Goal: Task Accomplishment & Management: Manage account settings

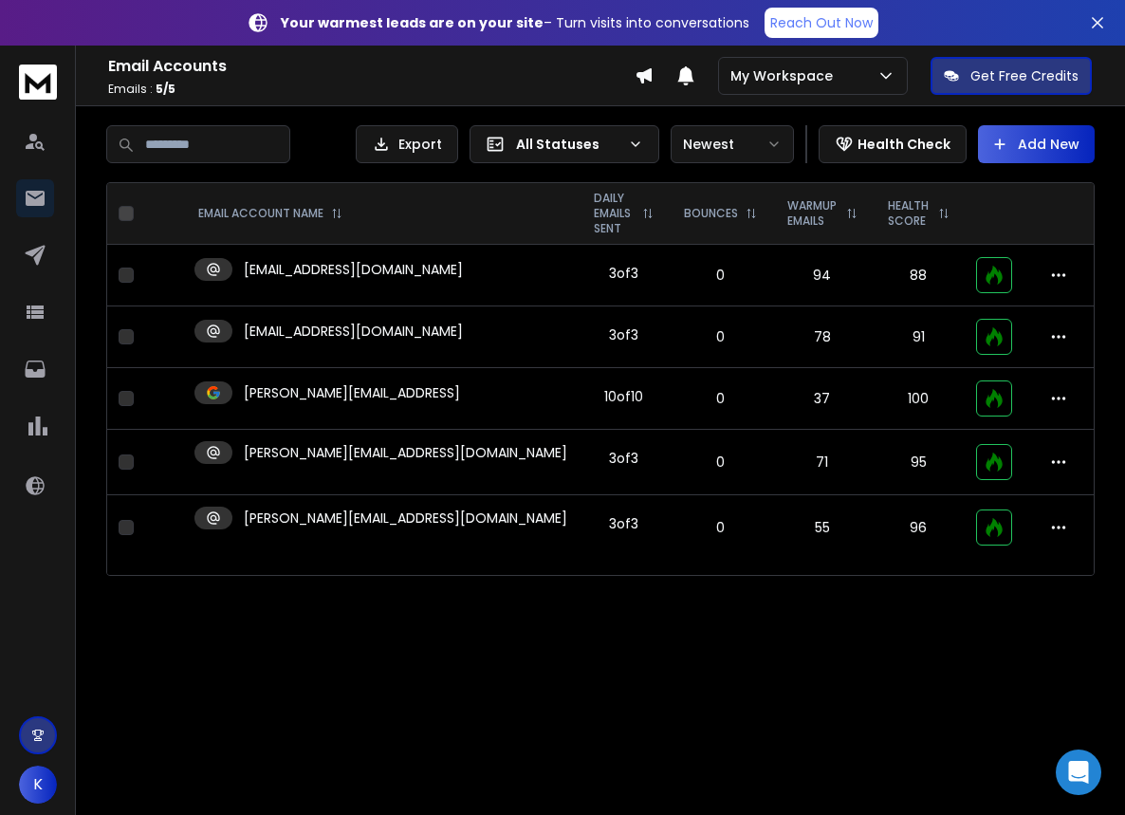
click at [672, 687] on div "Your warmest leads are on your site – Turn visits into conversations Reach Out …" at bounding box center [562, 407] width 1125 height 815
click at [680, 400] on p "0" at bounding box center [720, 398] width 81 height 19
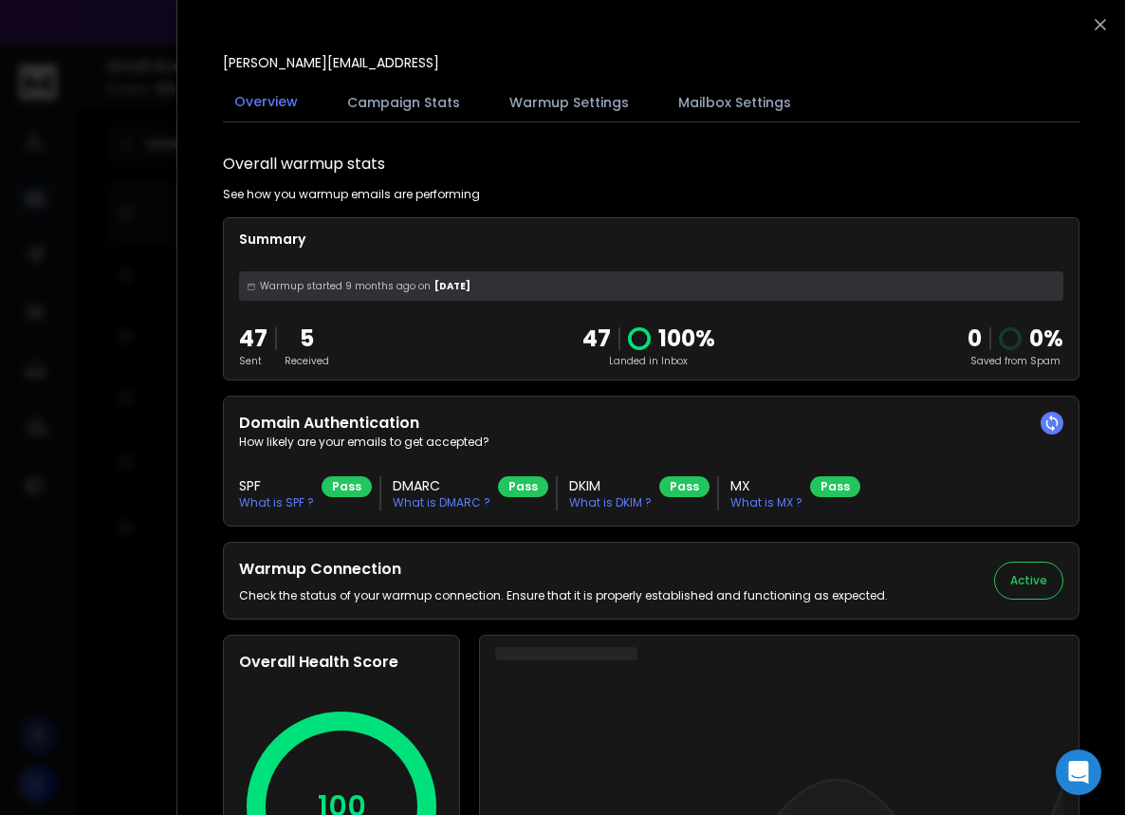
drag, startPoint x: 1102, startPoint y: 29, endPoint x: 863, endPoint y: 180, distance: 282.8
click at [863, 180] on div "Multi Select Table Sheet [PERSON_NAME][EMAIL_ADDRESS] Overview Campaign Stats W…" at bounding box center [651, 407] width 949 height 815
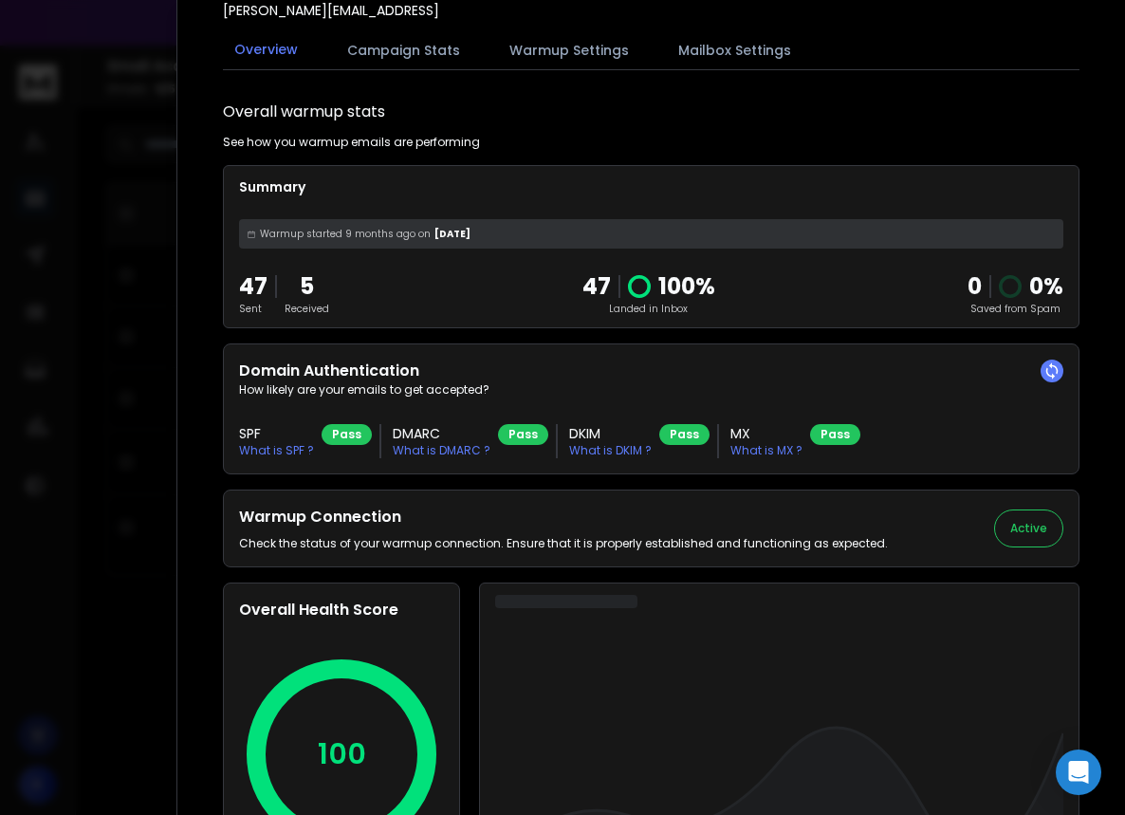
scroll to position [53, 0]
click at [669, 436] on div "Pass" at bounding box center [685, 433] width 50 height 21
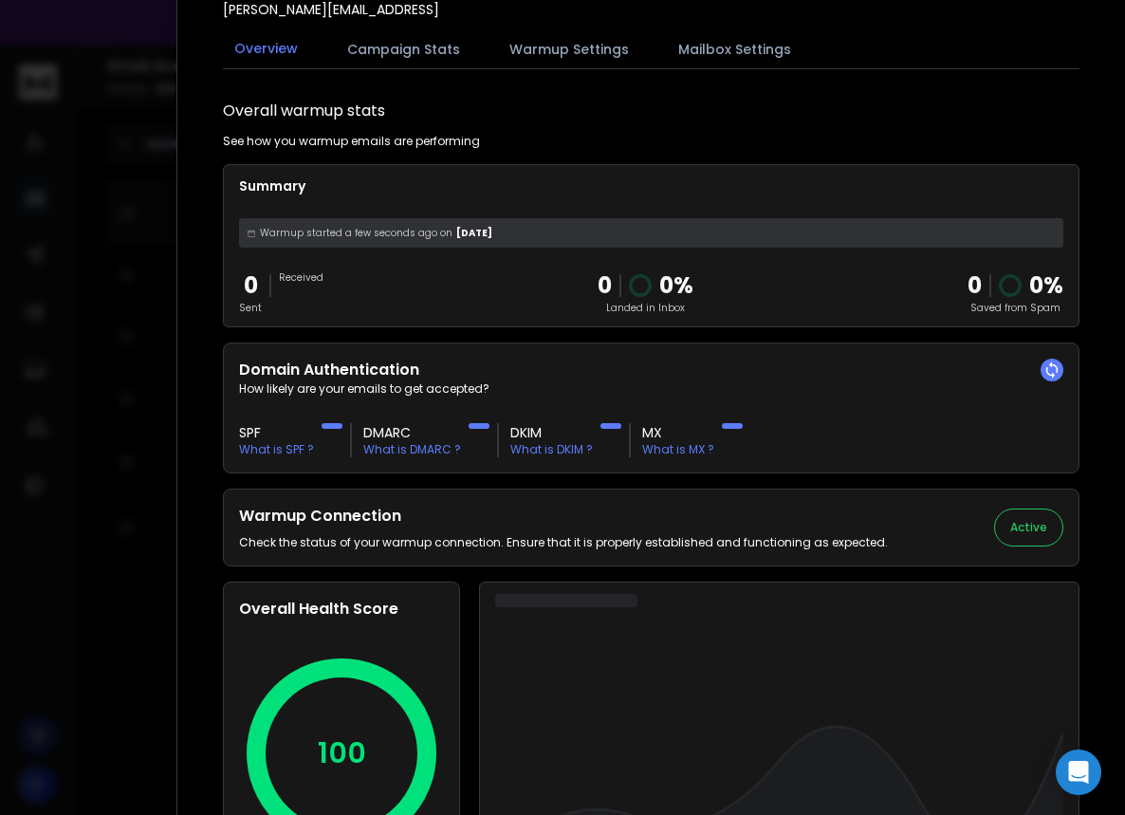
click at [132, 401] on div at bounding box center [562, 407] width 1125 height 815
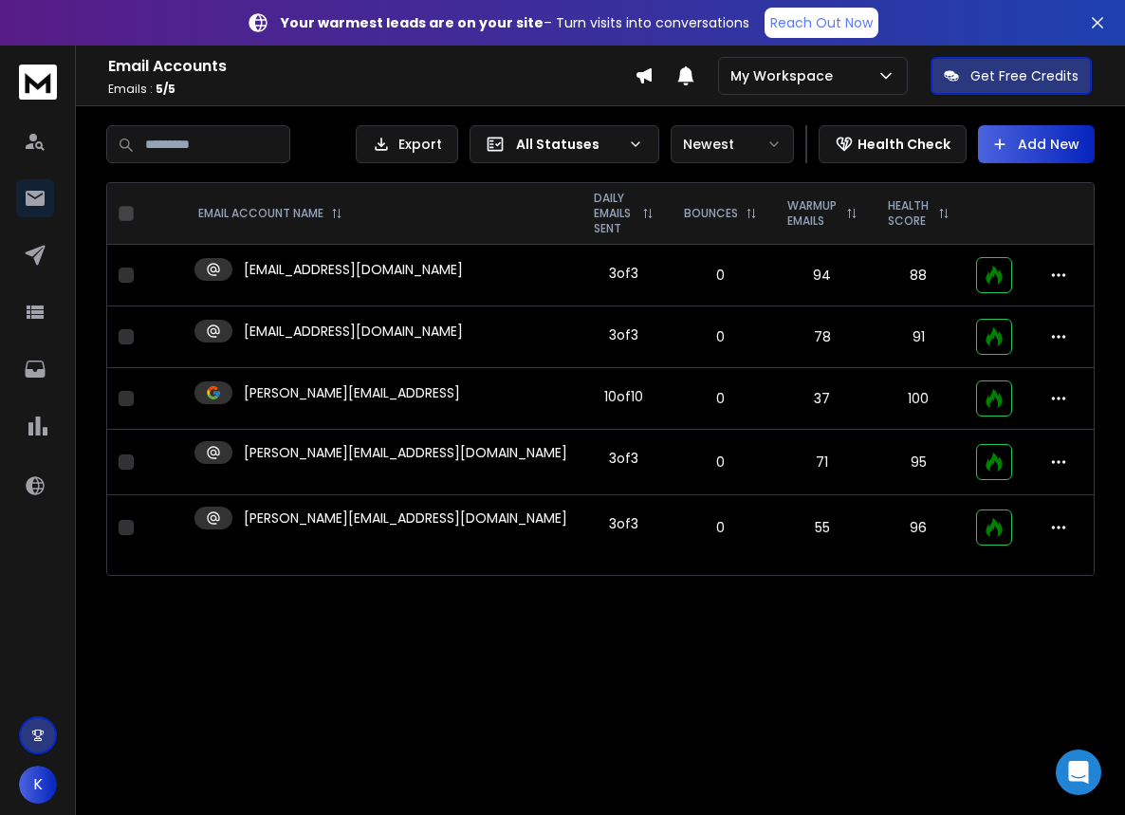
click at [899, 279] on td "88" at bounding box center [919, 276] width 92 height 62
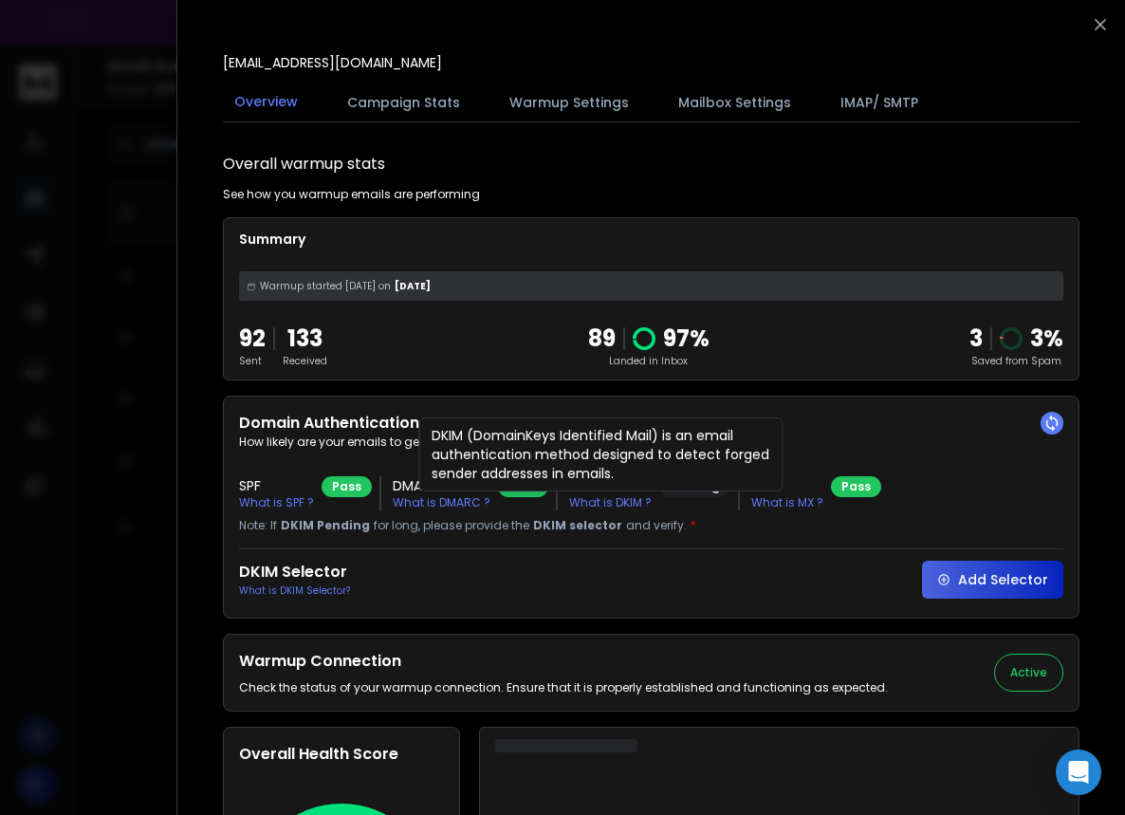
click at [616, 503] on p "What is DKIM ?" at bounding box center [610, 502] width 83 height 15
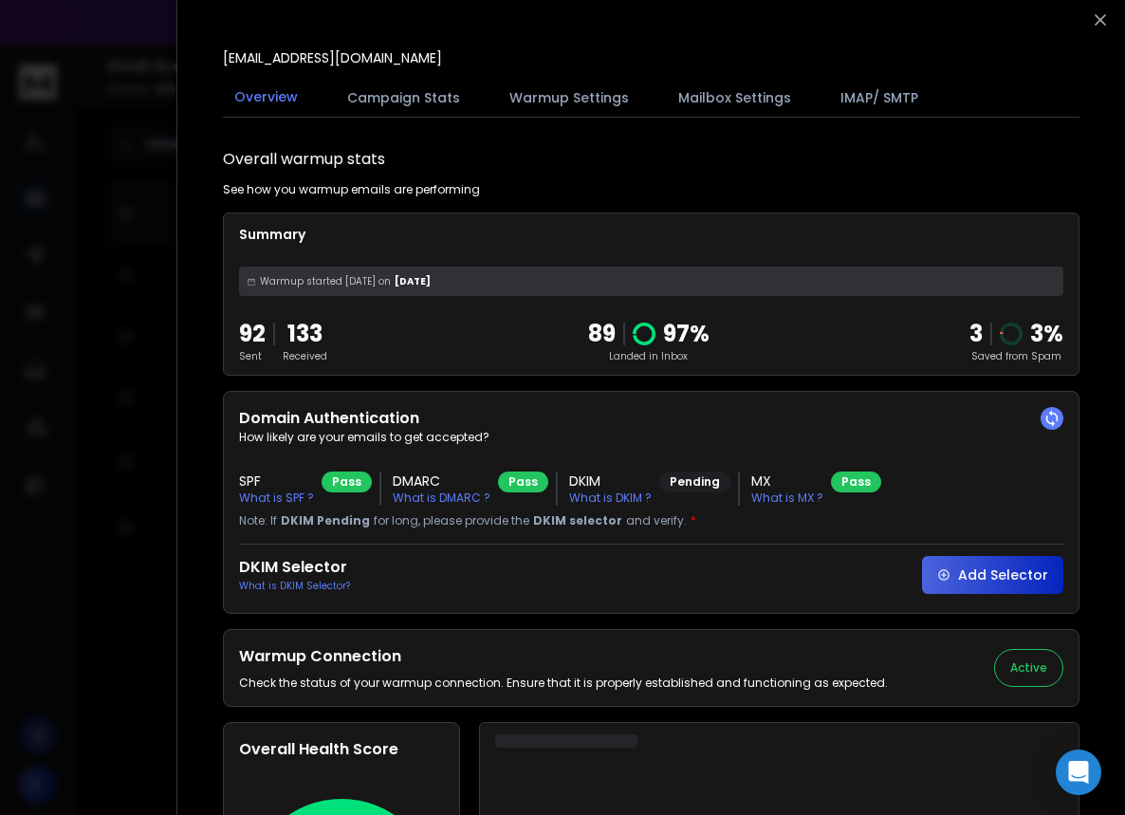
scroll to position [0, 0]
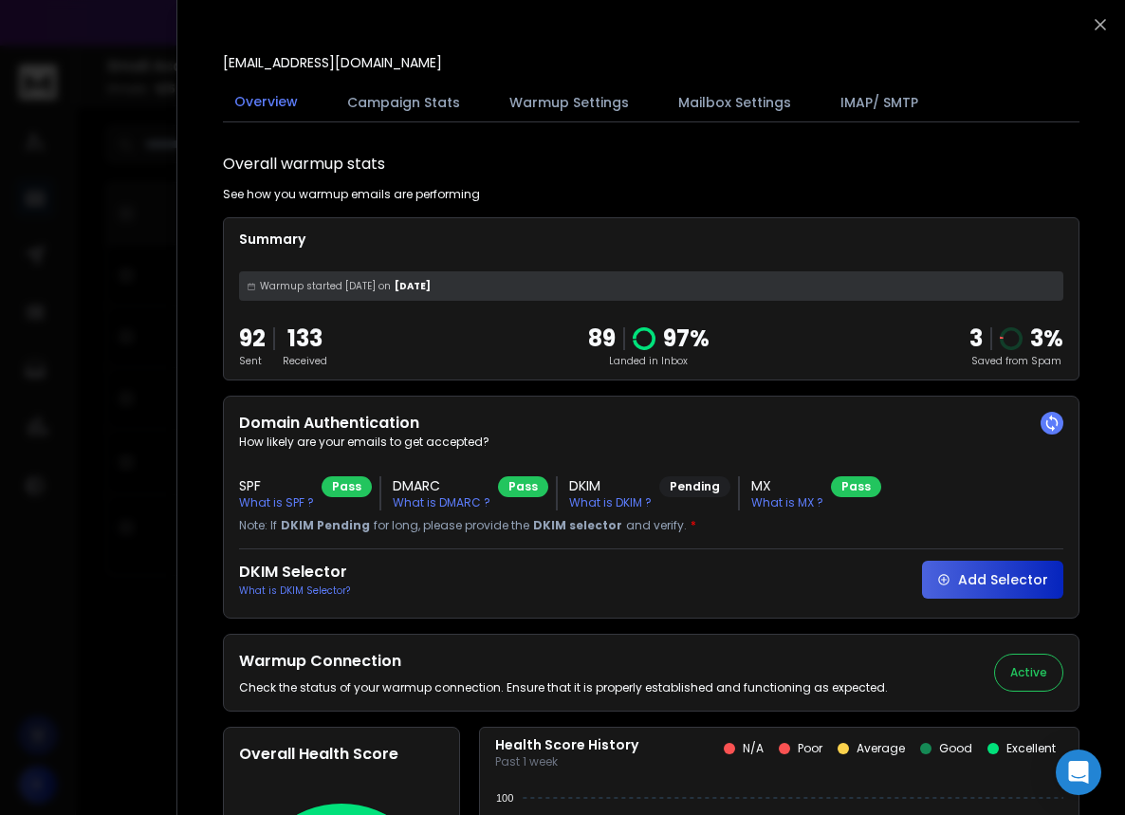
click at [739, 88] on button "Mailbox Settings" at bounding box center [735, 103] width 136 height 42
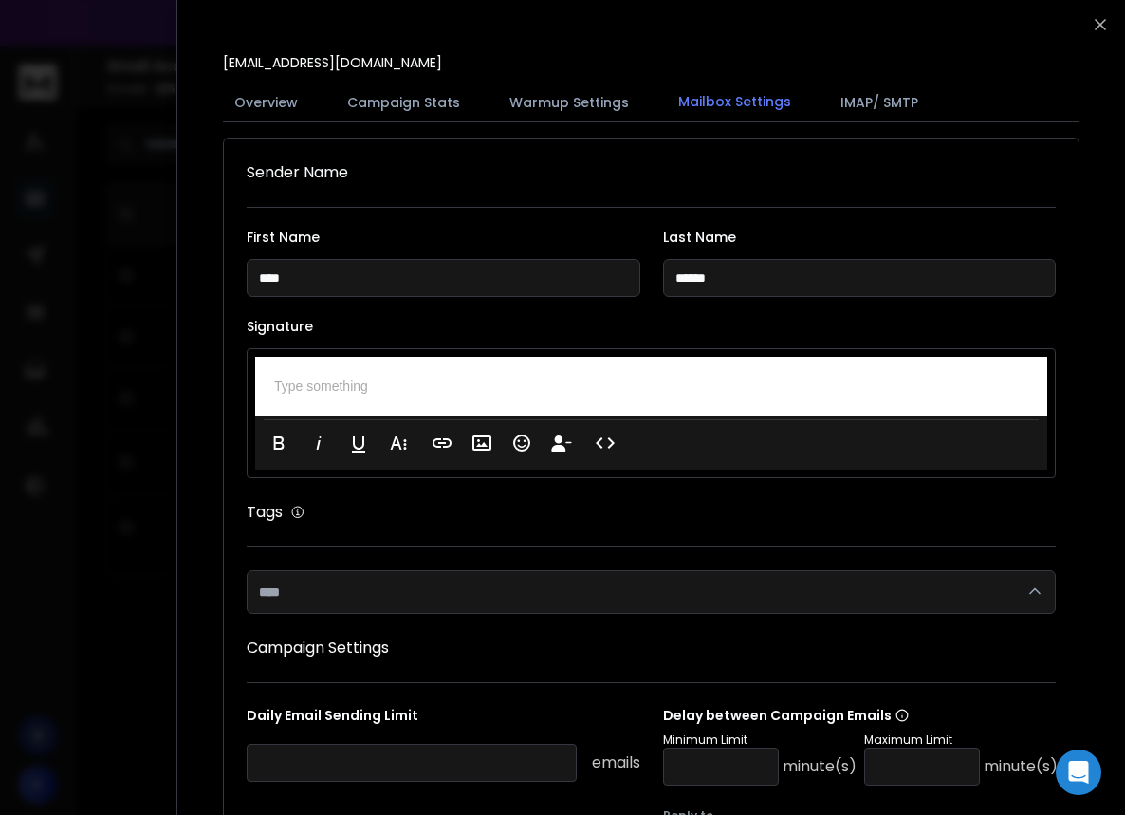
click at [555, 101] on button "Warmup Settings" at bounding box center [569, 103] width 142 height 42
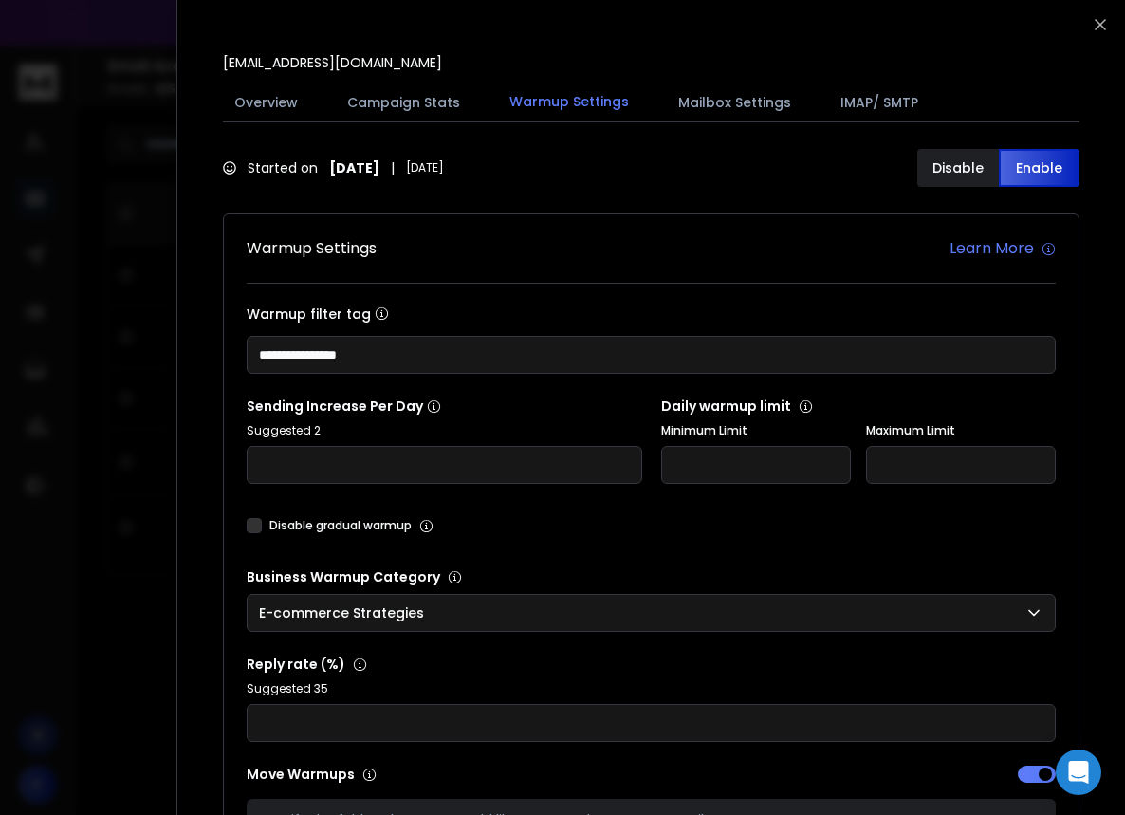
click at [681, 194] on div "Started on [DATE] | [DATE] Disable Enable" at bounding box center [651, 168] width 857 height 61
click at [435, 102] on button "Campaign Stats" at bounding box center [404, 103] width 136 height 42
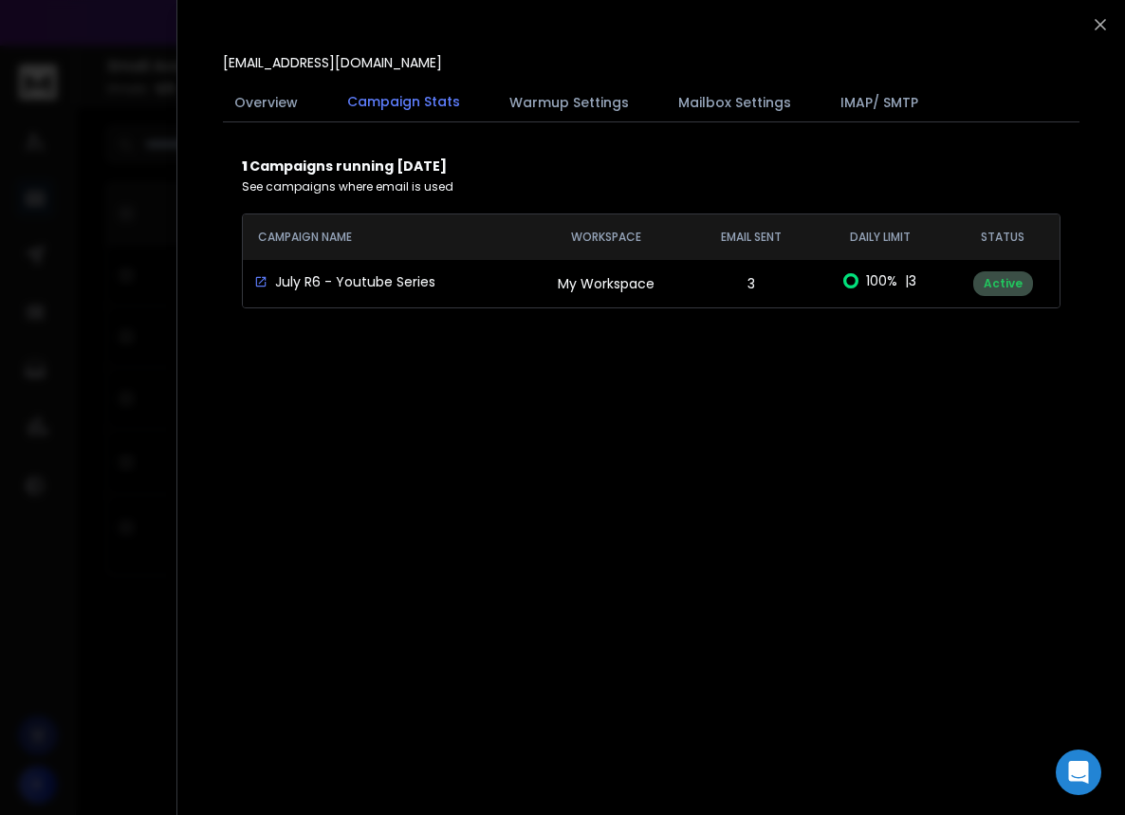
click at [707, 415] on div "Multi Select Table Sheet [EMAIL_ADDRESS][DOMAIN_NAME] Overview Campaign Stats W…" at bounding box center [651, 407] width 949 height 815
click at [869, 95] on button "IMAP/ SMTP" at bounding box center [879, 103] width 101 height 42
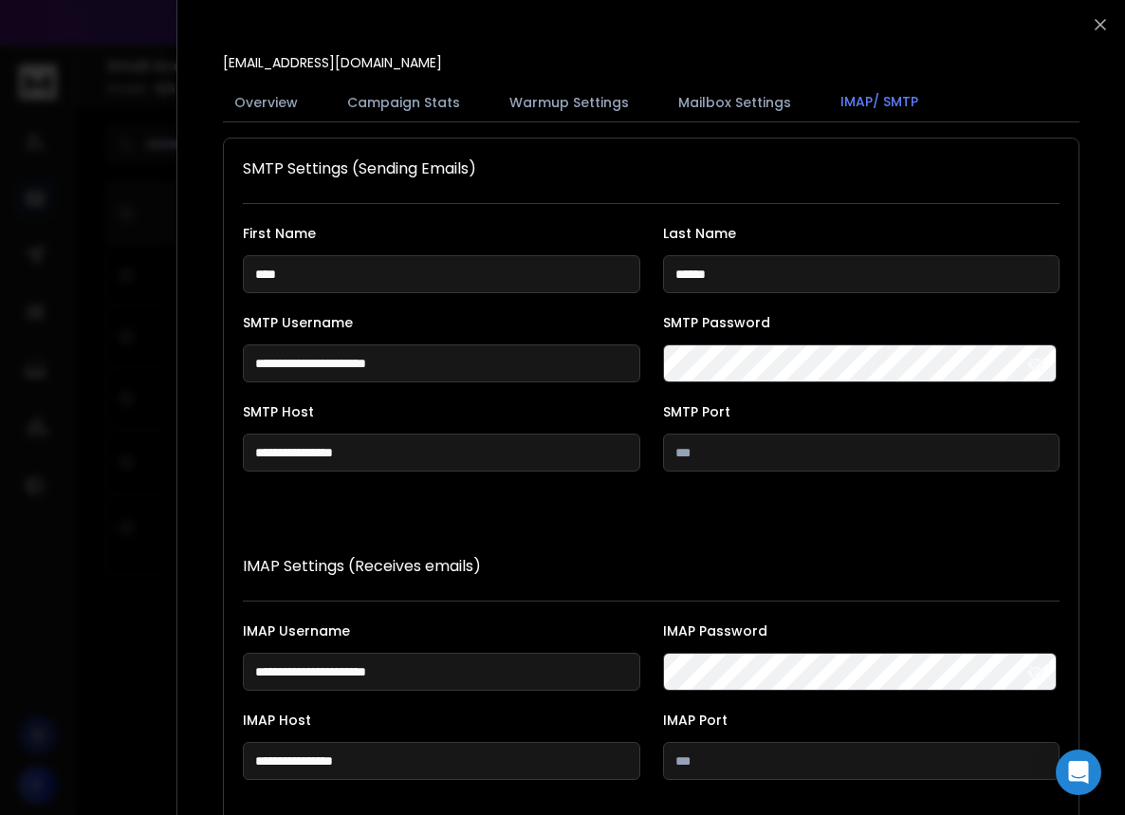
click at [677, 168] on h1 "SMTP Settings (Sending Emails)" at bounding box center [651, 169] width 817 height 23
click at [254, 97] on button "Overview" at bounding box center [266, 103] width 86 height 42
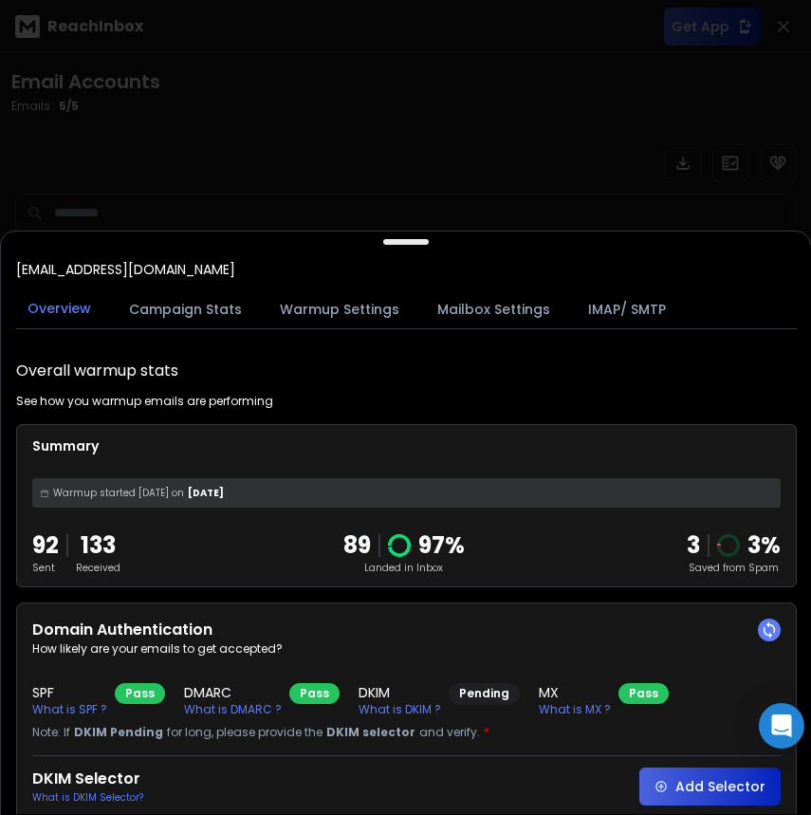
scroll to position [3, 0]
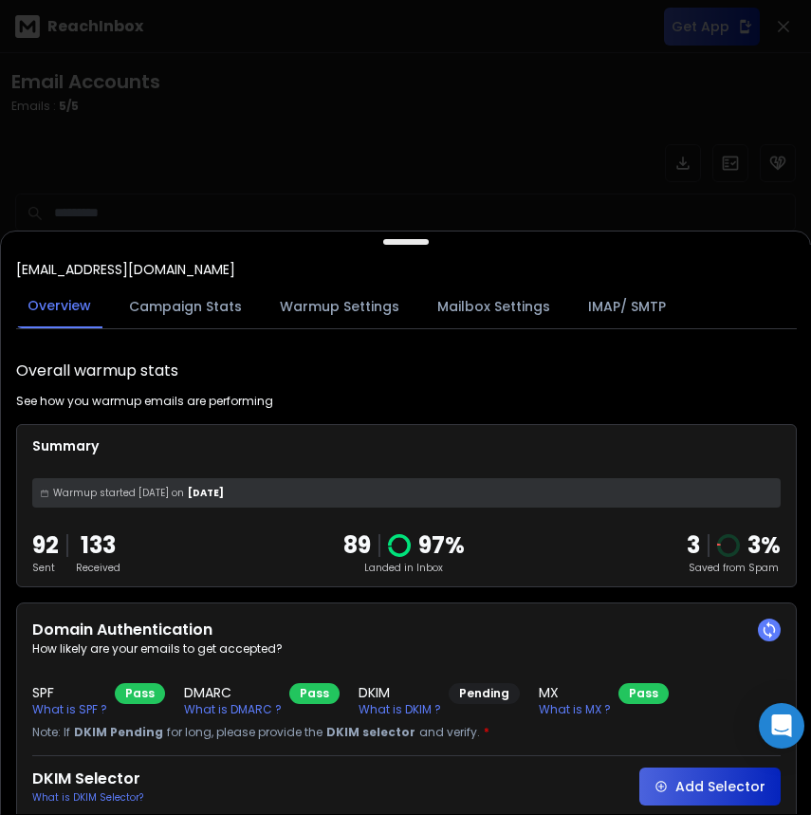
click at [556, 217] on div at bounding box center [405, 407] width 811 height 815
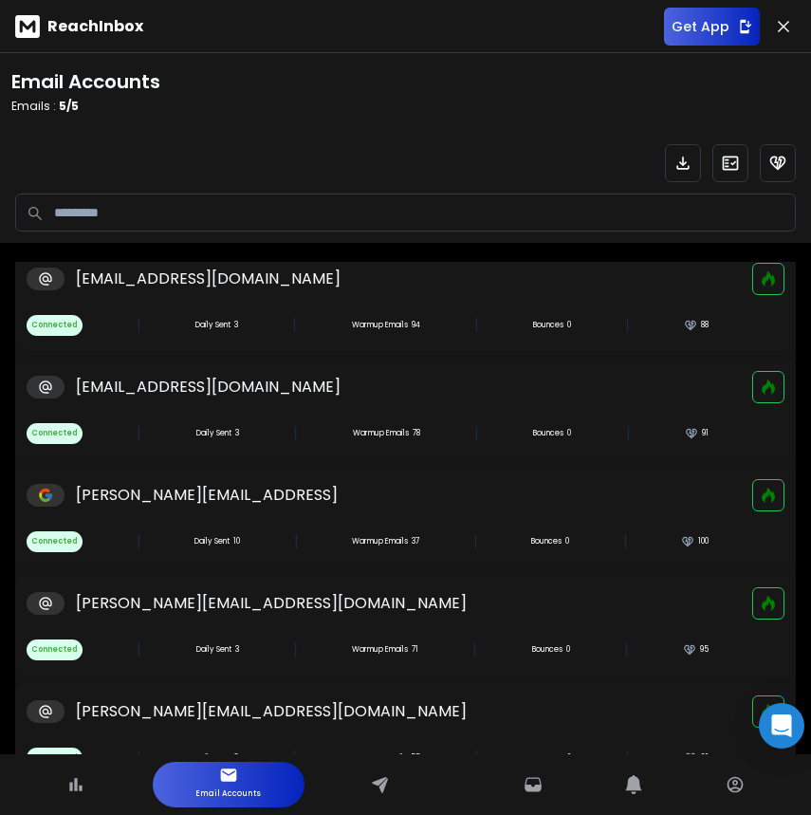
scroll to position [21, 0]
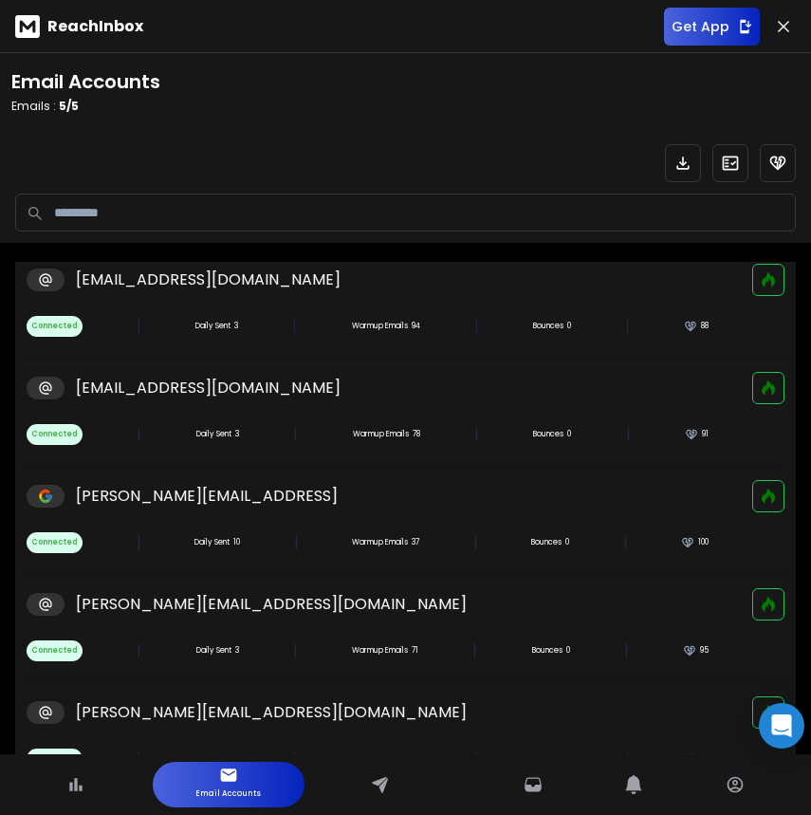
click at [154, 613] on p "[PERSON_NAME][EMAIL_ADDRESS][DOMAIN_NAME]" at bounding box center [271, 604] width 391 height 23
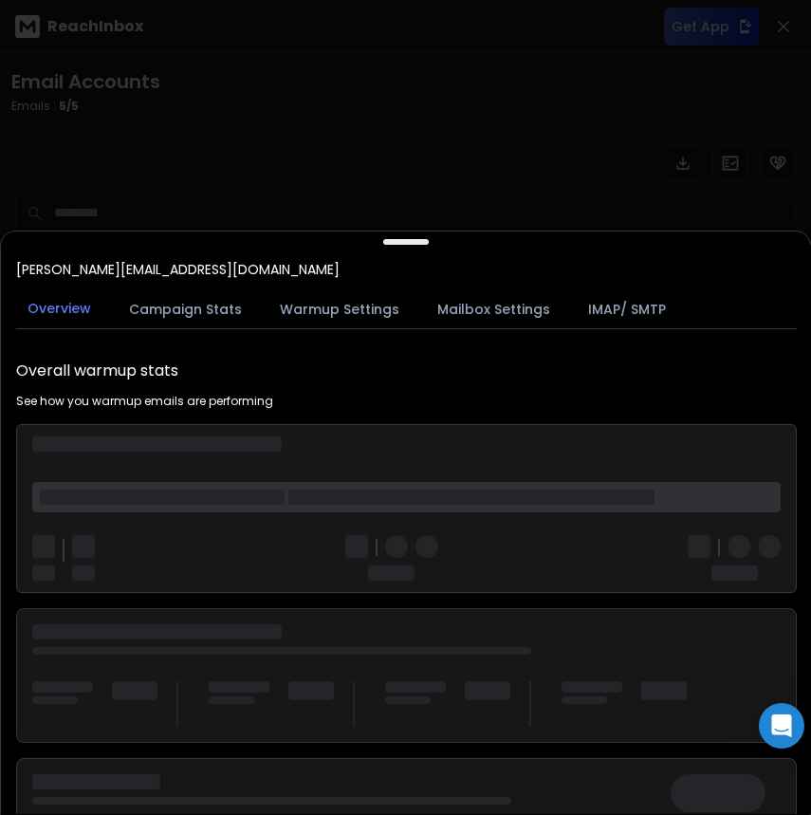
click at [154, 581] on div at bounding box center [406, 558] width 749 height 46
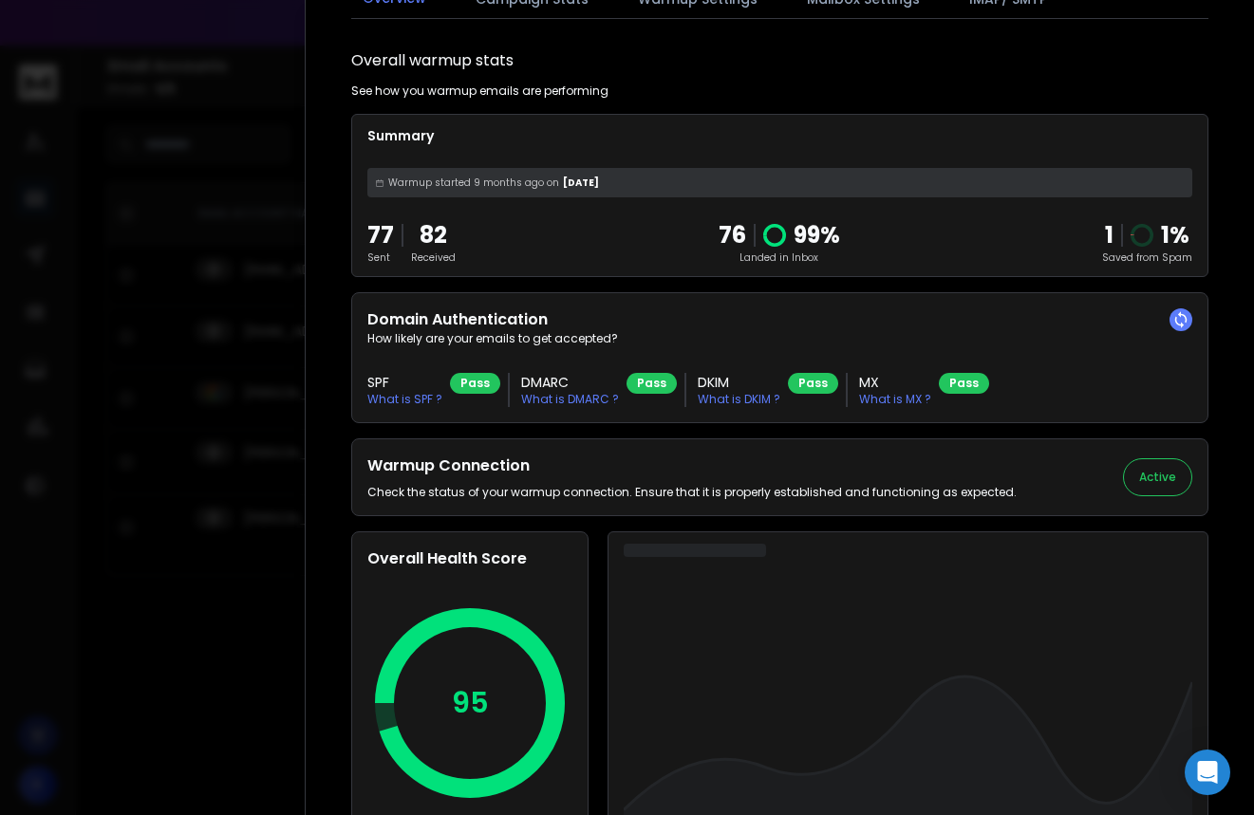
scroll to position [112, 0]
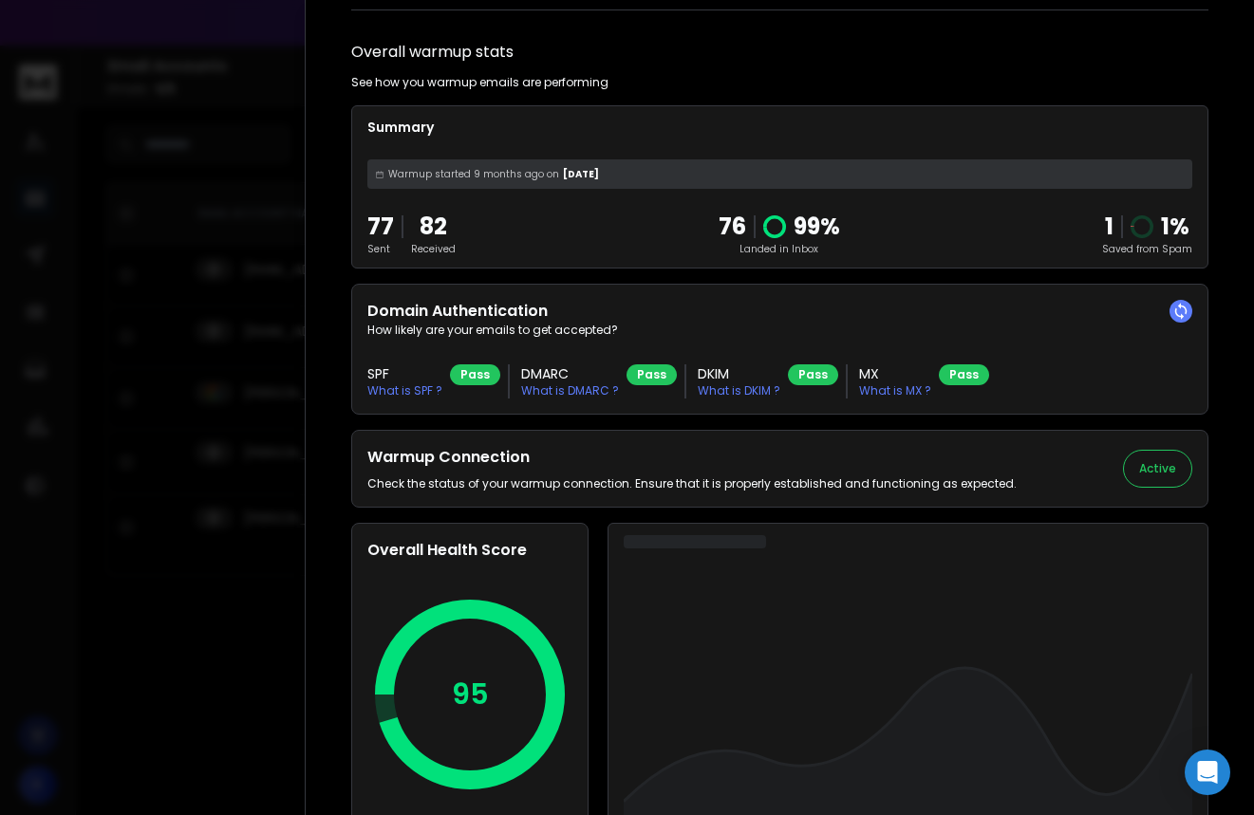
click at [257, 660] on div at bounding box center [627, 407] width 1254 height 815
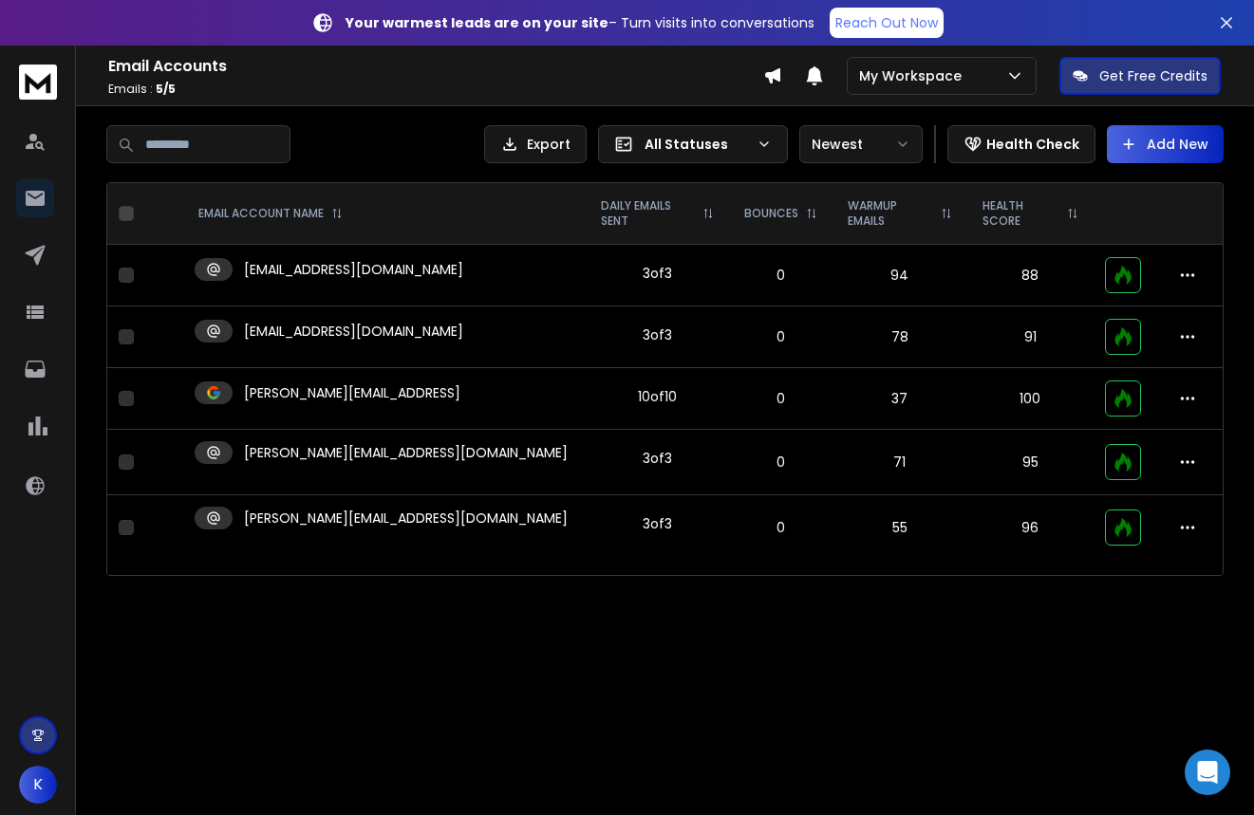
click at [342, 516] on p "[PERSON_NAME][EMAIL_ADDRESS][DOMAIN_NAME]" at bounding box center [406, 518] width 324 height 19
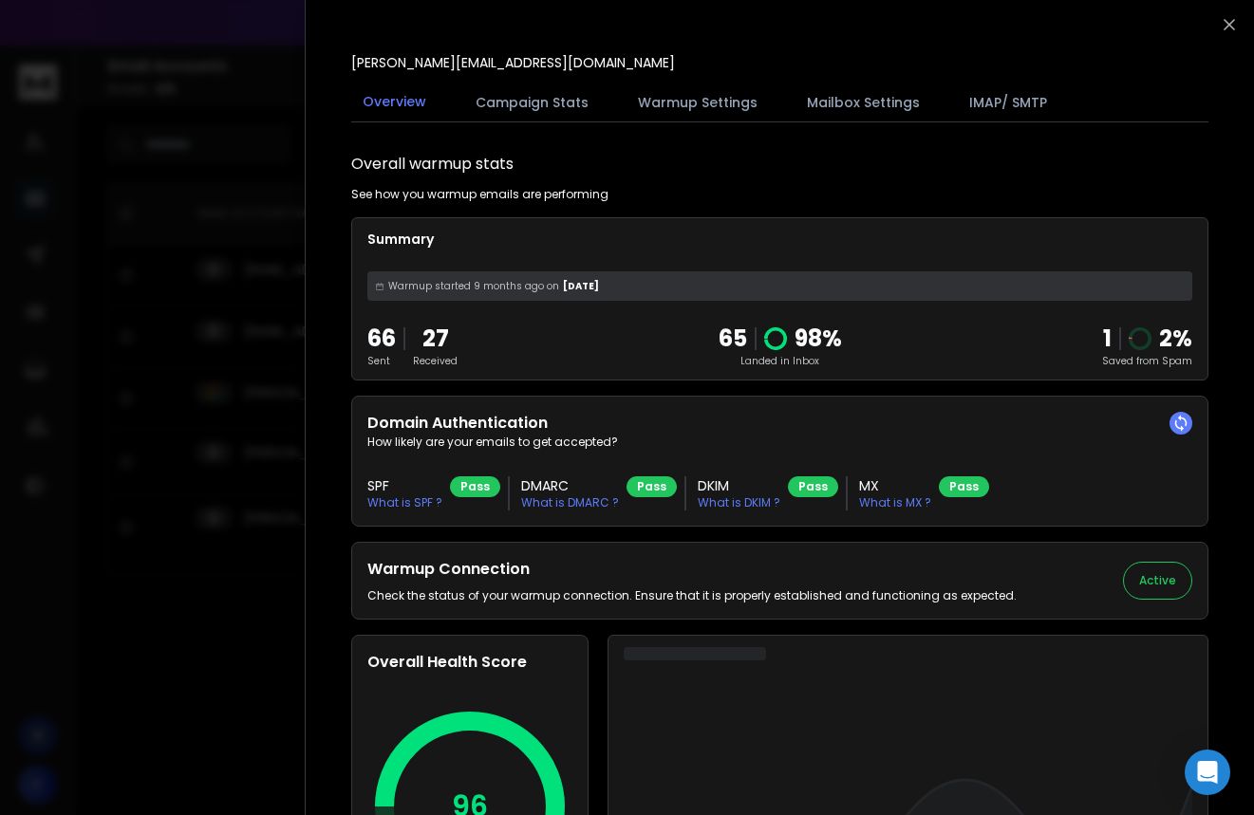
click at [249, 634] on div at bounding box center [627, 407] width 1254 height 815
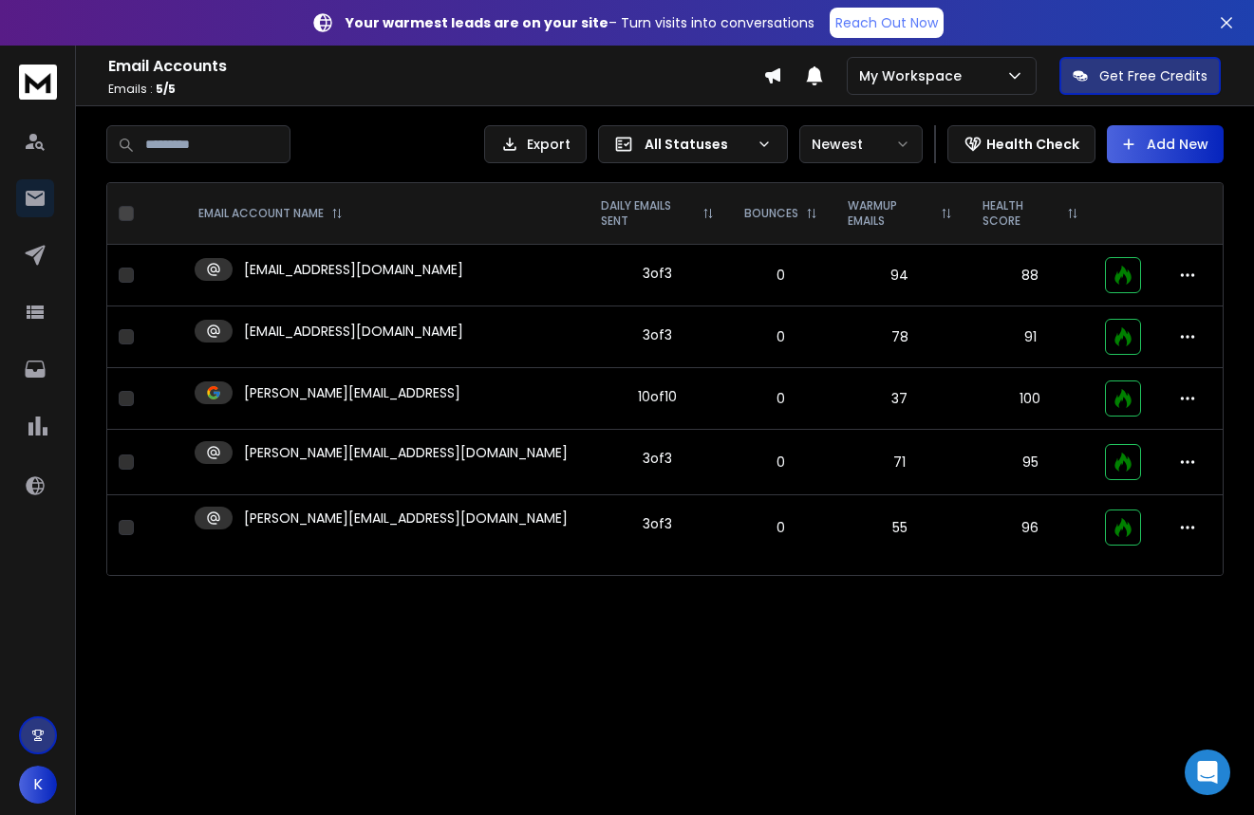
click at [406, 334] on p "[EMAIL_ADDRESS][DOMAIN_NAME]" at bounding box center [353, 331] width 219 height 19
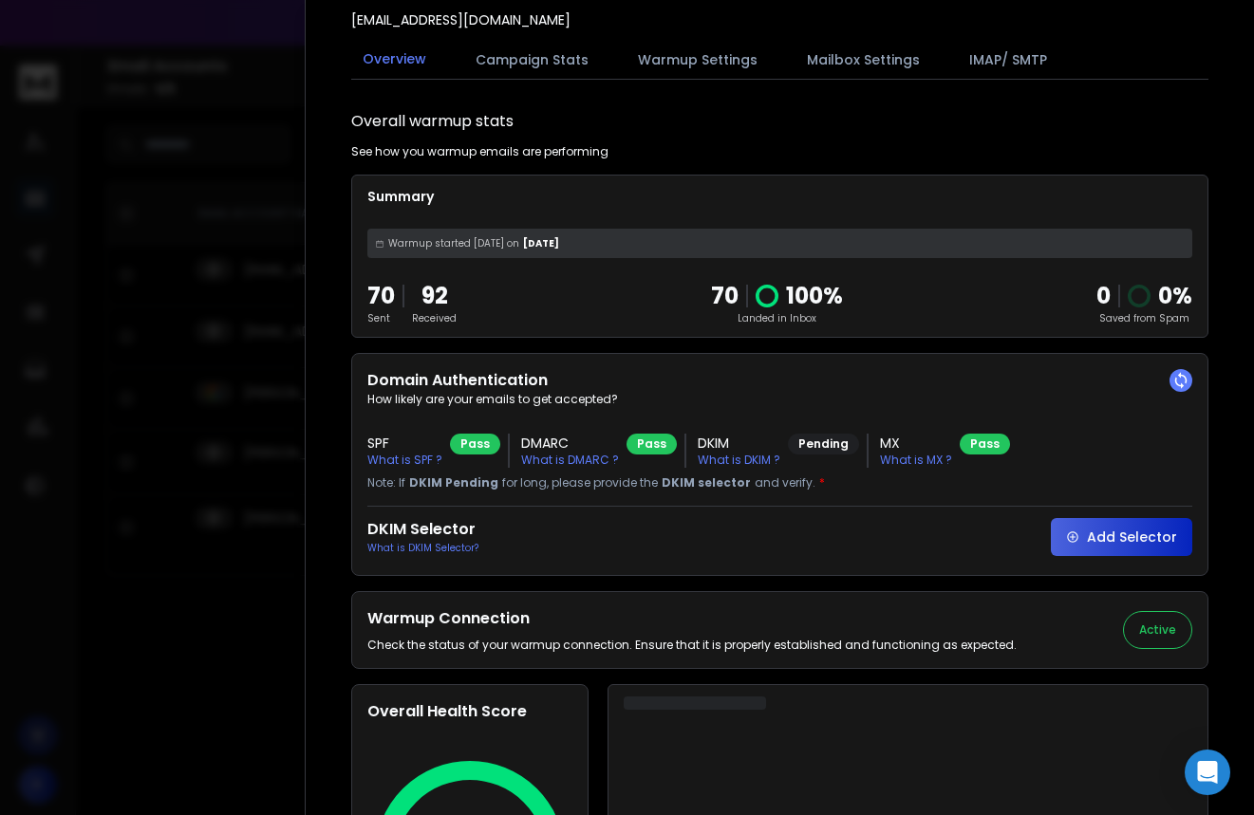
scroll to position [46, 0]
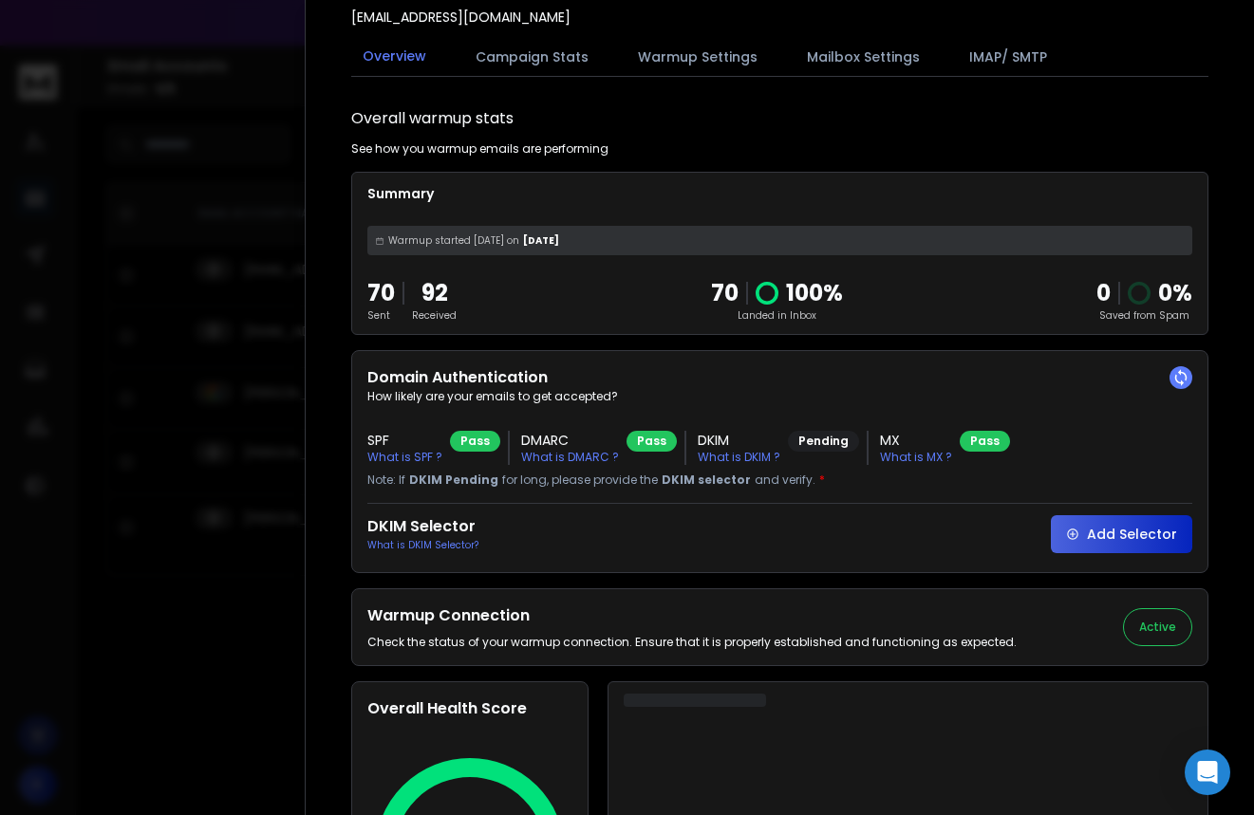
click at [1121, 536] on button "Add Selector" at bounding box center [1120, 534] width 141 height 38
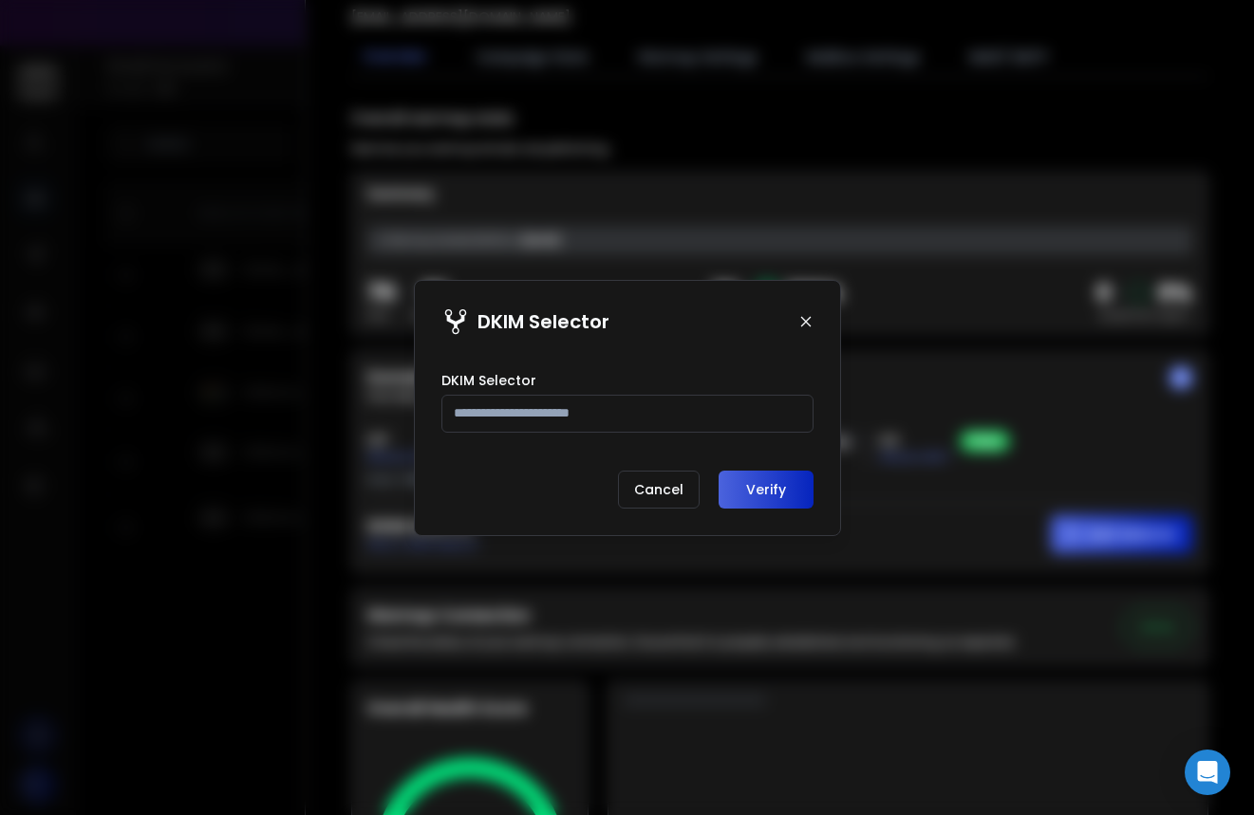
click at [487, 405] on input "text" at bounding box center [627, 414] width 372 height 38
click at [963, 433] on div "DKIM Selector DKIM Selector Cancel Verify" at bounding box center [627, 408] width 1254 height 294
click at [517, 409] on input "text" at bounding box center [627, 414] width 372 height 38
paste input "**********"
click at [498, 412] on input "**********" at bounding box center [627, 414] width 372 height 38
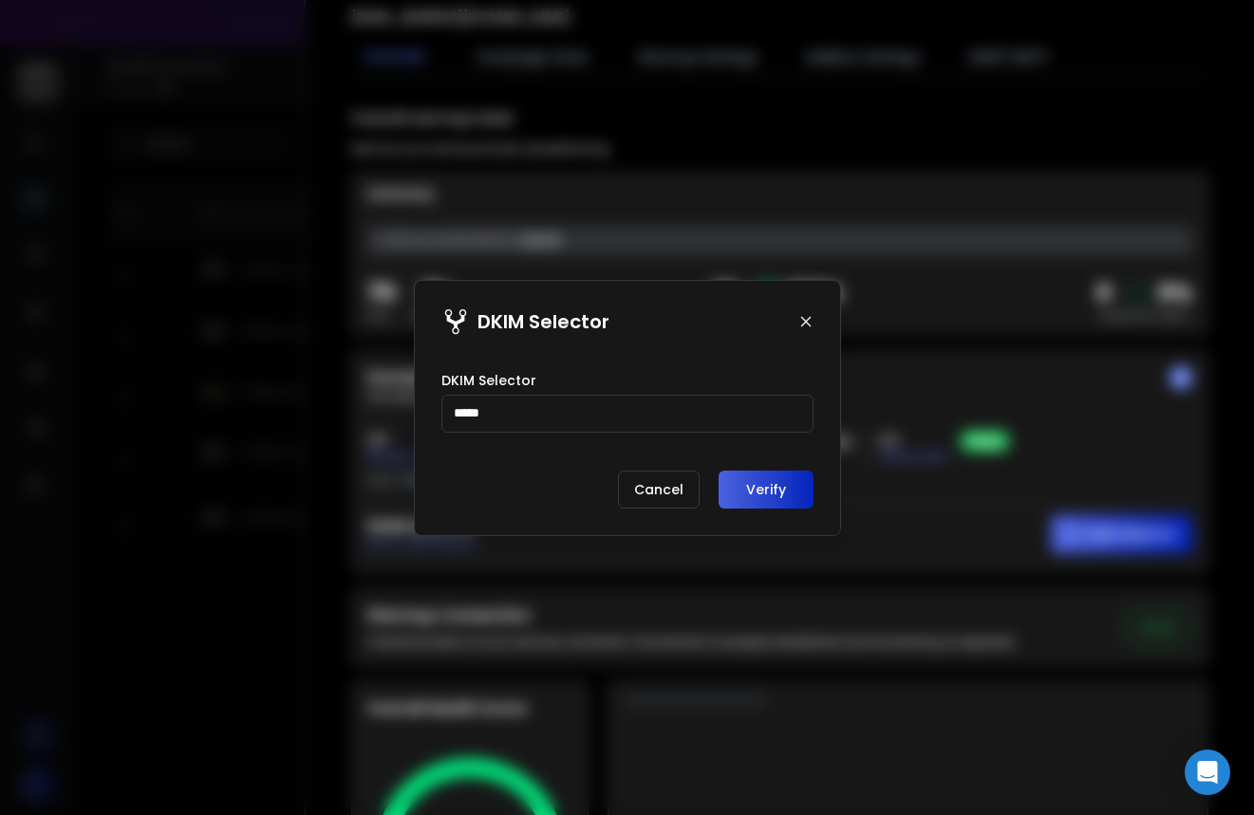
type input "*****"
click at [752, 501] on button "Verify" at bounding box center [765, 490] width 95 height 38
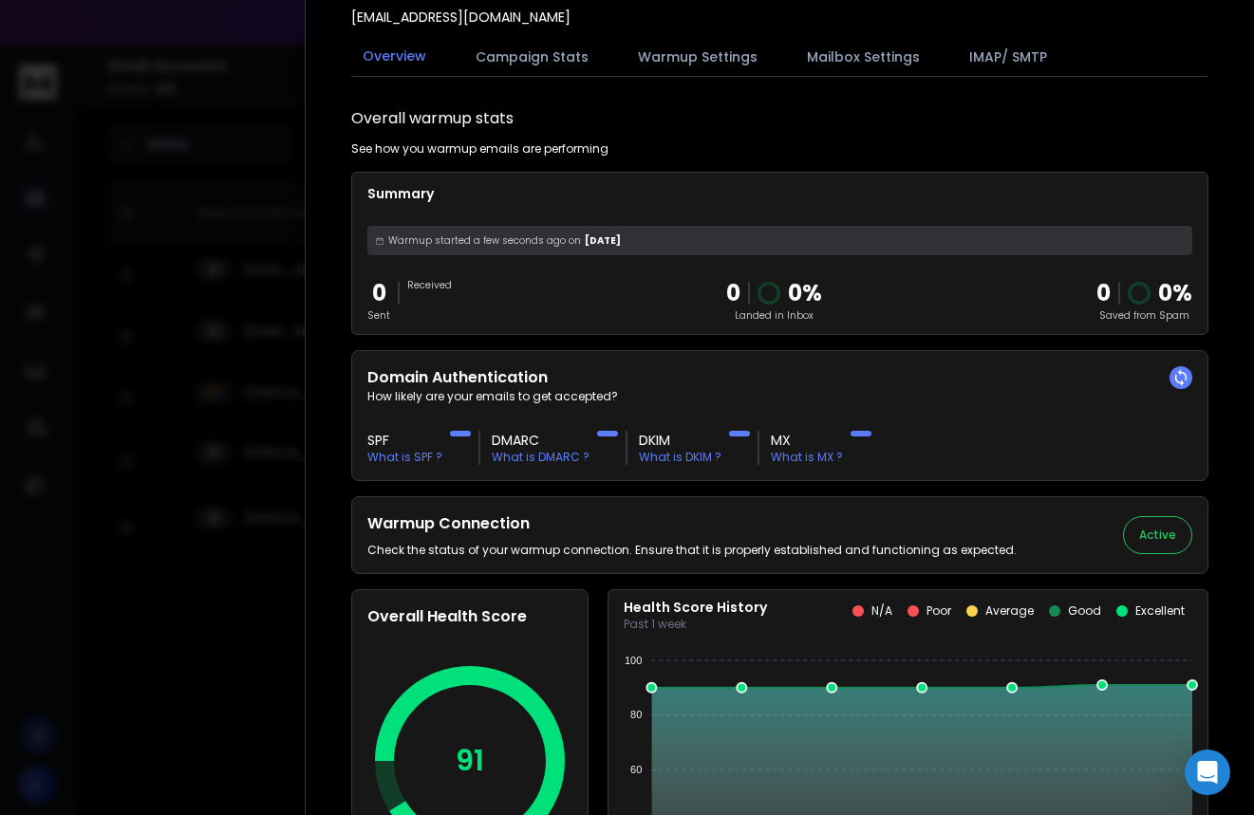
click at [228, 587] on div at bounding box center [627, 407] width 1254 height 815
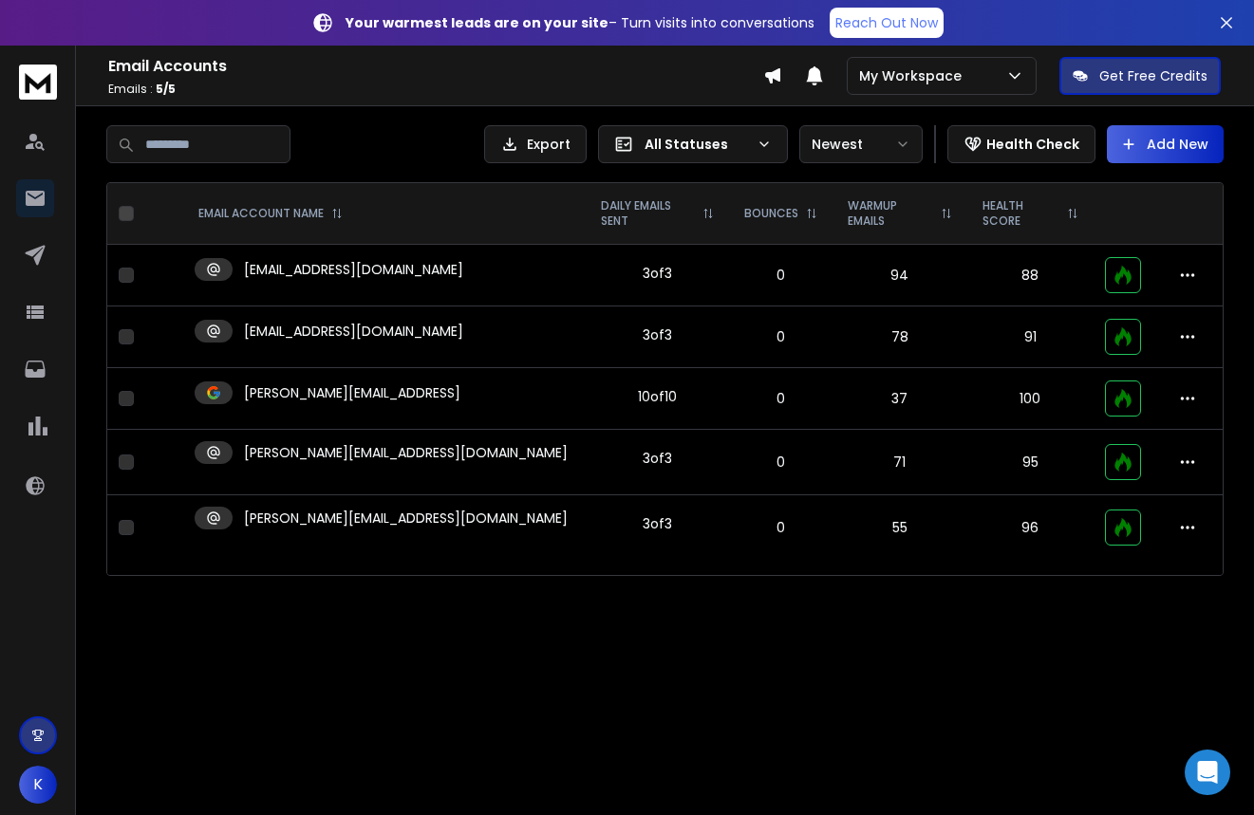
click at [435, 276] on div "[EMAIL_ADDRESS][DOMAIN_NAME]" at bounding box center [385, 269] width 380 height 23
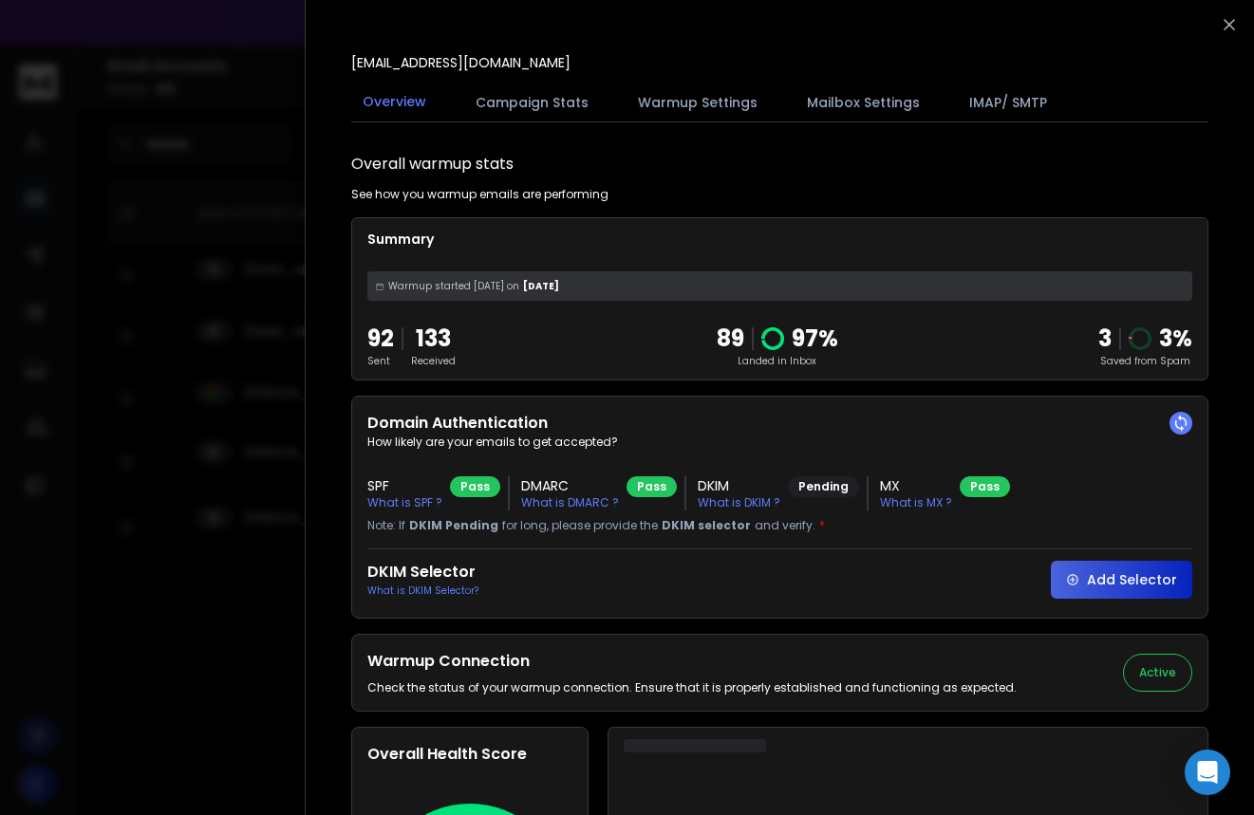
click at [1114, 574] on button "Add Selector" at bounding box center [1120, 580] width 141 height 38
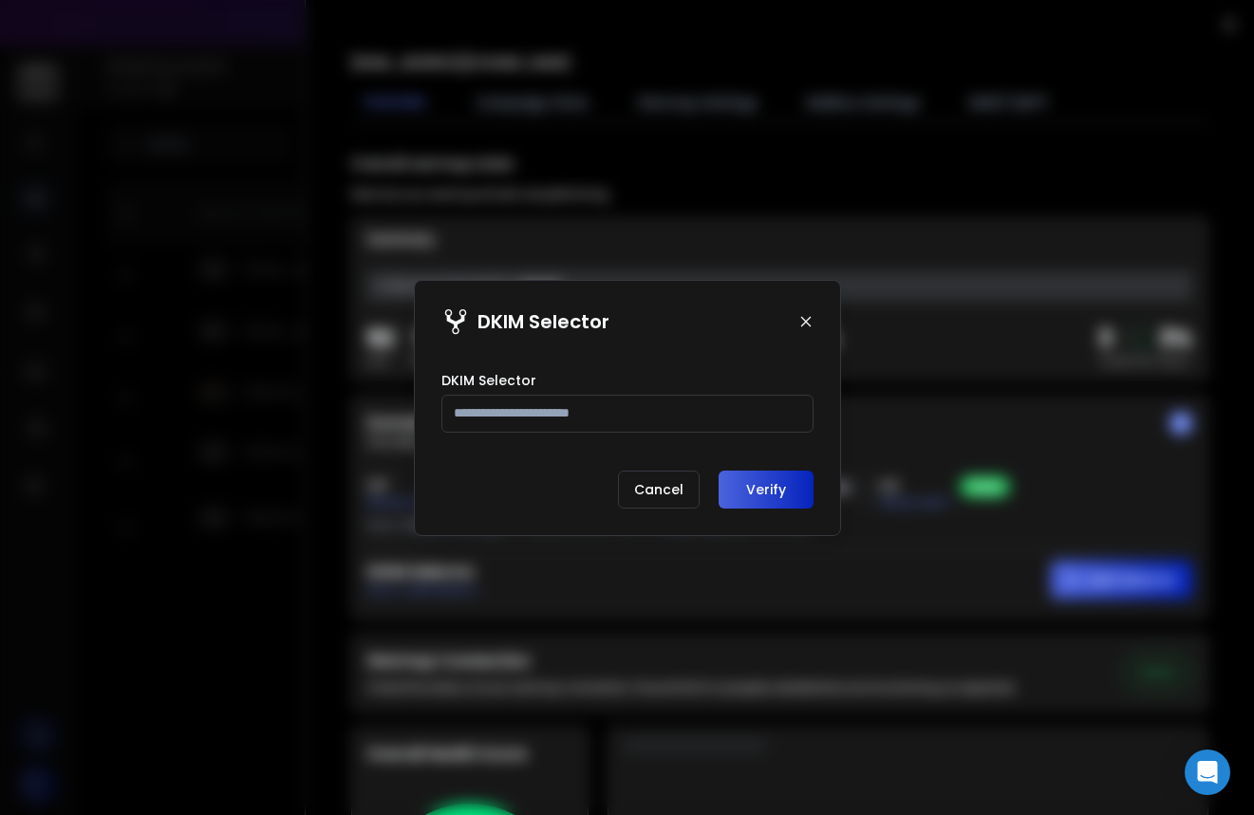
click at [607, 422] on input "text" at bounding box center [627, 414] width 372 height 38
paste input "**********"
click at [498, 409] on input "**********" at bounding box center [627, 414] width 372 height 38
type input "*****"
click at [794, 475] on button "Verify" at bounding box center [765, 490] width 95 height 38
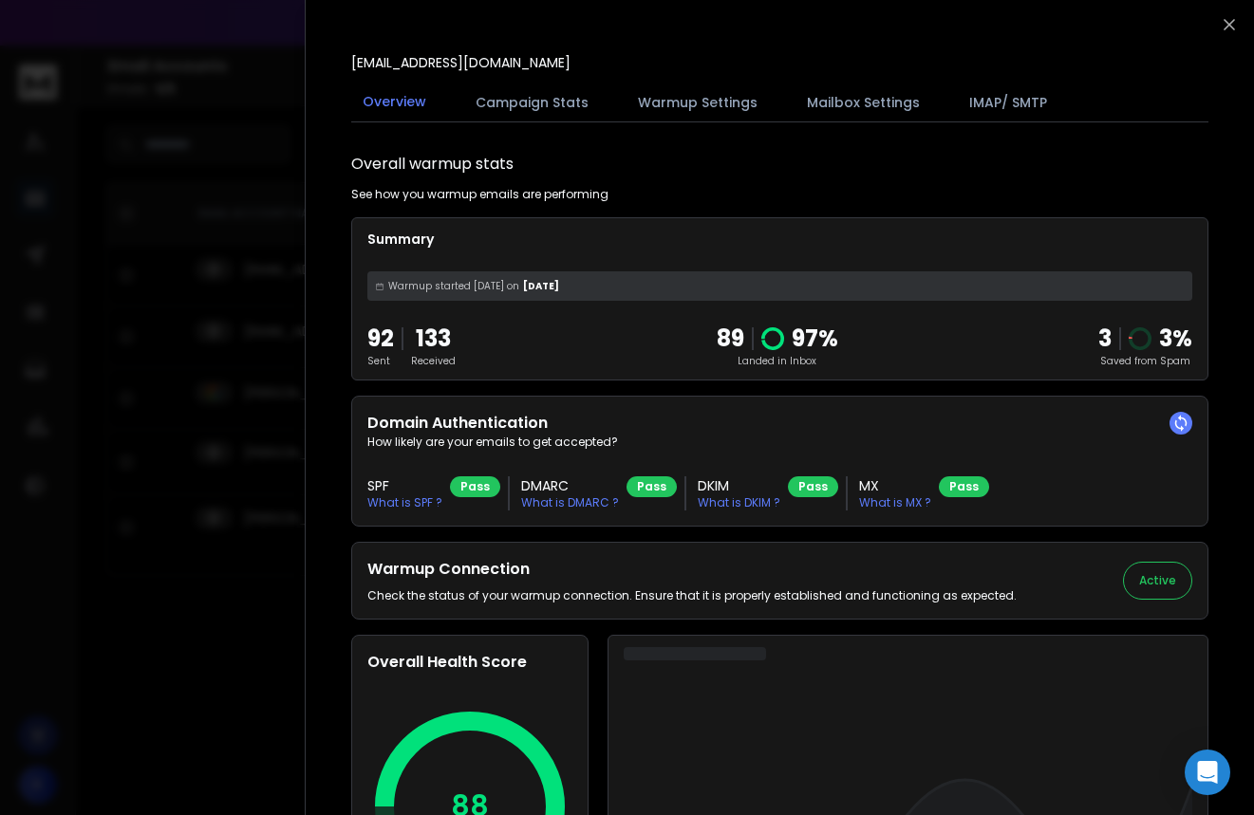
click at [834, 530] on div "Overall warmup stats See how you warmup emails are performing Summary Warmup st…" at bounding box center [779, 790] width 857 height 1305
click at [1125, 429] on icon at bounding box center [1180, 423] width 19 height 19
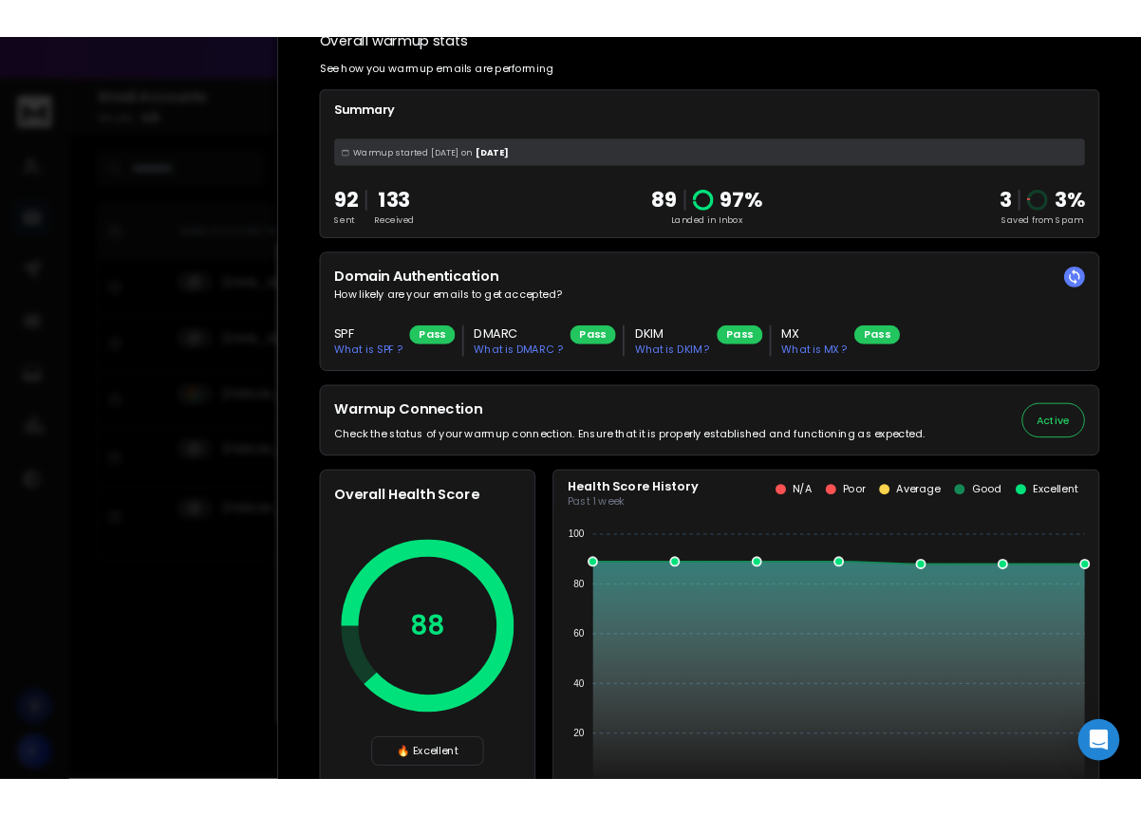
scroll to position [0, 0]
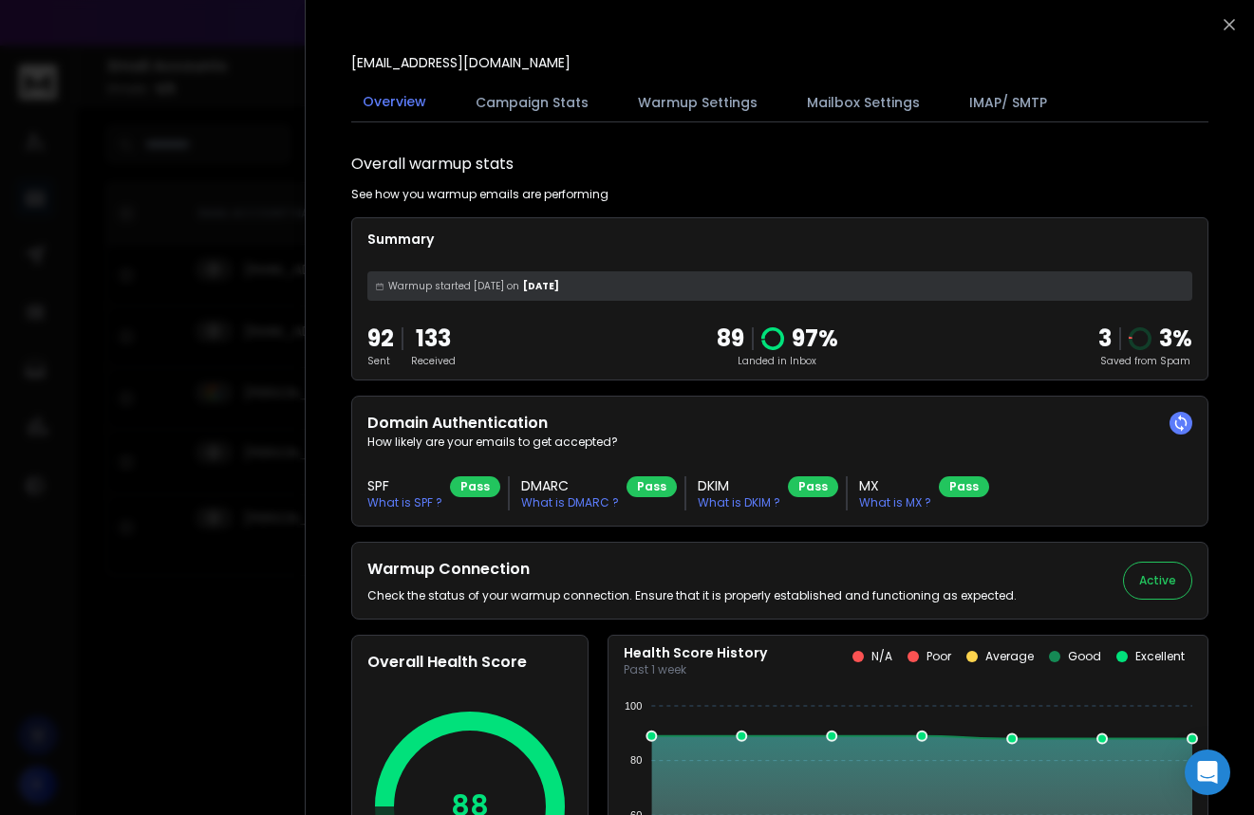
click at [293, 351] on div at bounding box center [627, 407] width 1254 height 815
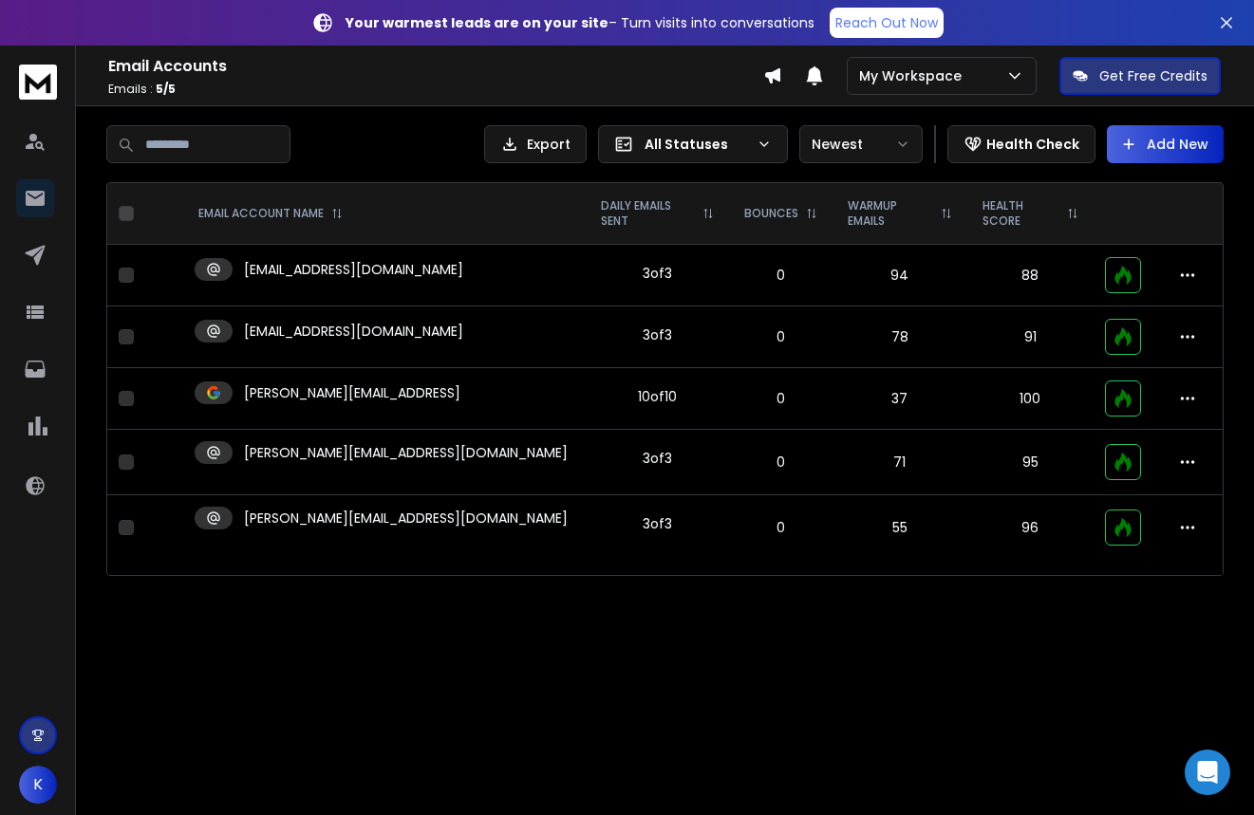
click at [344, 381] on td "[PERSON_NAME][EMAIL_ADDRESS]" at bounding box center [384, 399] width 402 height 62
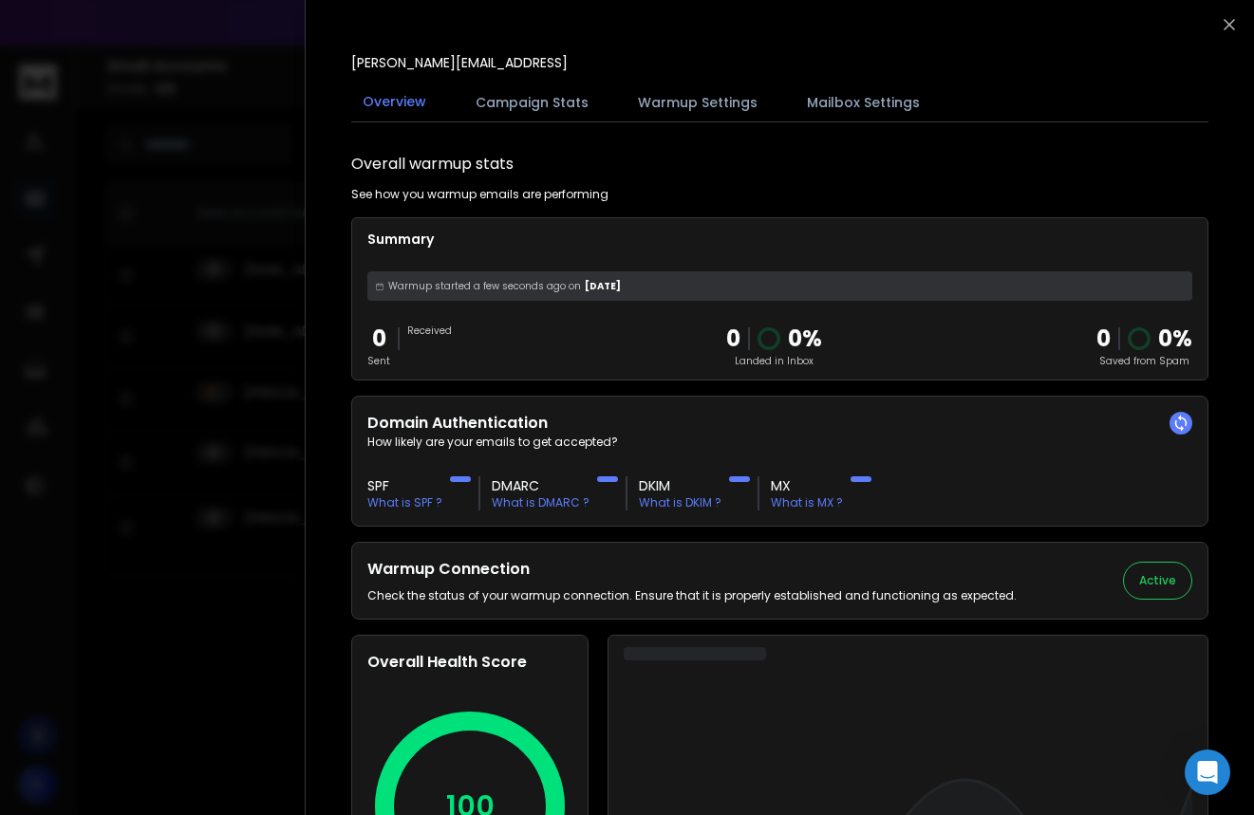
click at [112, 567] on div at bounding box center [627, 407] width 1254 height 815
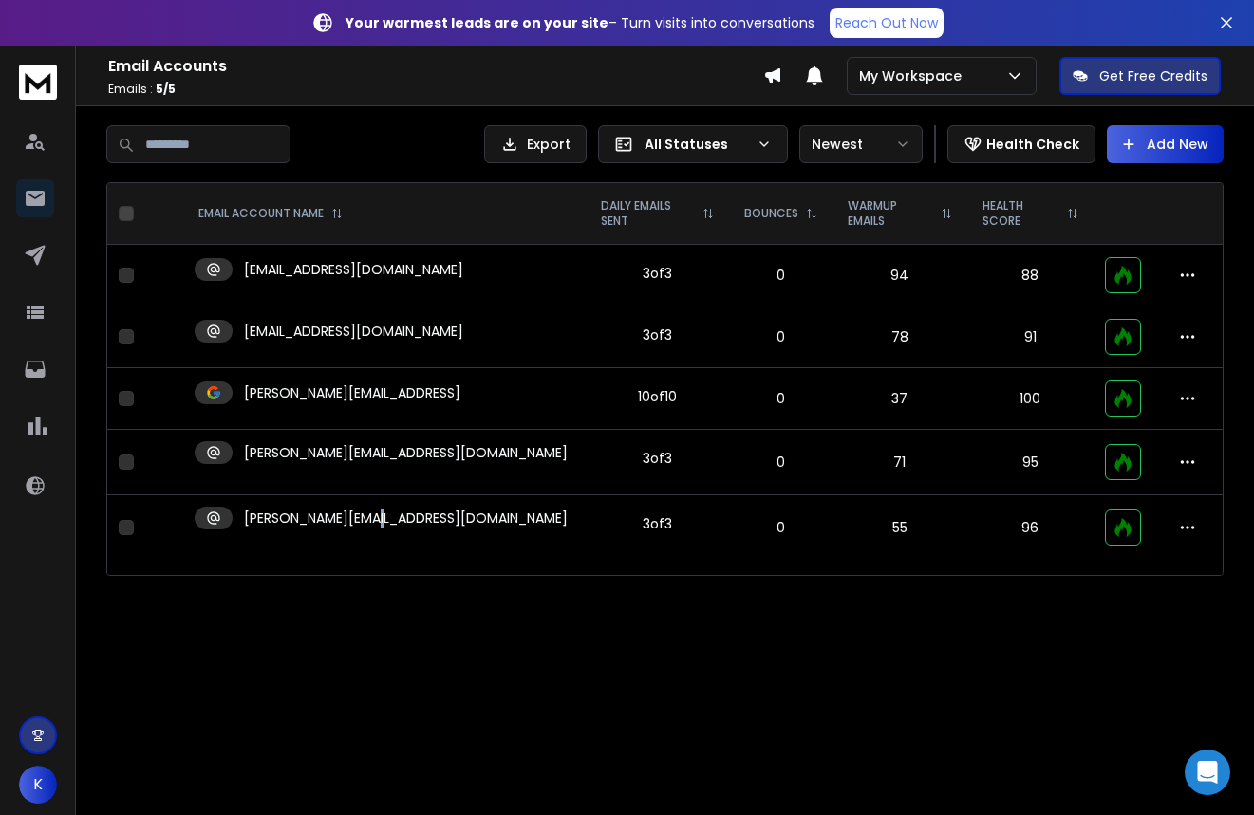
click at [359, 511] on p "[PERSON_NAME][EMAIL_ADDRESS][DOMAIN_NAME]" at bounding box center [406, 518] width 324 height 19
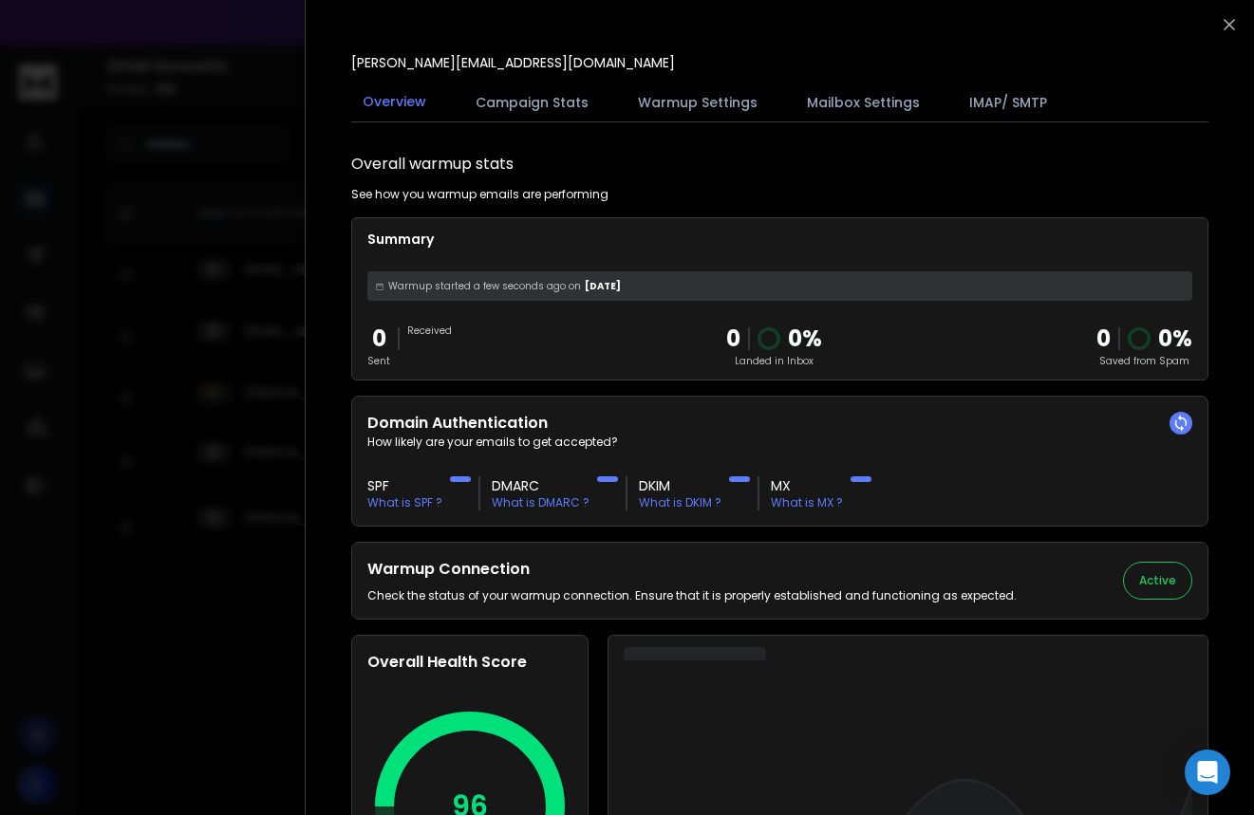
click at [280, 686] on div at bounding box center [627, 407] width 1254 height 815
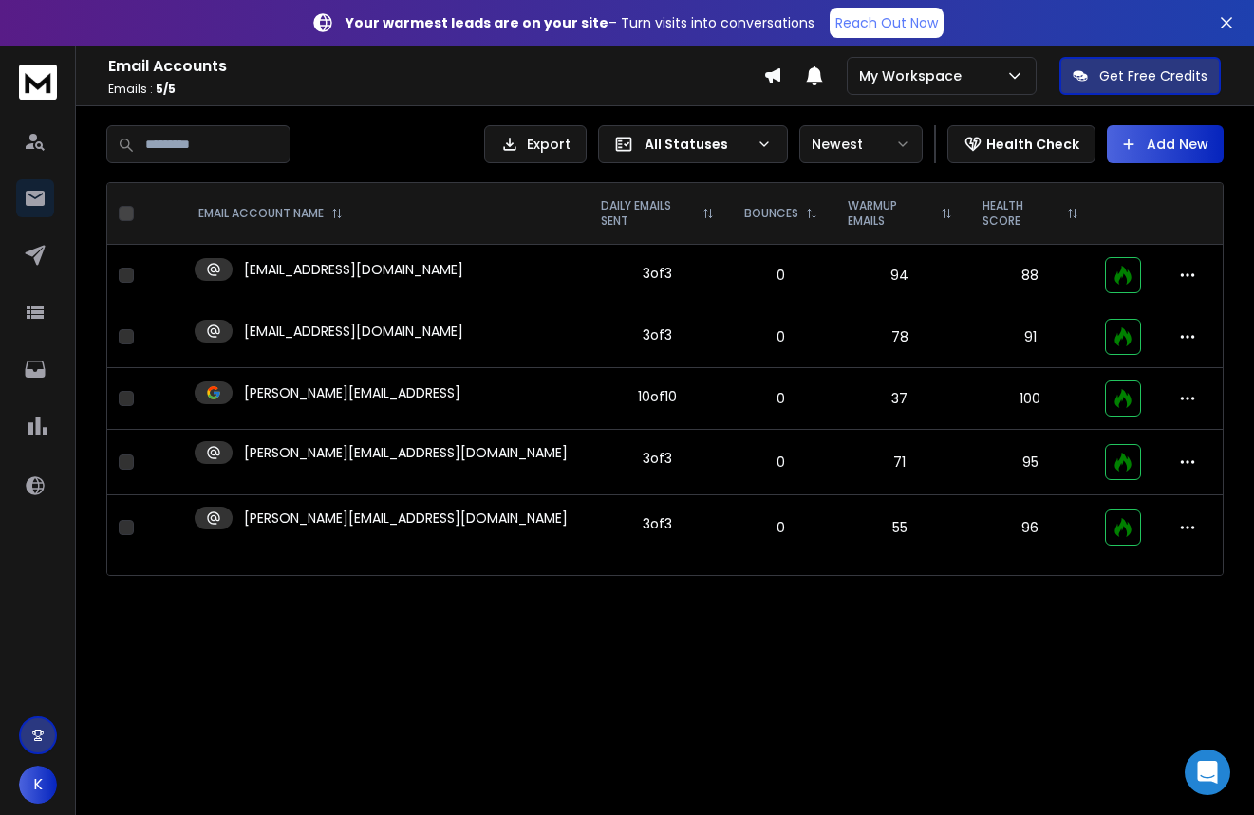
click at [364, 457] on p "[PERSON_NAME][EMAIL_ADDRESS][DOMAIN_NAME]" at bounding box center [406, 452] width 324 height 19
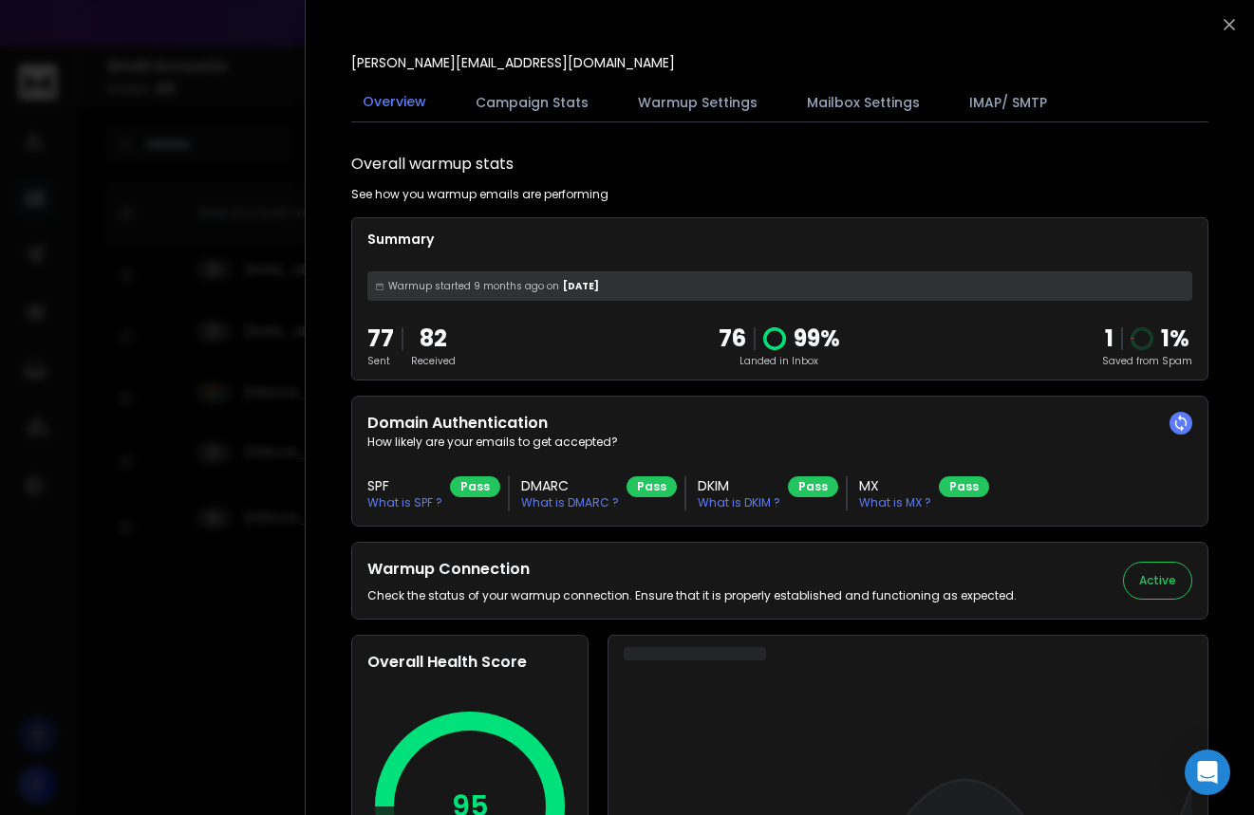
click at [232, 623] on div at bounding box center [627, 407] width 1254 height 815
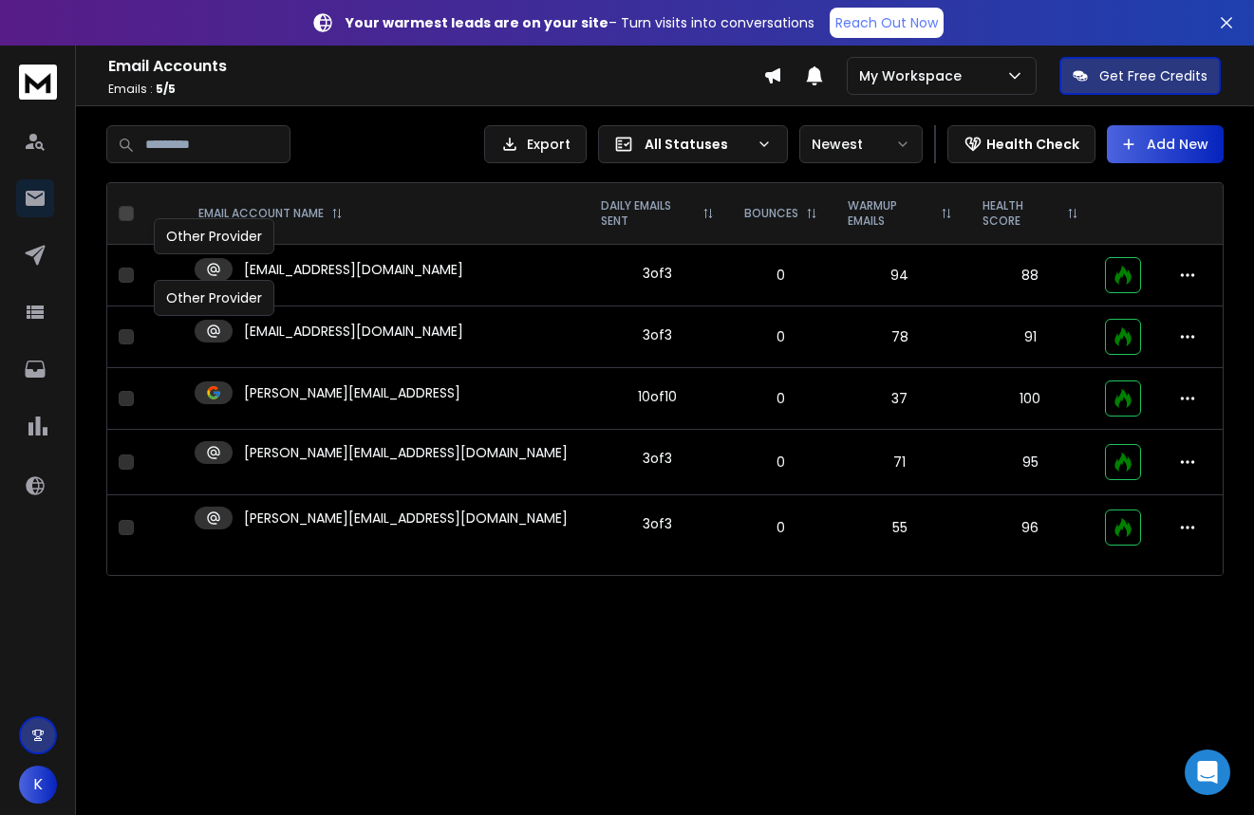
click at [270, 302] on div "Other Provider" at bounding box center [214, 298] width 121 height 36
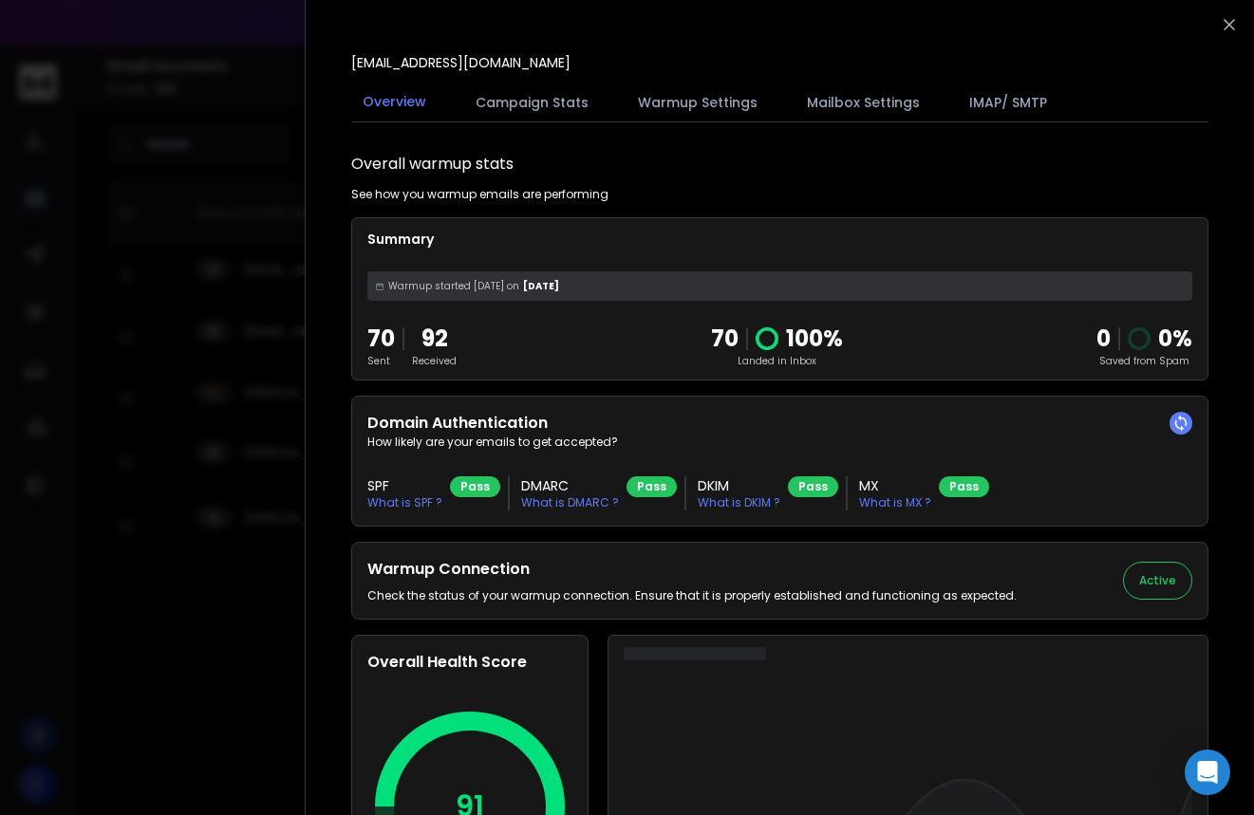
click at [248, 603] on div at bounding box center [627, 407] width 1254 height 815
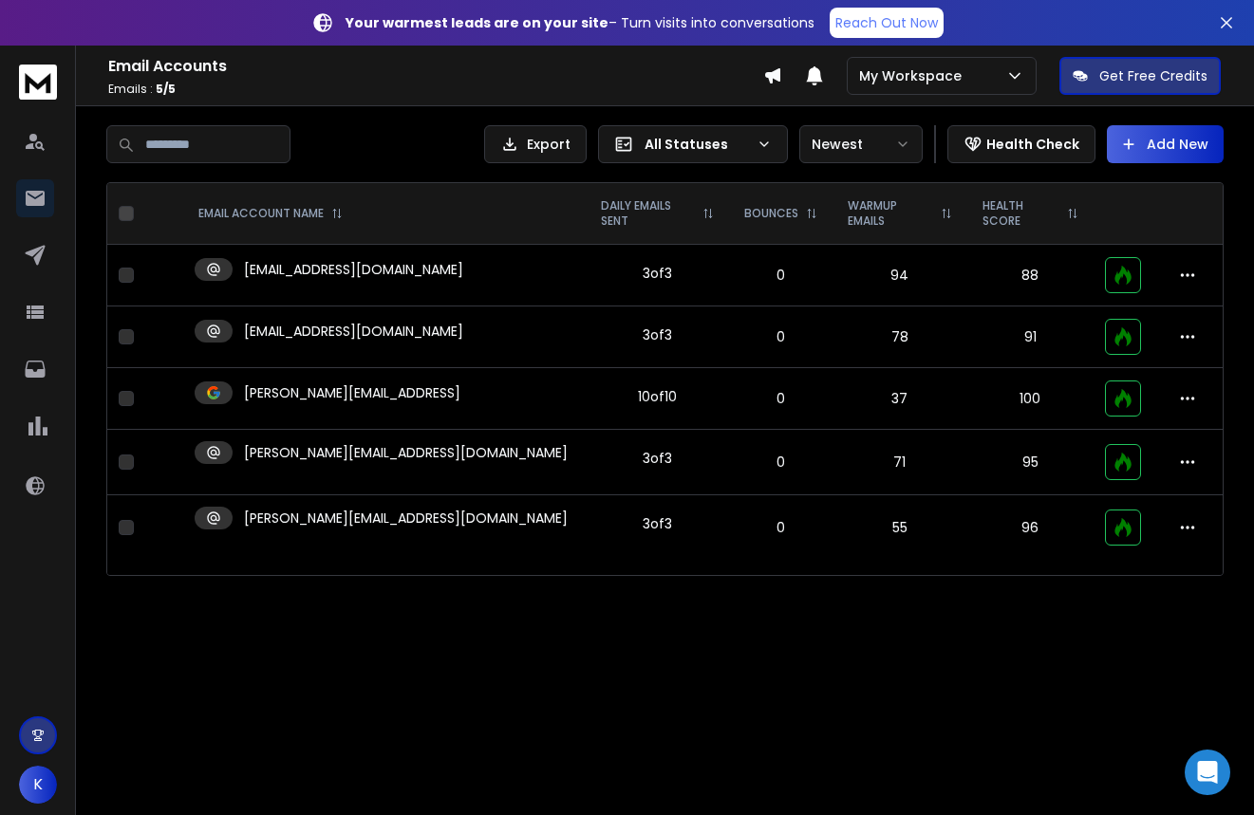
click at [296, 375] on td "[PERSON_NAME][EMAIL_ADDRESS]" at bounding box center [384, 399] width 402 height 62
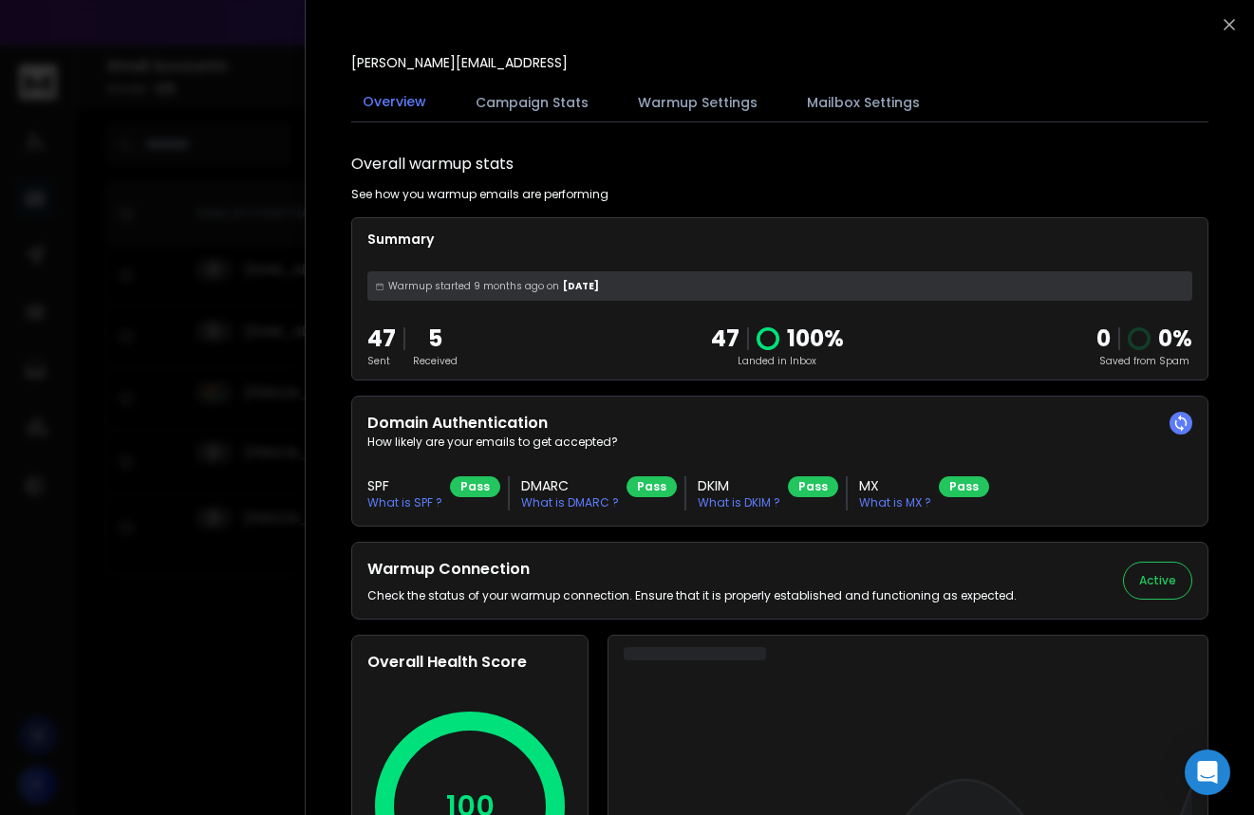
click at [266, 603] on div at bounding box center [627, 407] width 1254 height 815
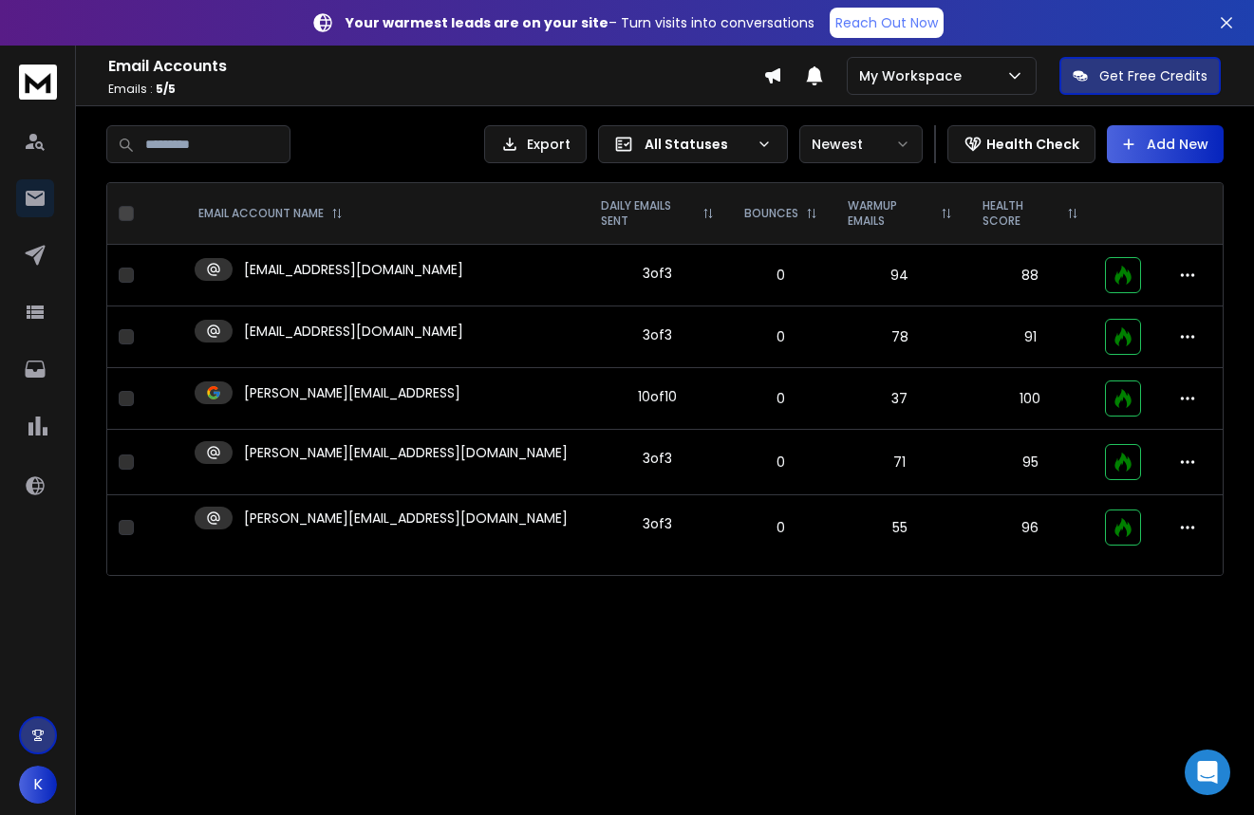
click at [286, 255] on td "[EMAIL_ADDRESS][DOMAIN_NAME]" at bounding box center [384, 276] width 402 height 62
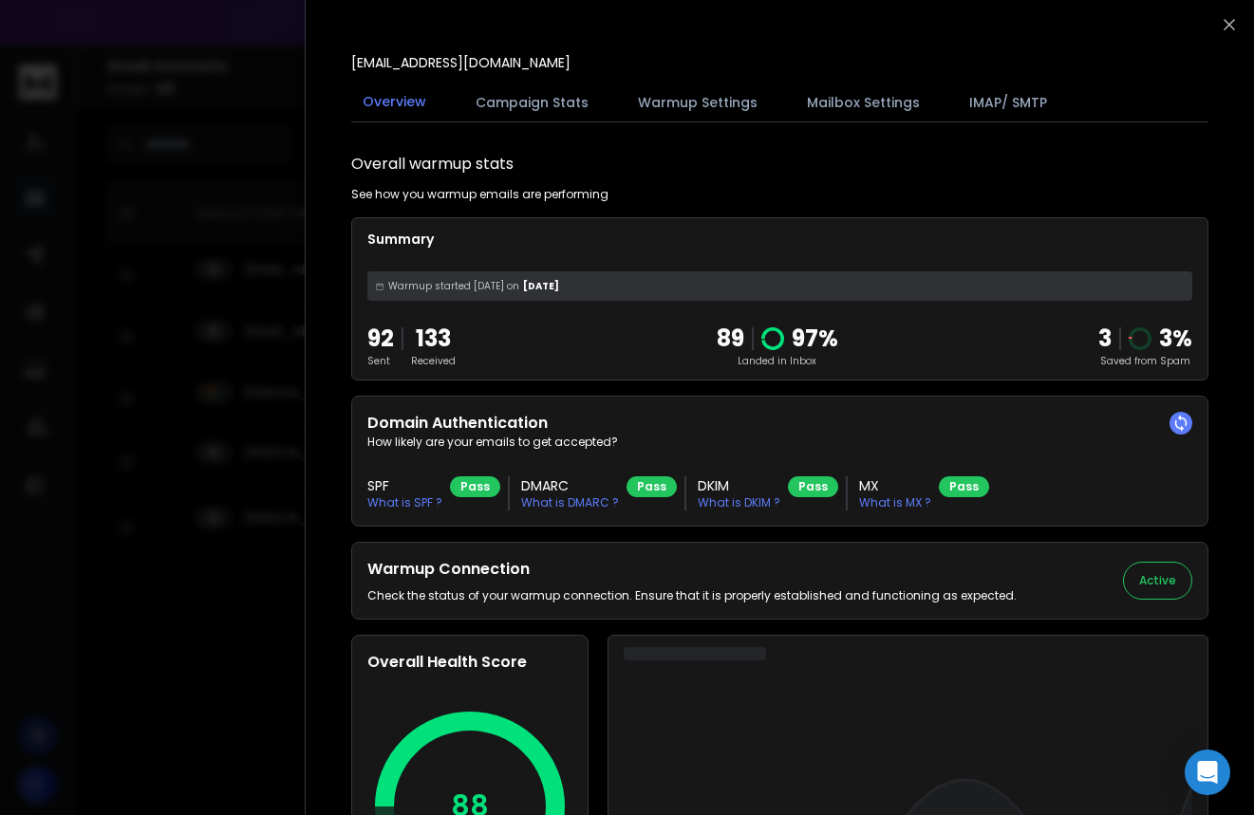
click at [270, 474] on div at bounding box center [627, 407] width 1254 height 815
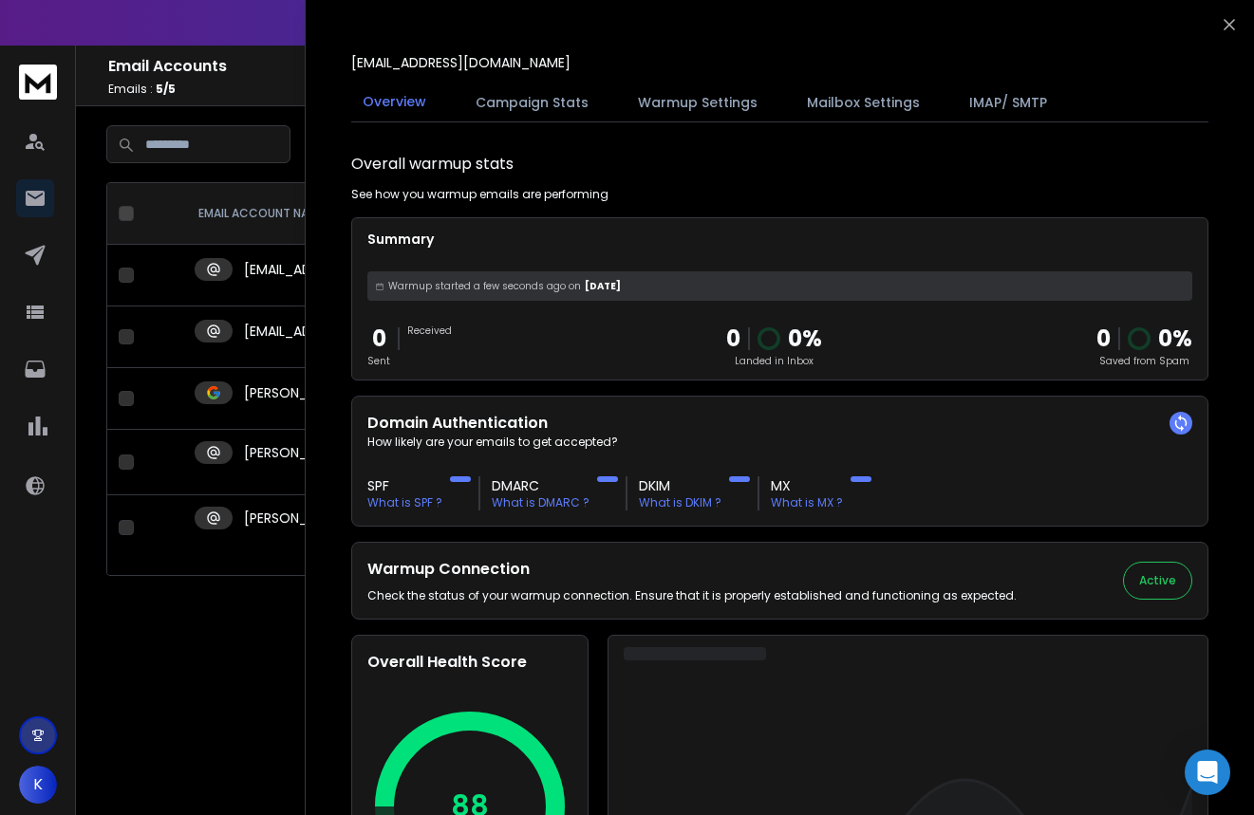
click at [297, 338] on p "[EMAIL_ADDRESS][DOMAIN_NAME]" at bounding box center [353, 331] width 219 height 19
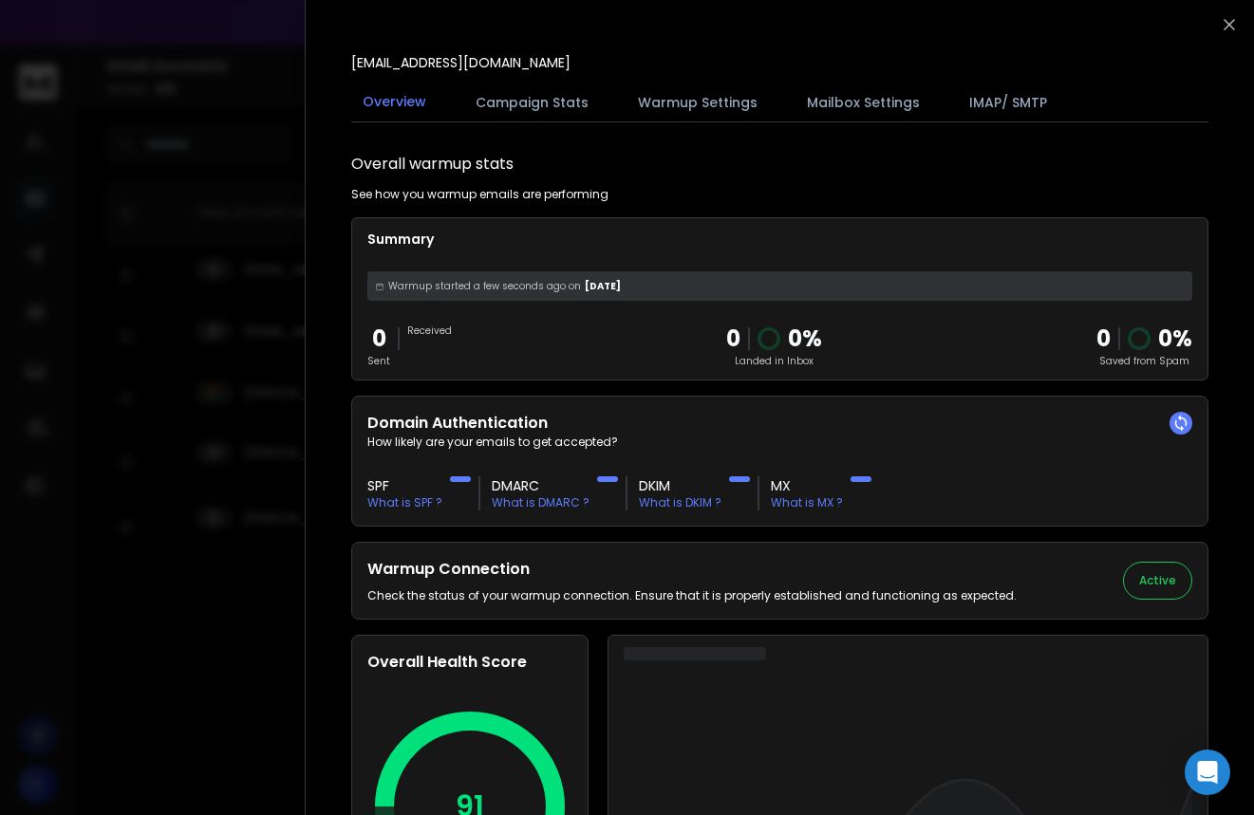
drag, startPoint x: 199, startPoint y: 644, endPoint x: 250, endPoint y: 394, distance: 255.5
click at [199, 638] on div at bounding box center [627, 407] width 1254 height 815
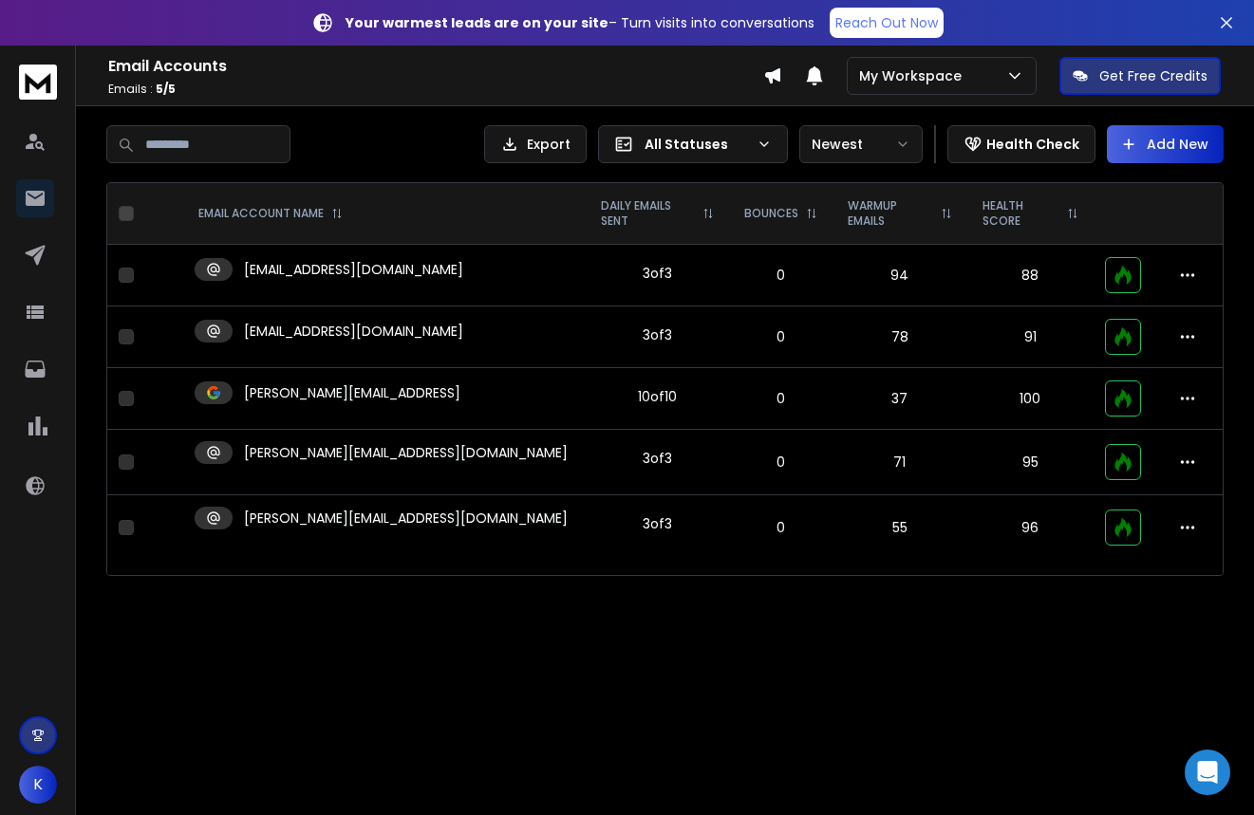
click at [287, 381] on div "[PERSON_NAME][EMAIL_ADDRESS]" at bounding box center [328, 392] width 266 height 23
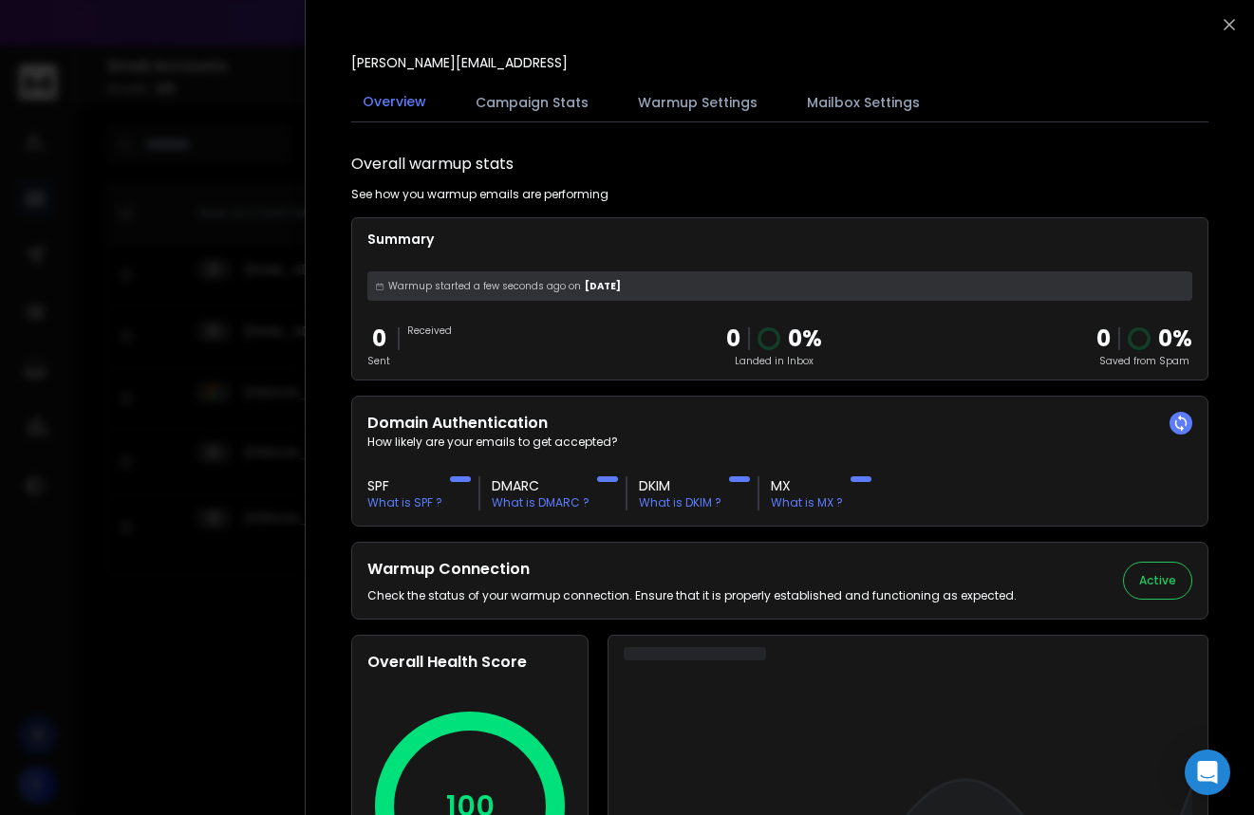
click at [227, 577] on div at bounding box center [627, 407] width 1254 height 815
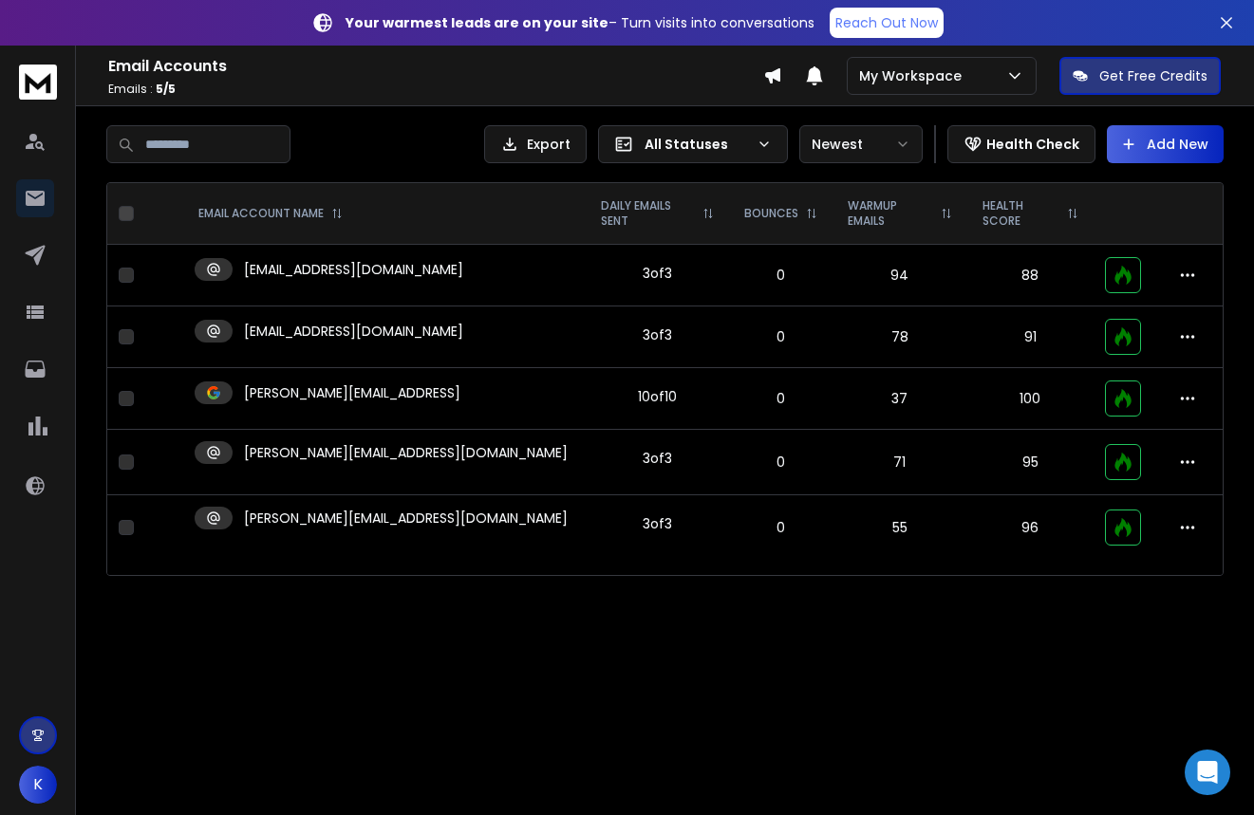
click at [287, 449] on p "[PERSON_NAME][EMAIL_ADDRESS][DOMAIN_NAME]" at bounding box center [406, 452] width 324 height 19
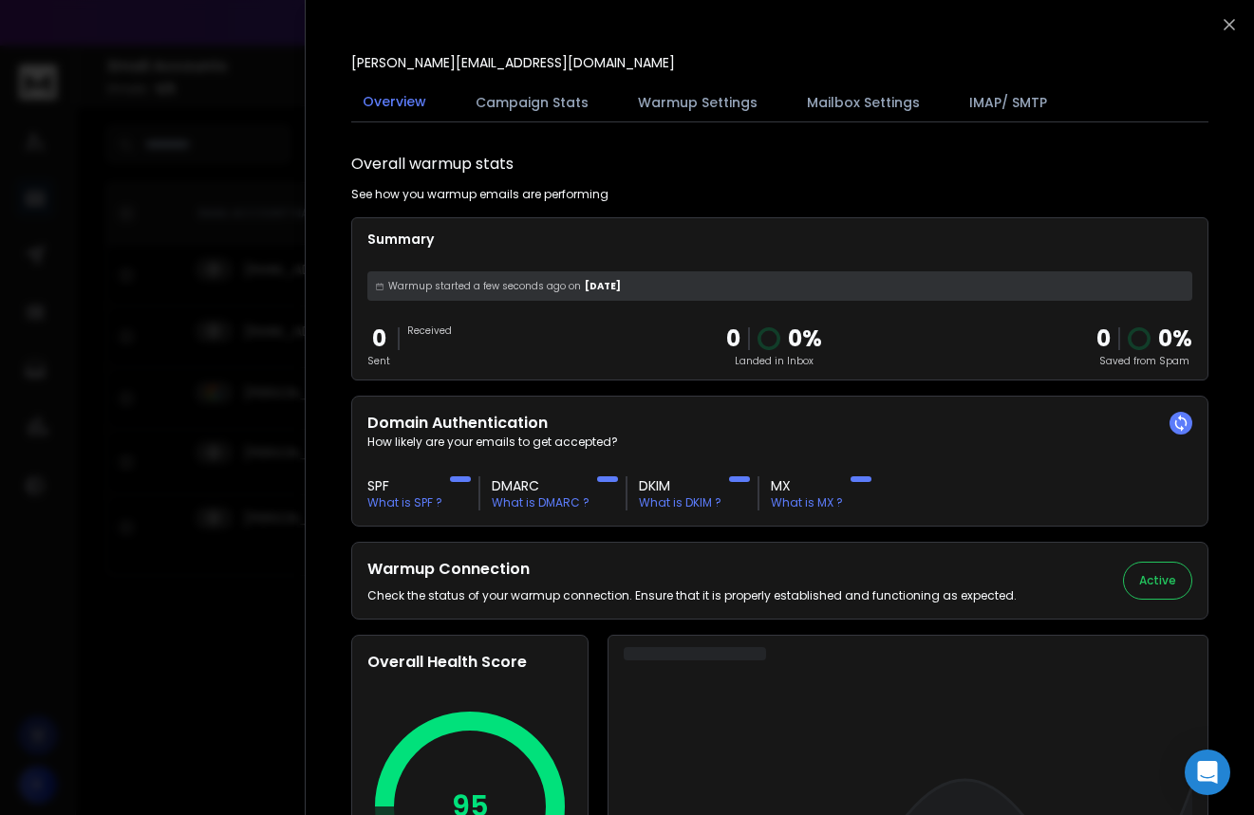
click at [255, 611] on div at bounding box center [627, 407] width 1254 height 815
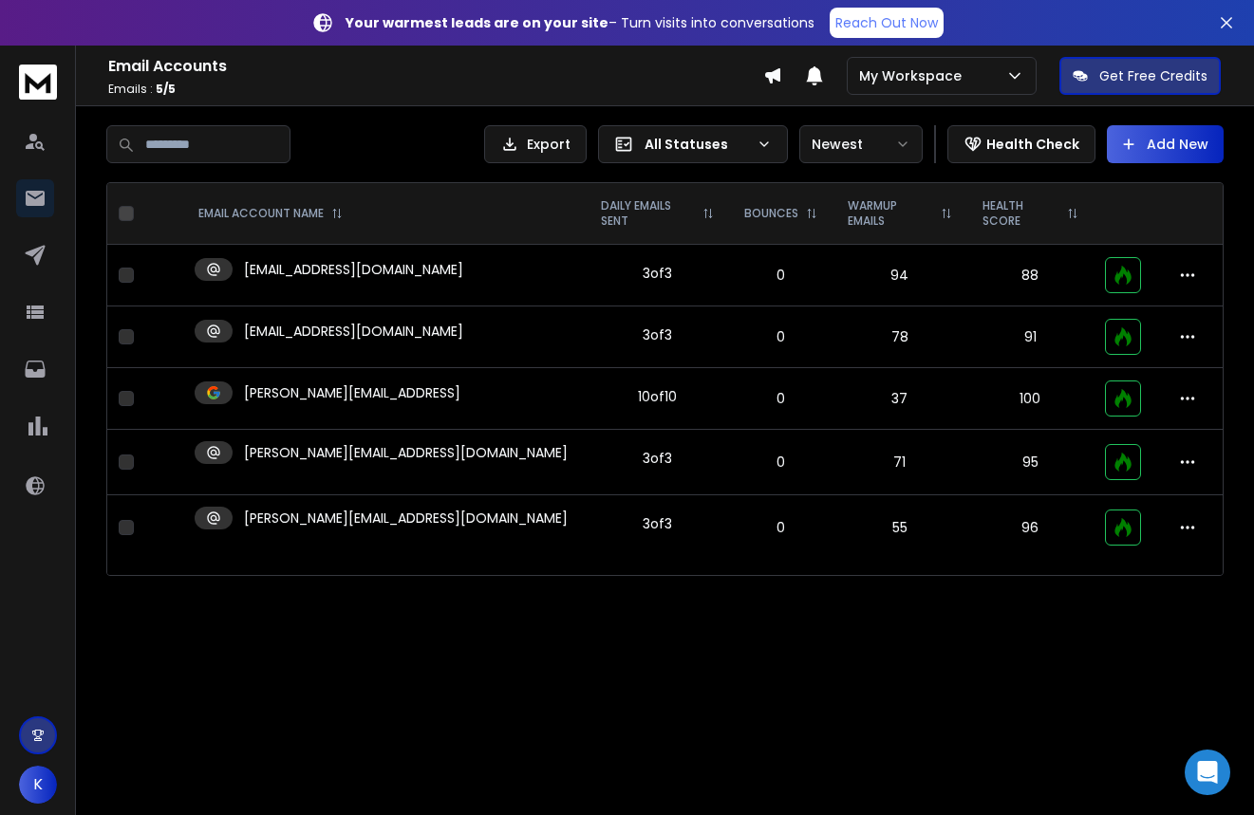
click at [298, 507] on div "[PERSON_NAME][EMAIL_ADDRESS][DOMAIN_NAME]" at bounding box center [381, 518] width 373 height 23
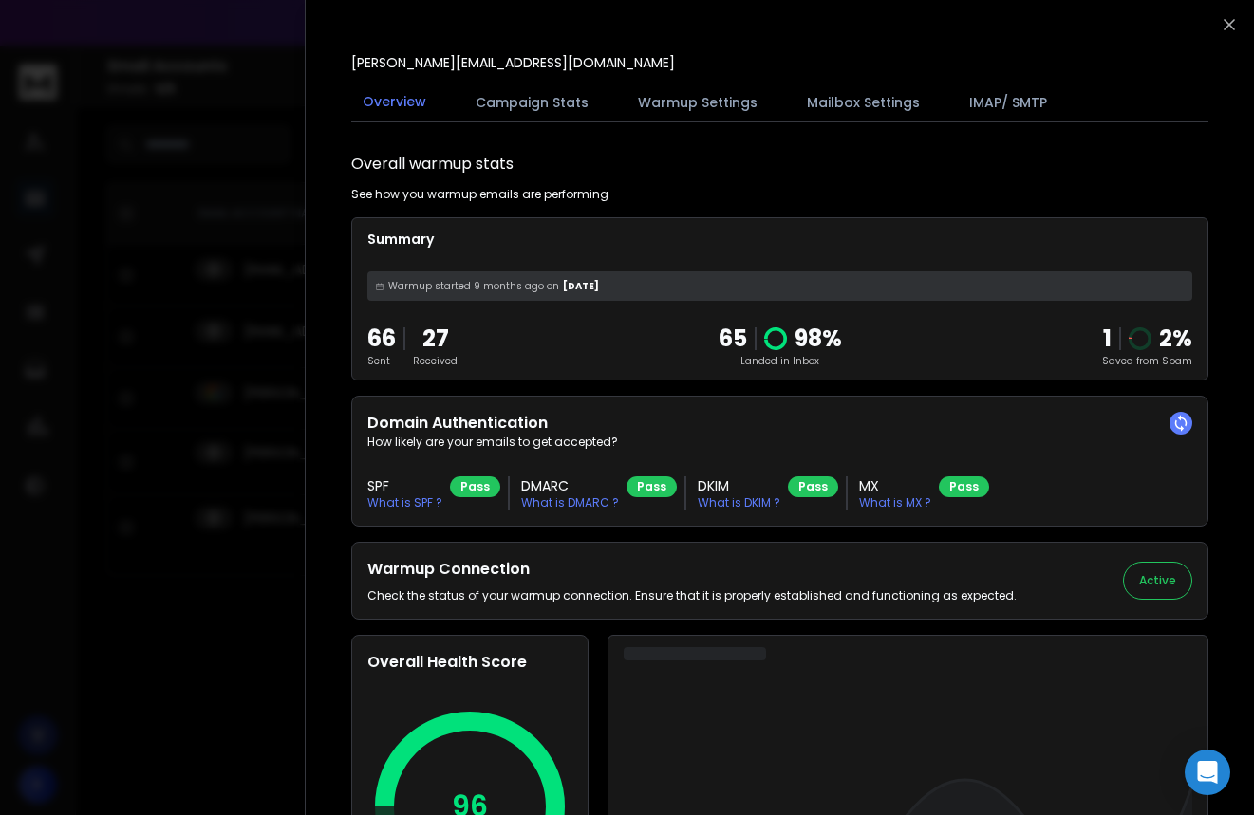
click at [258, 641] on div at bounding box center [627, 407] width 1254 height 815
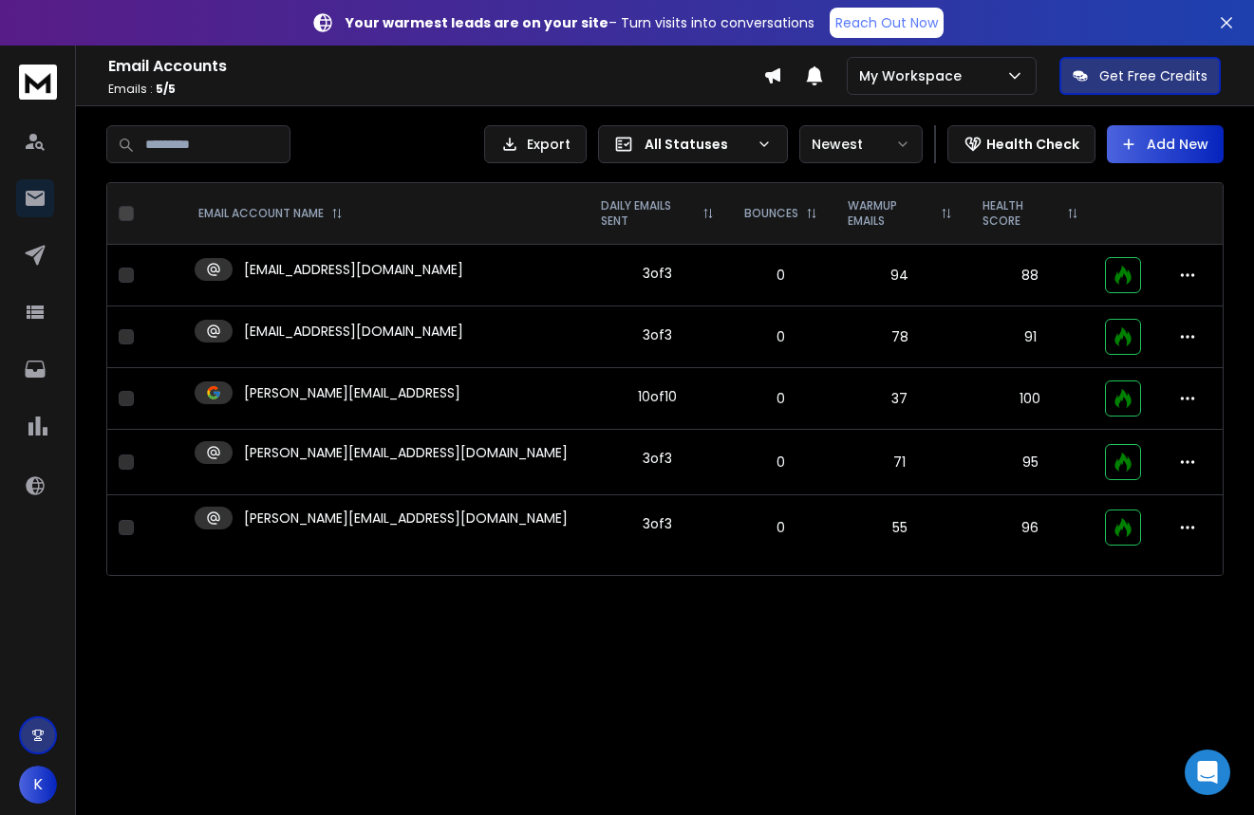
click at [1063, 664] on div "Your warmest leads are on your site – Turn visits into conversations Reach Out …" at bounding box center [627, 407] width 1254 height 815
drag, startPoint x: 411, startPoint y: 276, endPoint x: 306, endPoint y: 281, distance: 105.4
click at [306, 281] on td "[EMAIL_ADDRESS][DOMAIN_NAME]" at bounding box center [384, 276] width 402 height 62
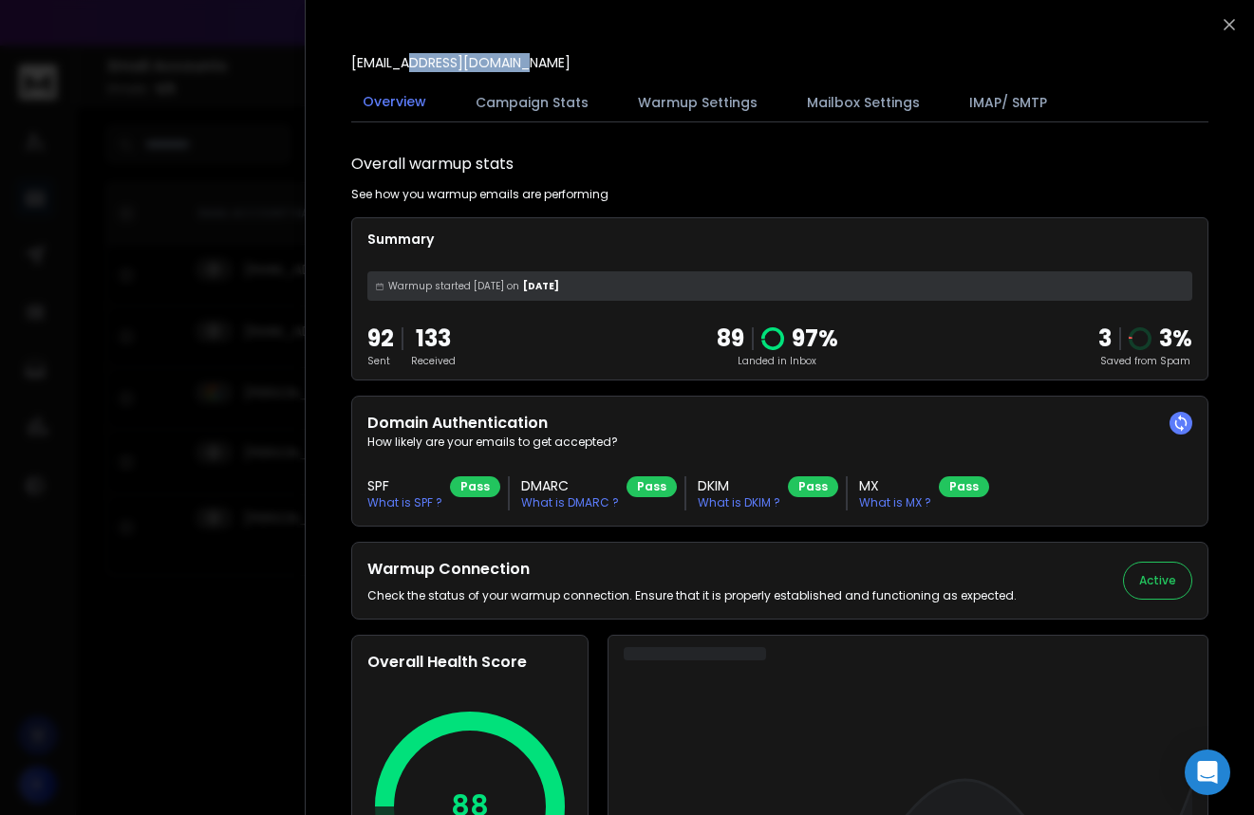
drag, startPoint x: 501, startPoint y: 54, endPoint x: 411, endPoint y: 57, distance: 90.2
click at [411, 57] on div "[EMAIL_ADDRESS][DOMAIN_NAME]" at bounding box center [779, 62] width 857 height 19
copy p "[DOMAIN_NAME]"
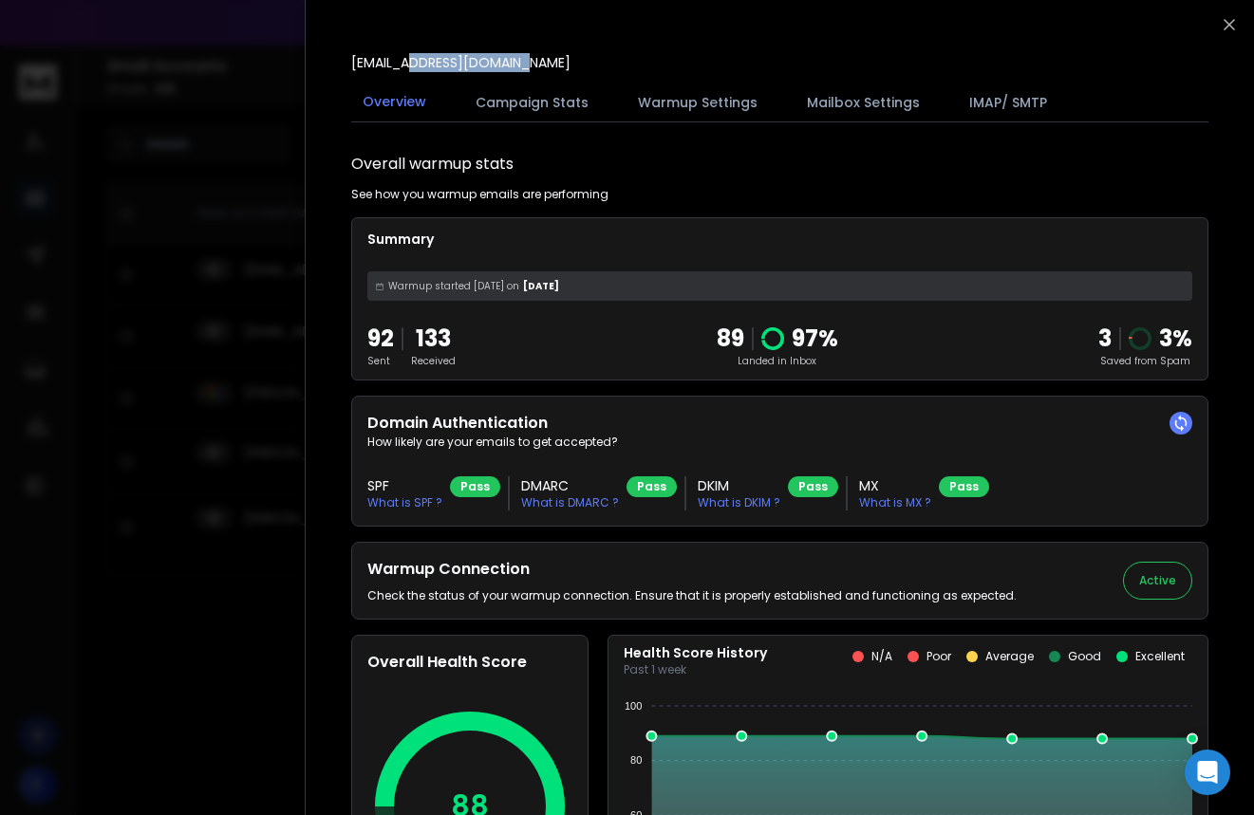
click at [284, 657] on div at bounding box center [627, 407] width 1254 height 815
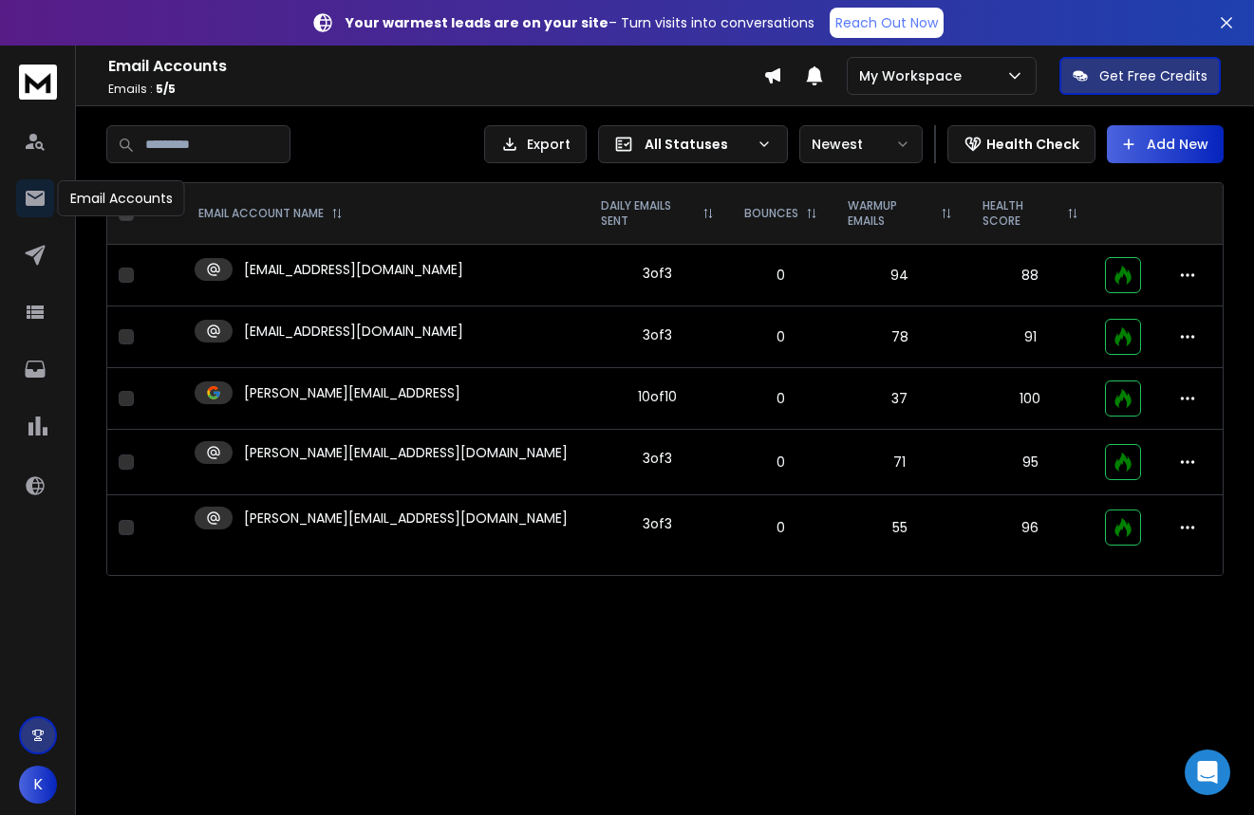
click at [49, 195] on link at bounding box center [35, 198] width 38 height 38
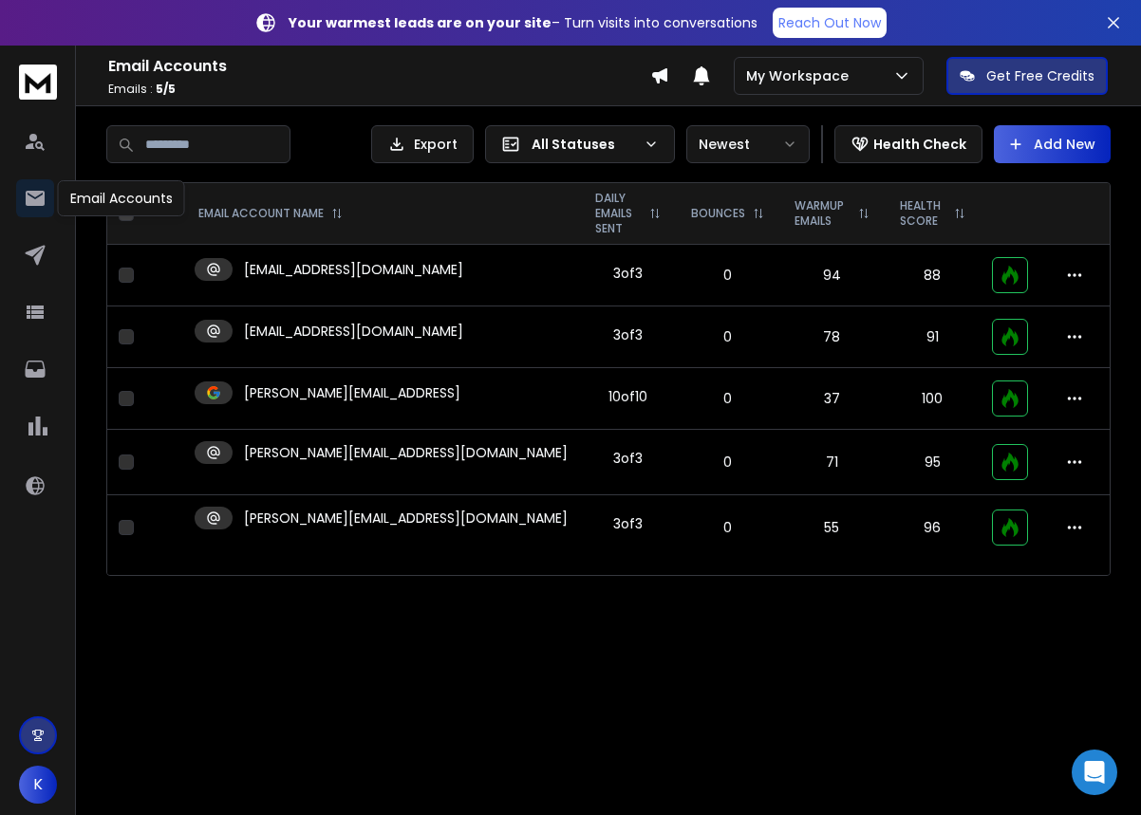
click at [658, 674] on div "Your warmest leads are on your site – Turn visits into conversations Reach Out …" at bounding box center [570, 407] width 1141 height 815
click at [567, 619] on div "Your warmest leads are on your site – Turn visits into conversations Reach Out …" at bounding box center [570, 407] width 1141 height 815
click at [37, 259] on icon at bounding box center [35, 255] width 20 height 20
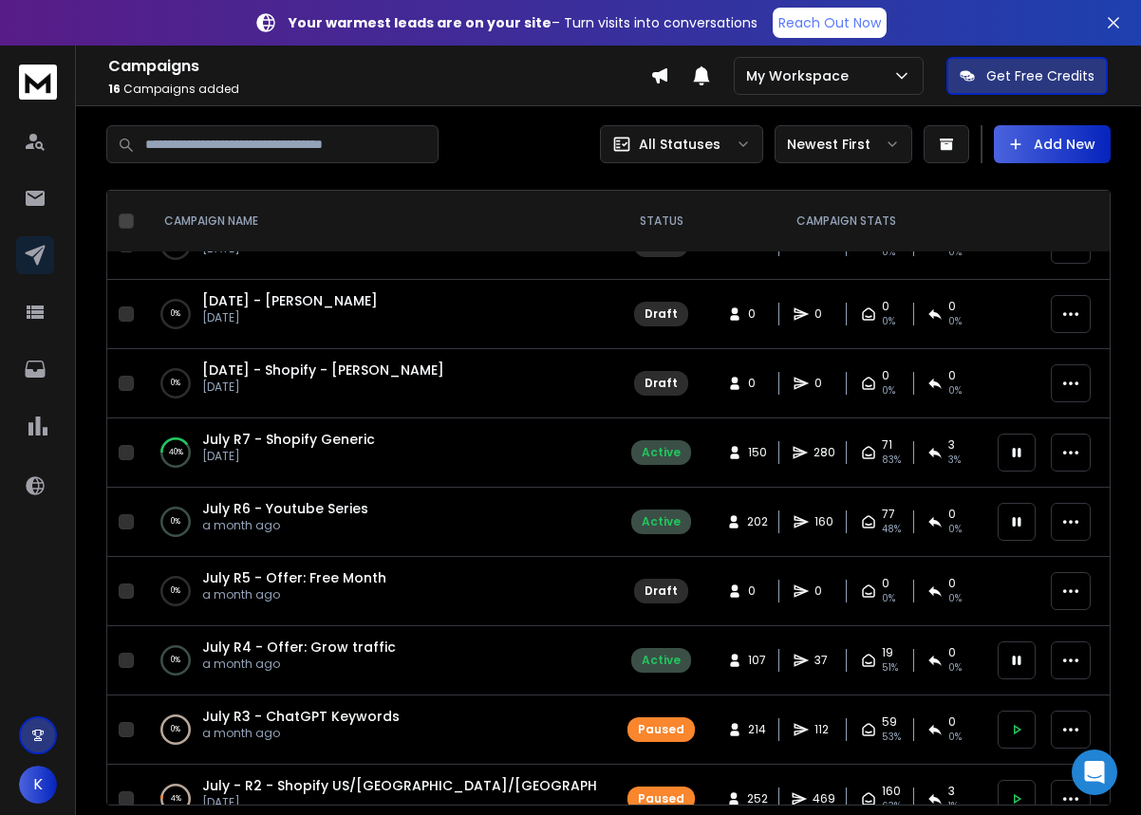
scroll to position [234, 0]
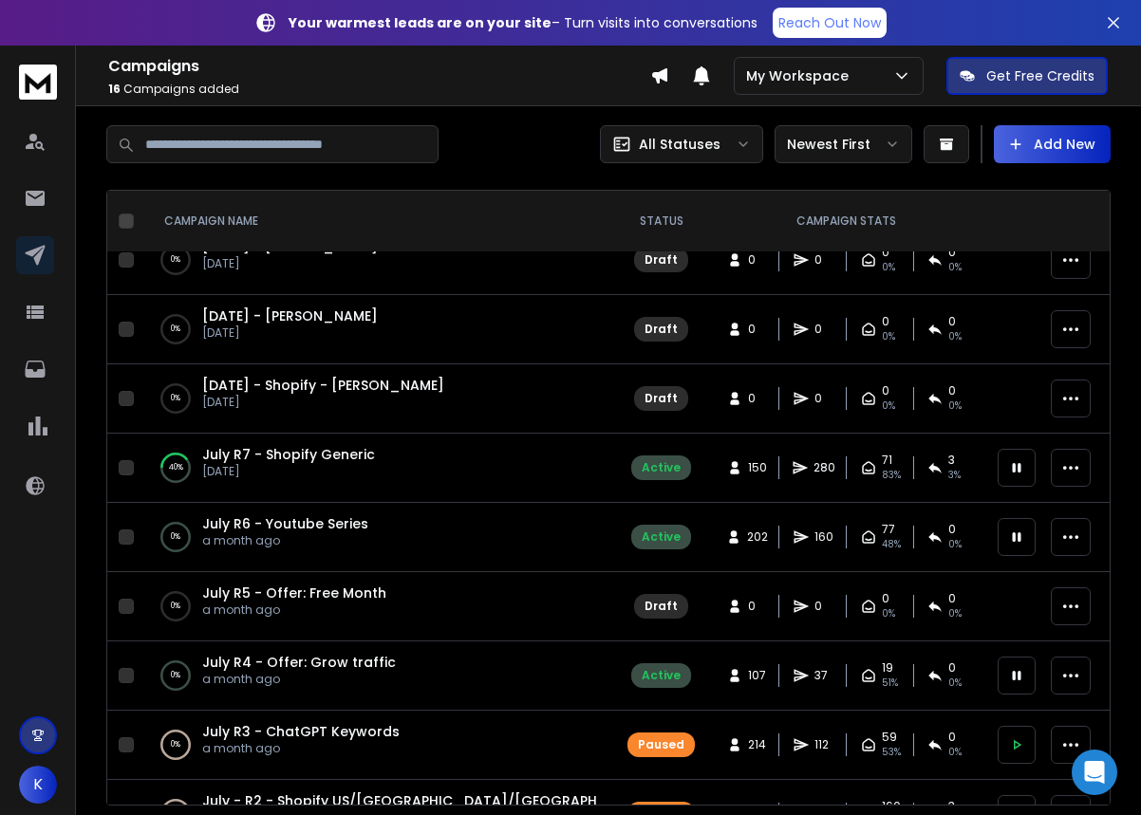
click at [296, 528] on span "July R6 - Youtube Series" at bounding box center [285, 523] width 166 height 19
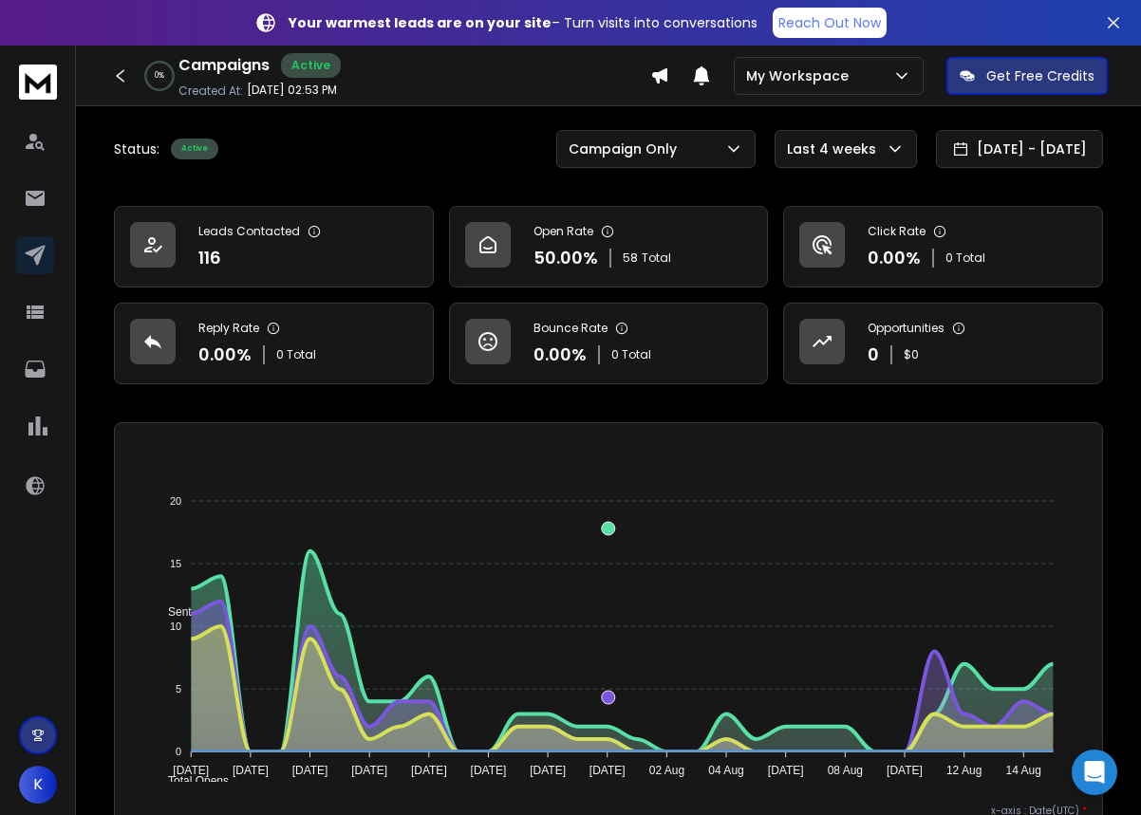
scroll to position [101, 0]
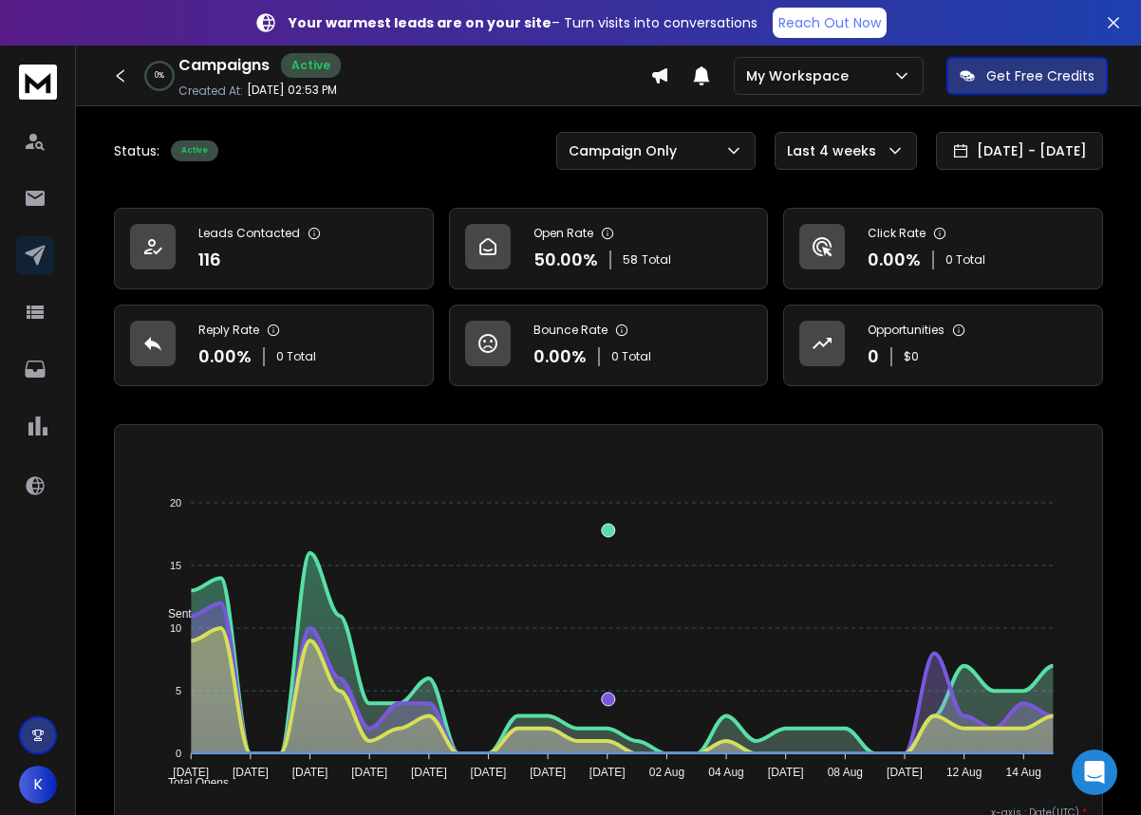
click at [541, 416] on div "Leads Contacted 116 Open Rate 50.00 % 58 Total Click Rate 0.00 % 0 Total Reply …" at bounding box center [608, 675] width 989 height 934
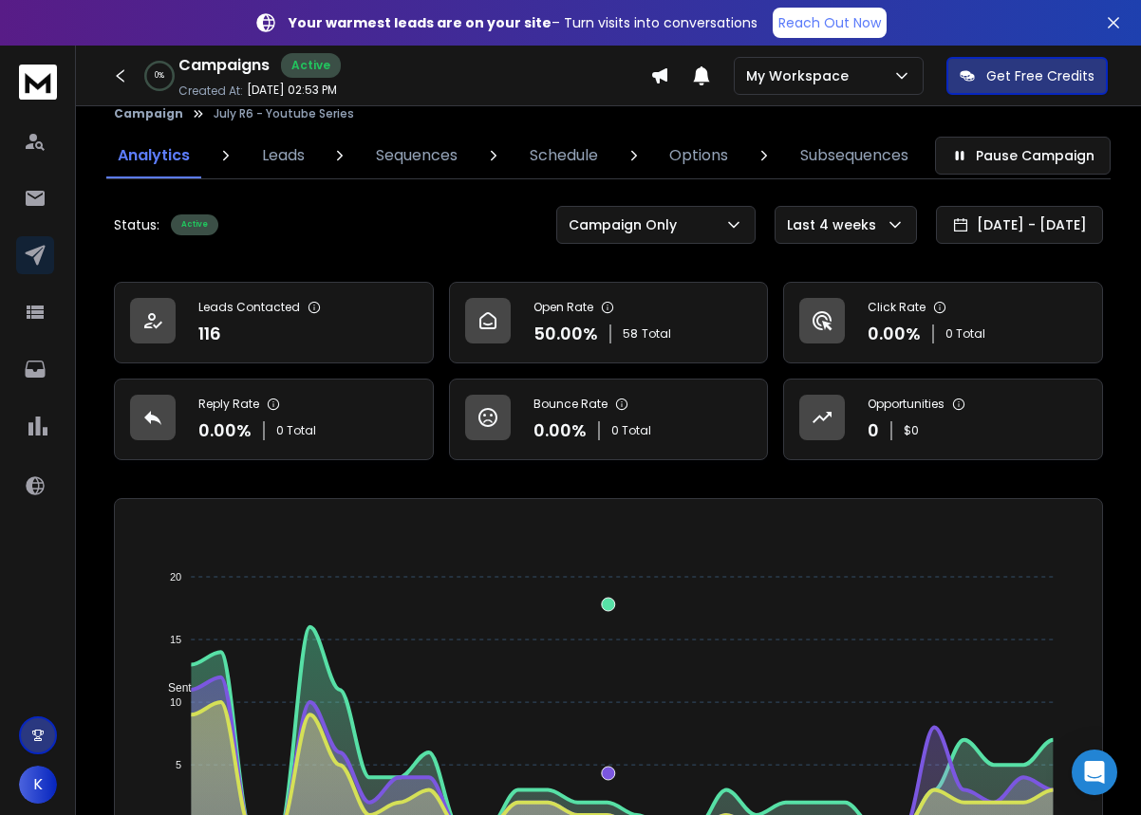
scroll to position [0, 0]
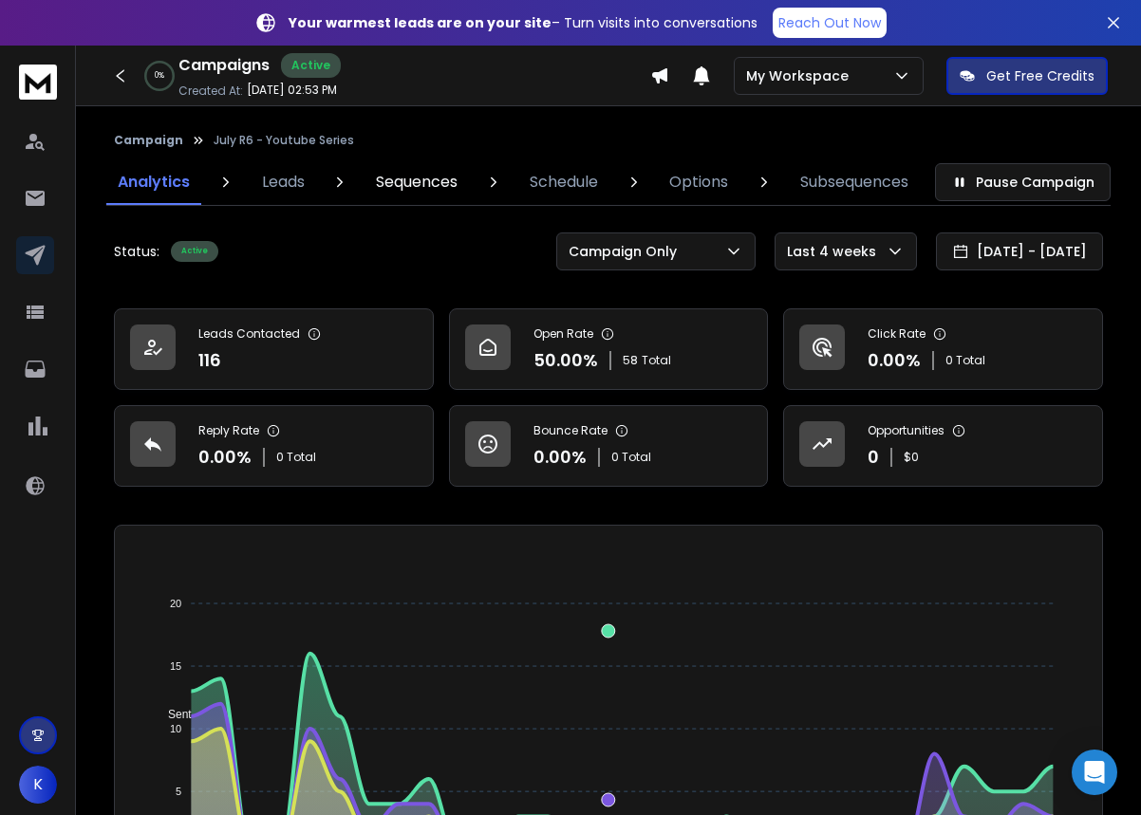
click at [434, 184] on p "Sequences" at bounding box center [417, 182] width 82 height 23
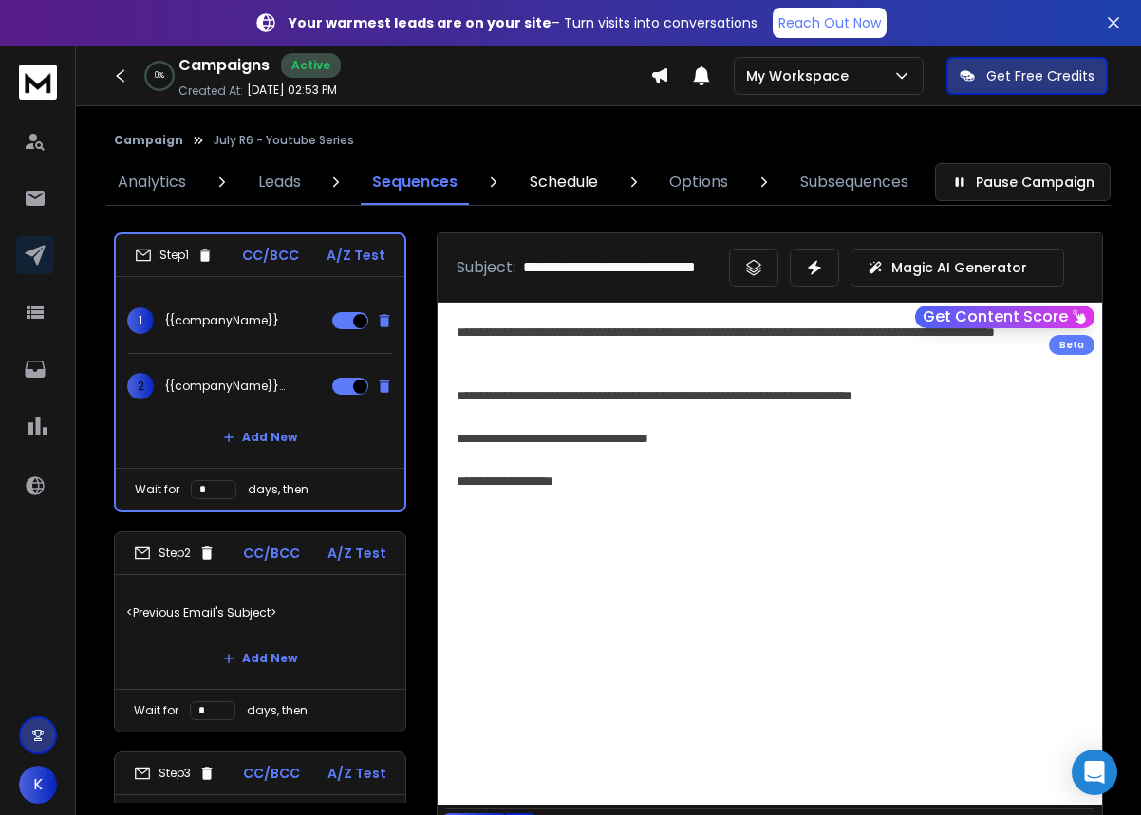
click at [557, 182] on p "Schedule" at bounding box center [564, 182] width 68 height 23
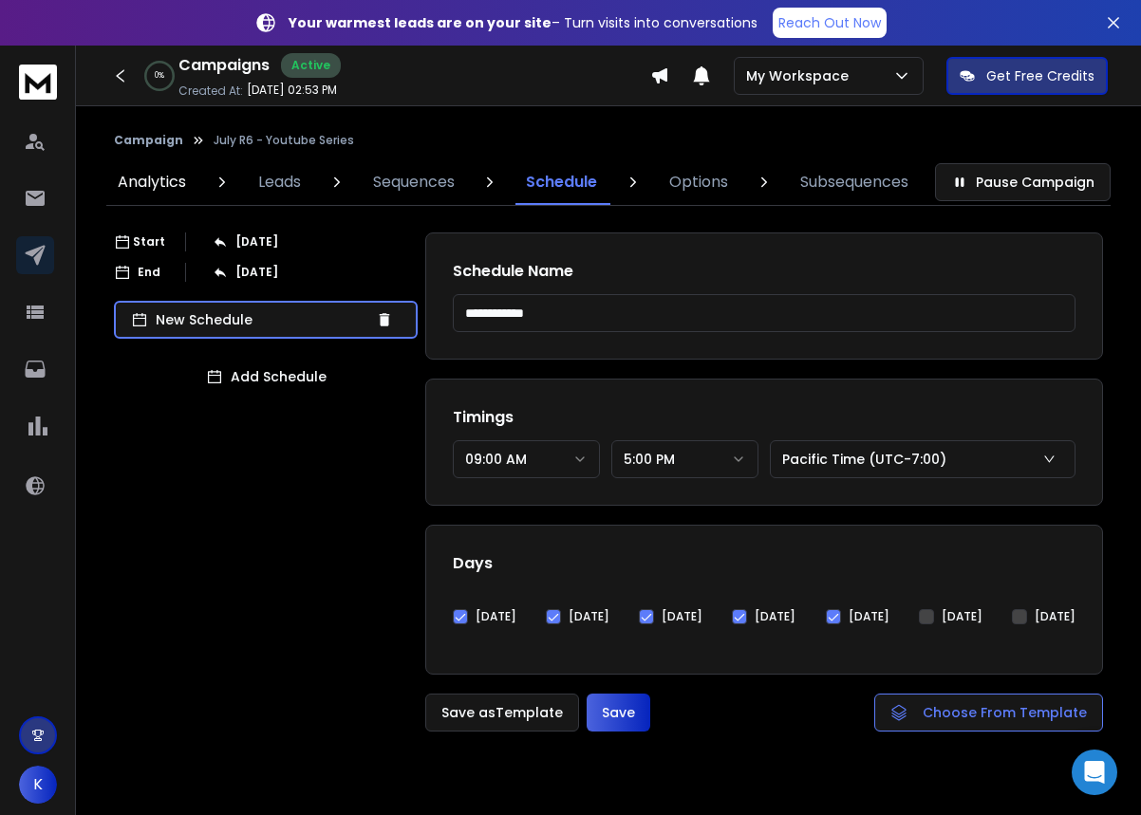
click at [167, 179] on p "Analytics" at bounding box center [152, 182] width 68 height 23
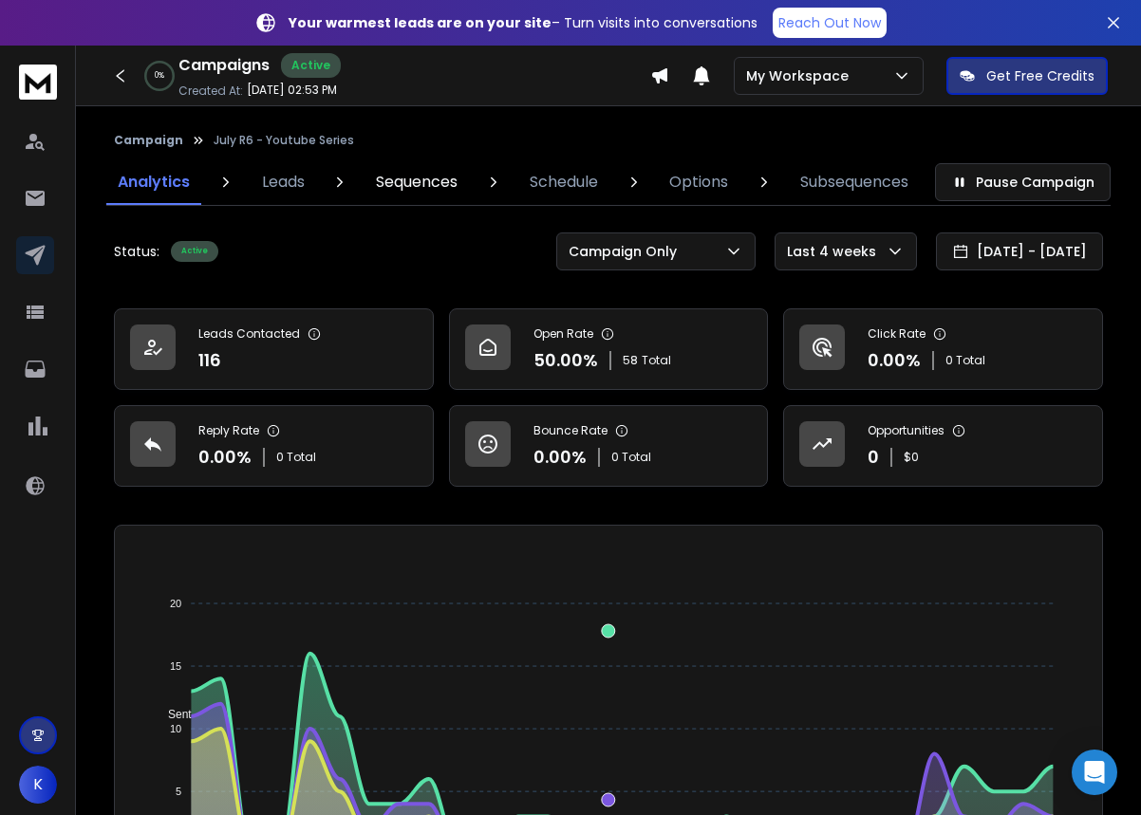
click at [411, 180] on p "Sequences" at bounding box center [417, 182] width 82 height 23
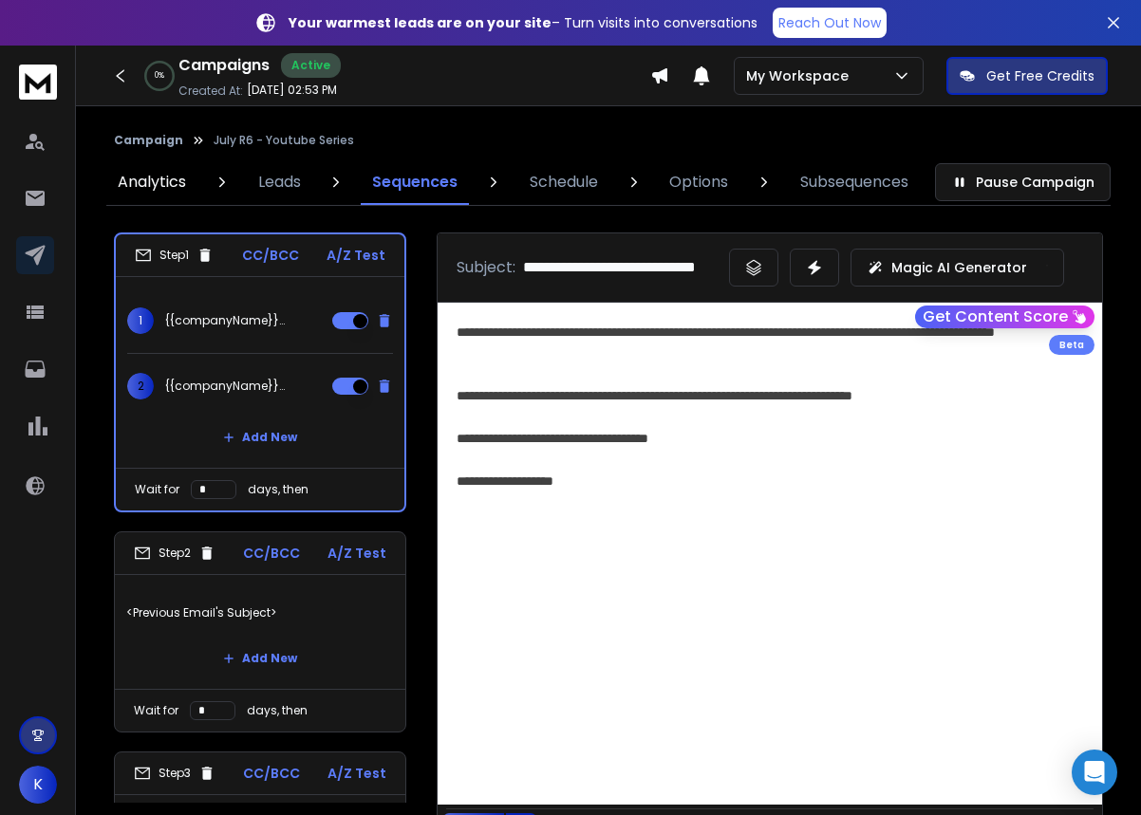
click at [174, 185] on p "Analytics" at bounding box center [152, 182] width 68 height 23
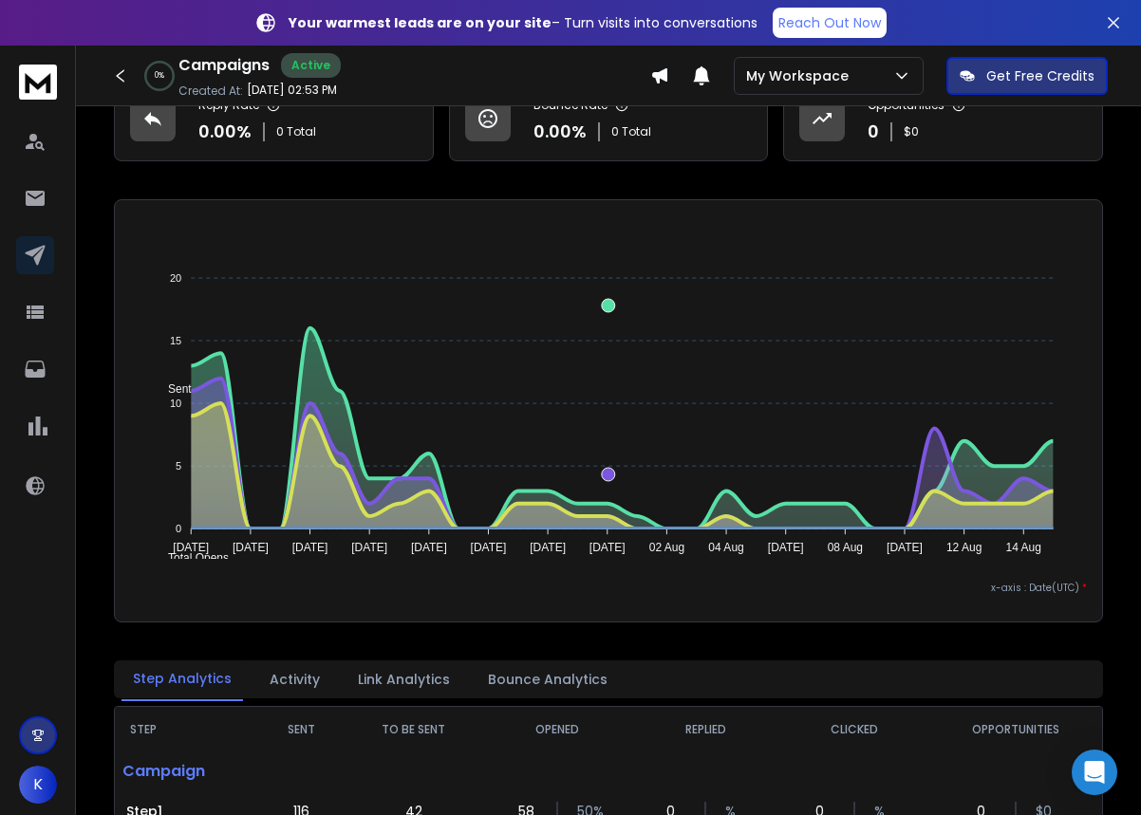
scroll to position [454, 0]
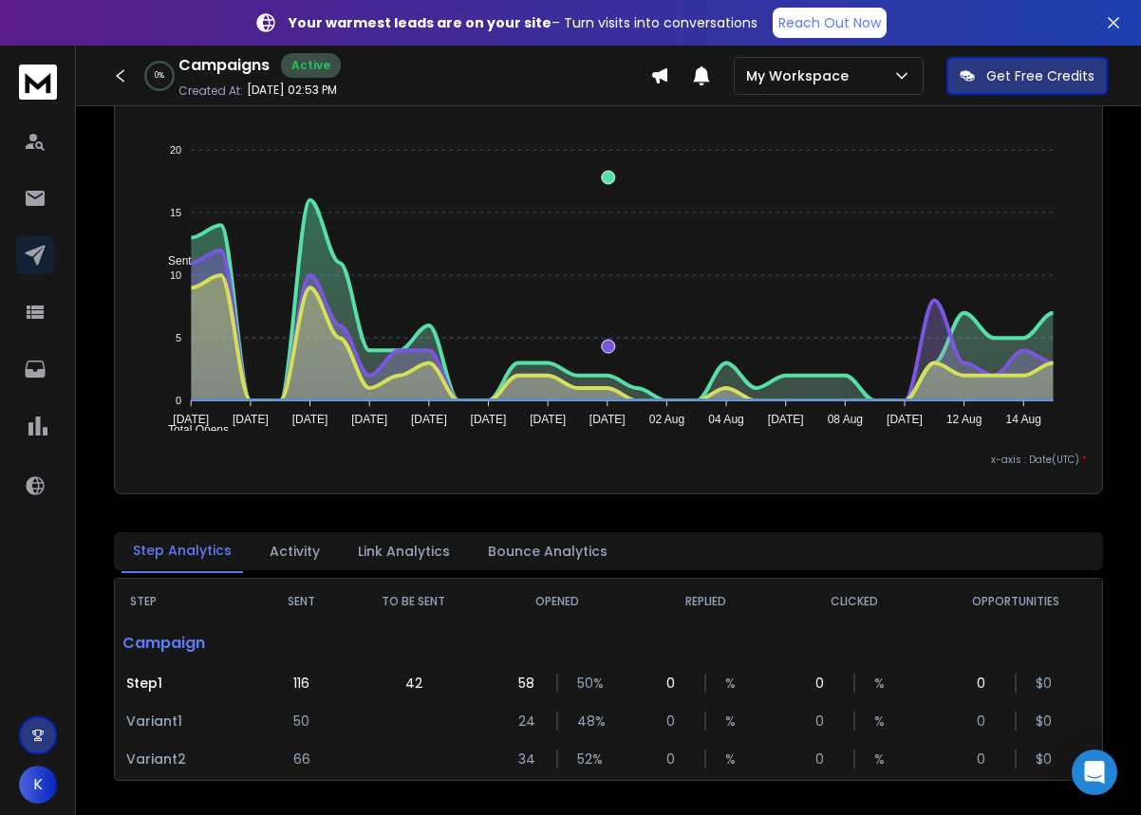
click at [290, 562] on button "Activity" at bounding box center [294, 551] width 73 height 42
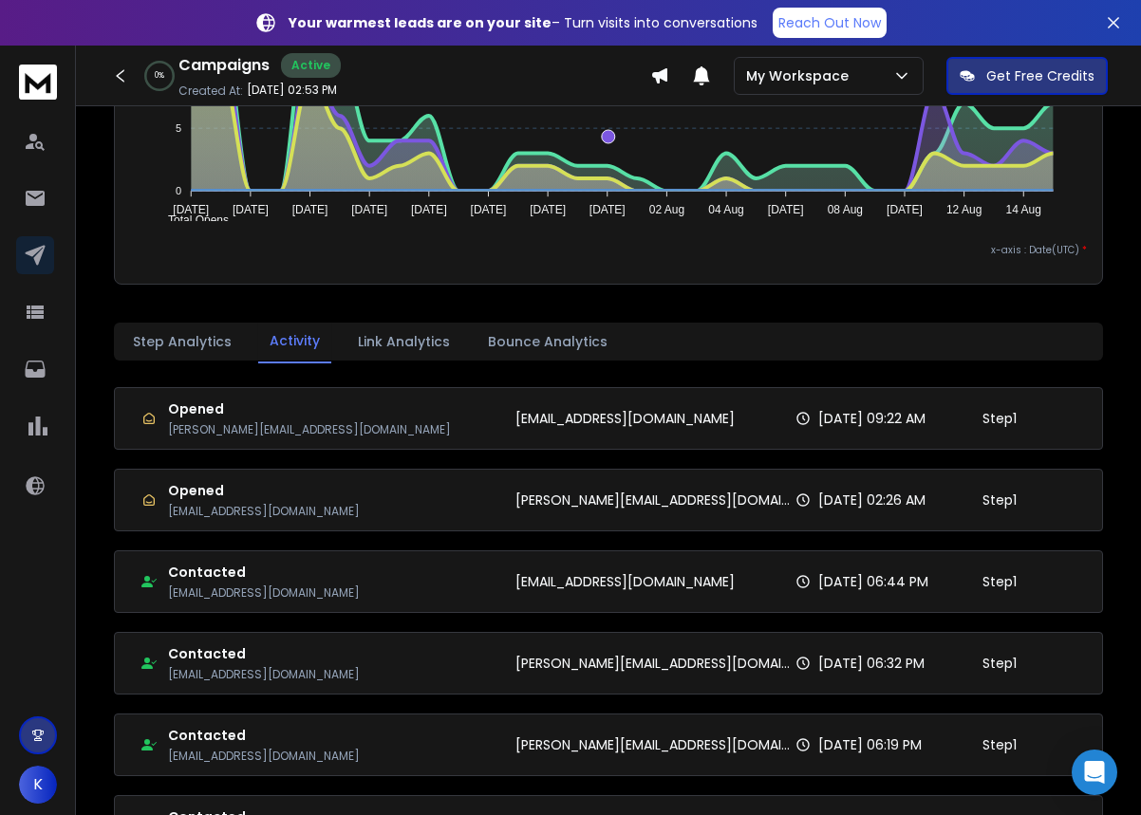
scroll to position [708, 0]
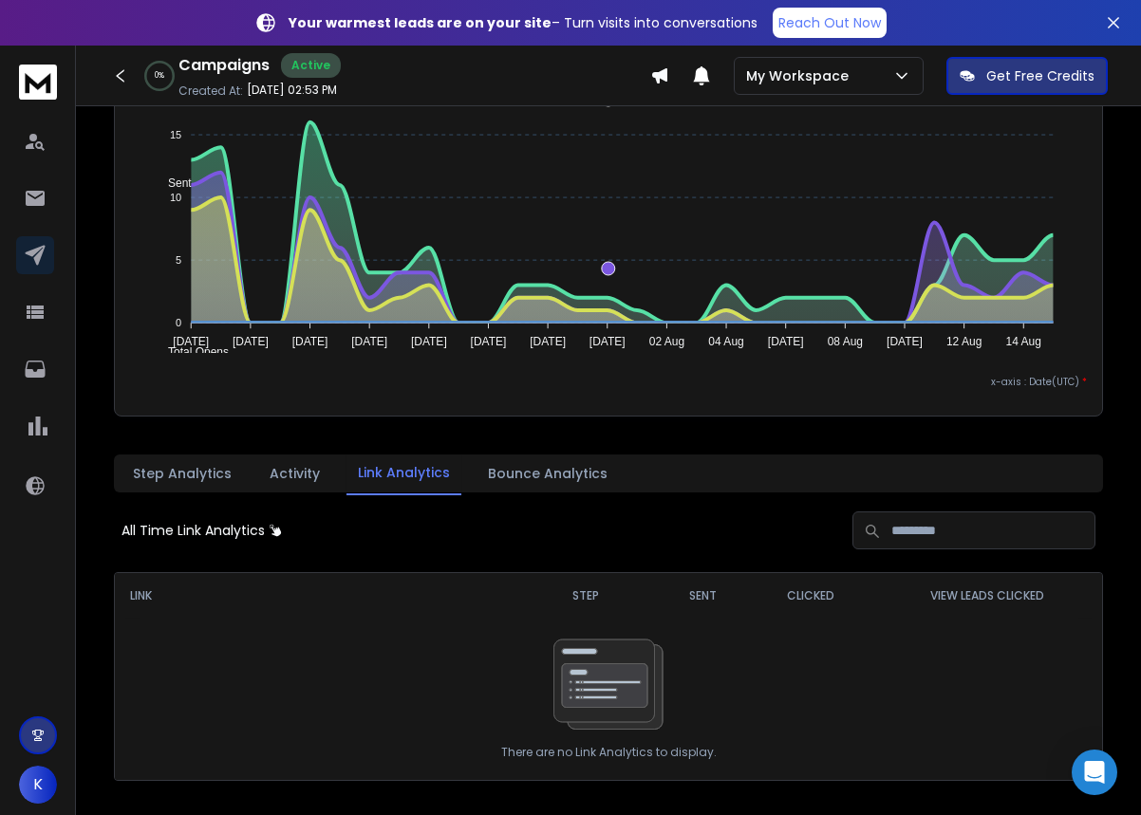
scroll to position [463, 0]
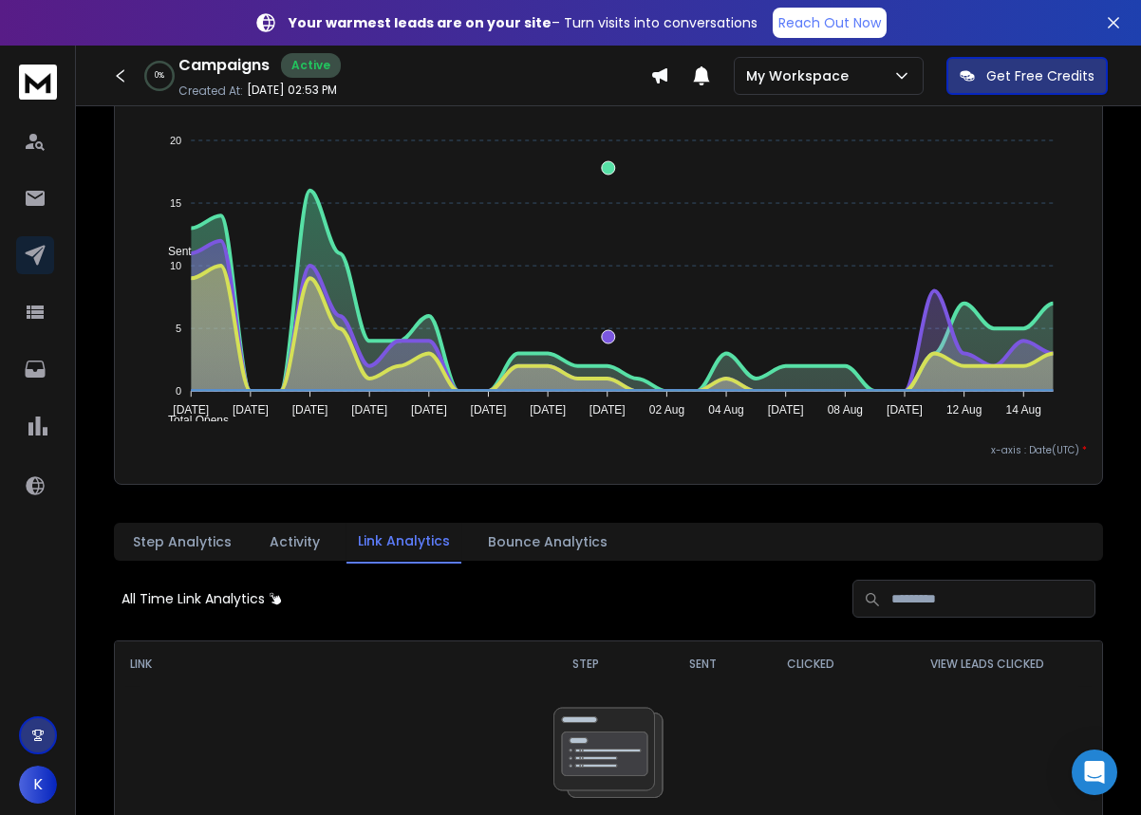
click at [576, 479] on div "Leads Contacted 116 Open Rate 50.00 % 58 Total Click Rate 0.00 % 0 Total Reply …" at bounding box center [608, 351] width 989 height 1012
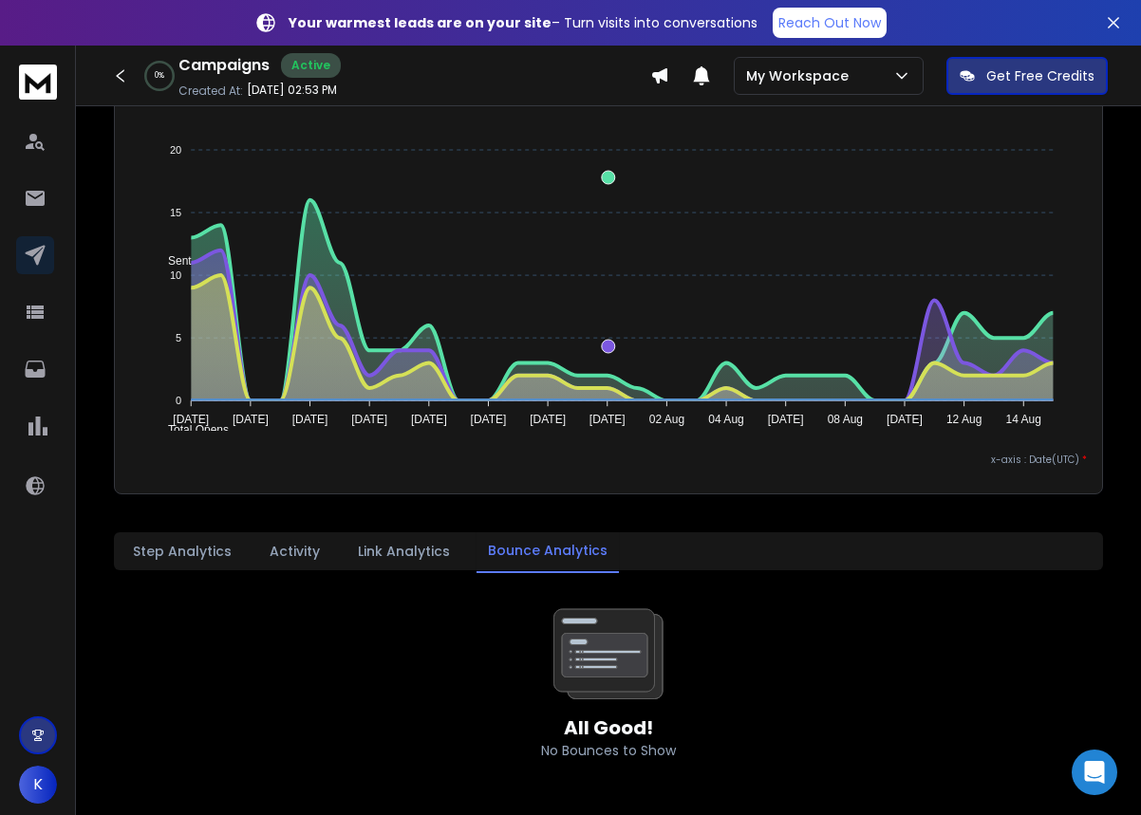
click at [193, 555] on button "Step Analytics" at bounding box center [181, 551] width 121 height 42
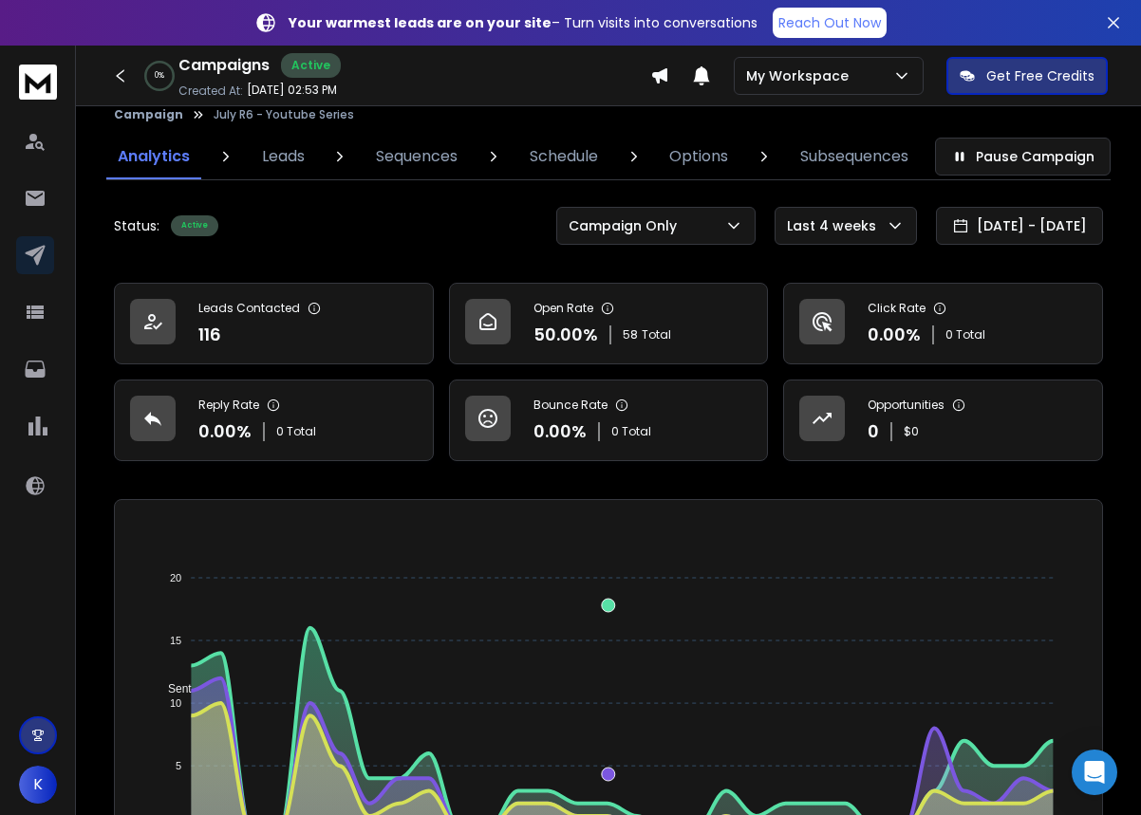
scroll to position [0, 0]
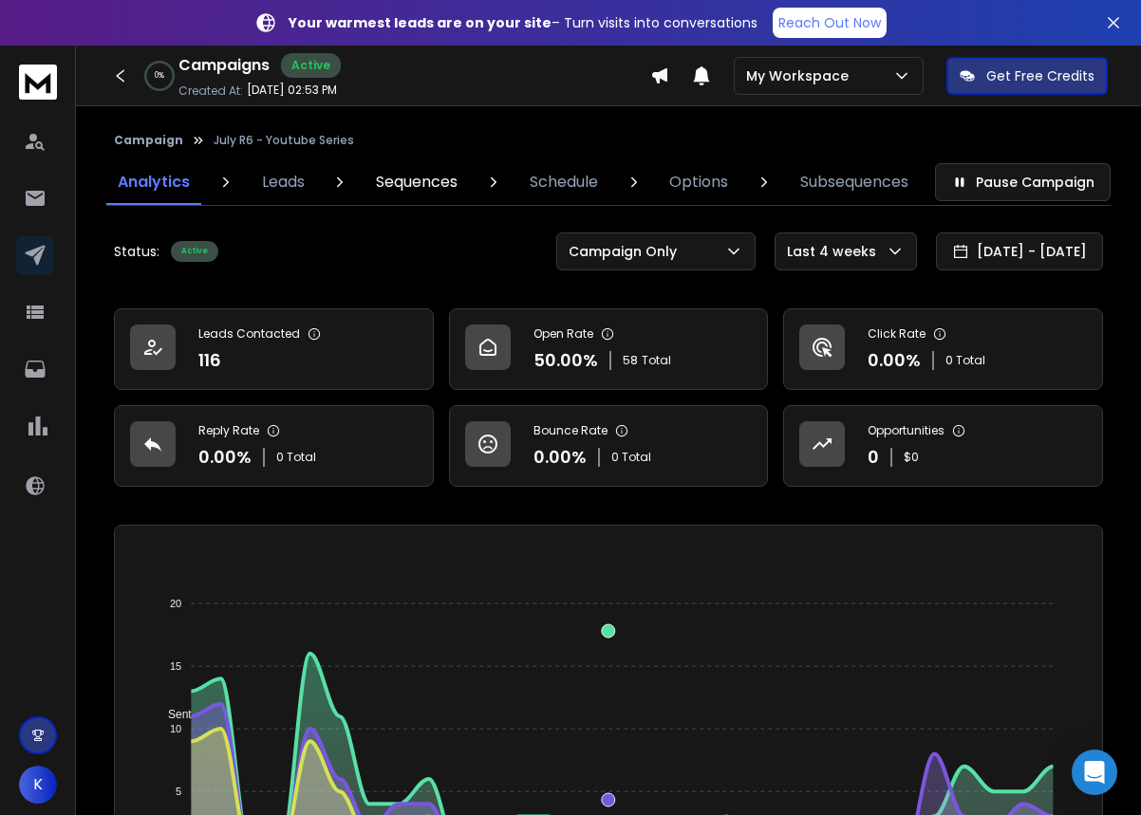
click at [446, 193] on link "Sequences" at bounding box center [416, 182] width 104 height 46
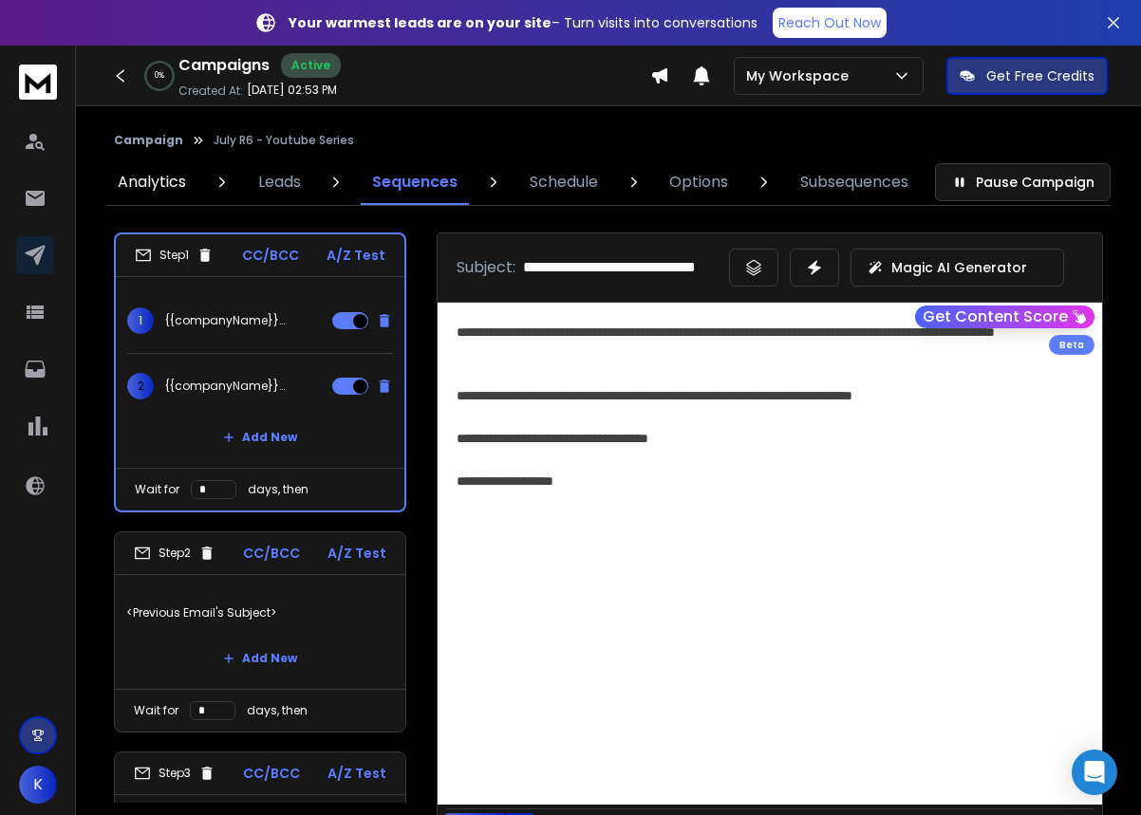
click at [164, 190] on p "Analytics" at bounding box center [152, 182] width 68 height 23
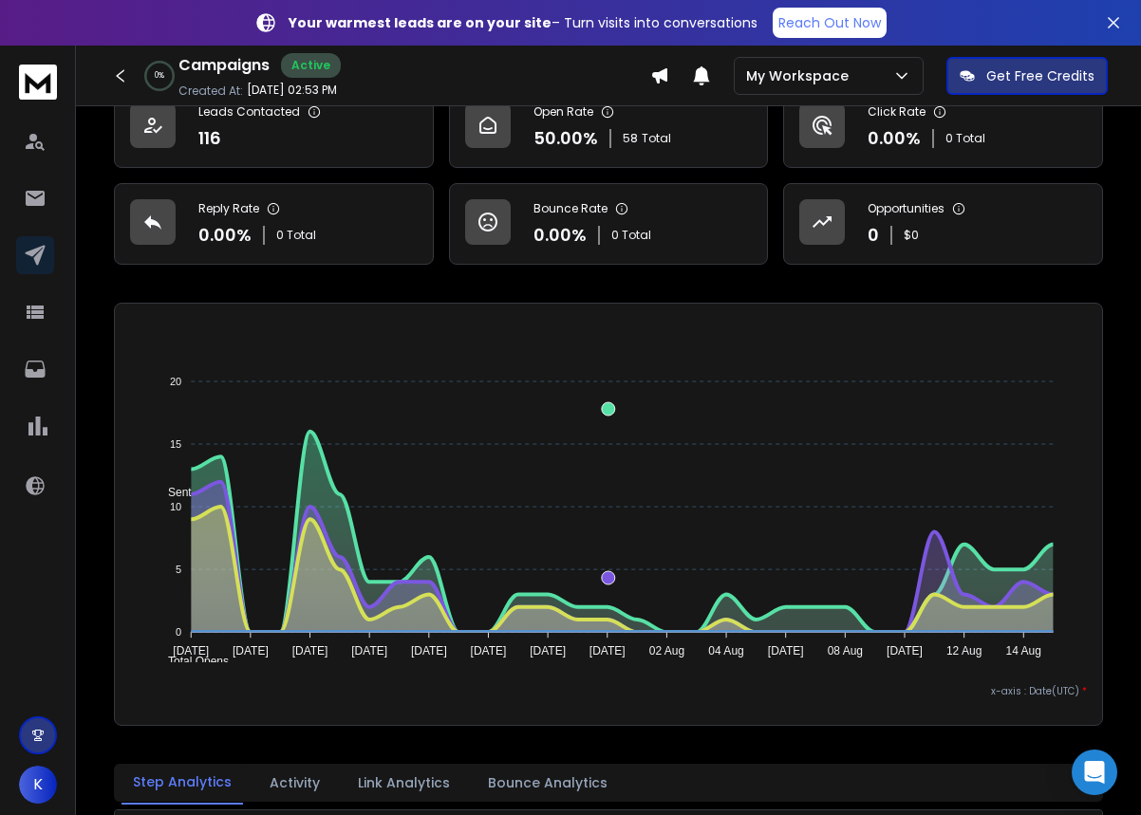
scroll to position [118, 0]
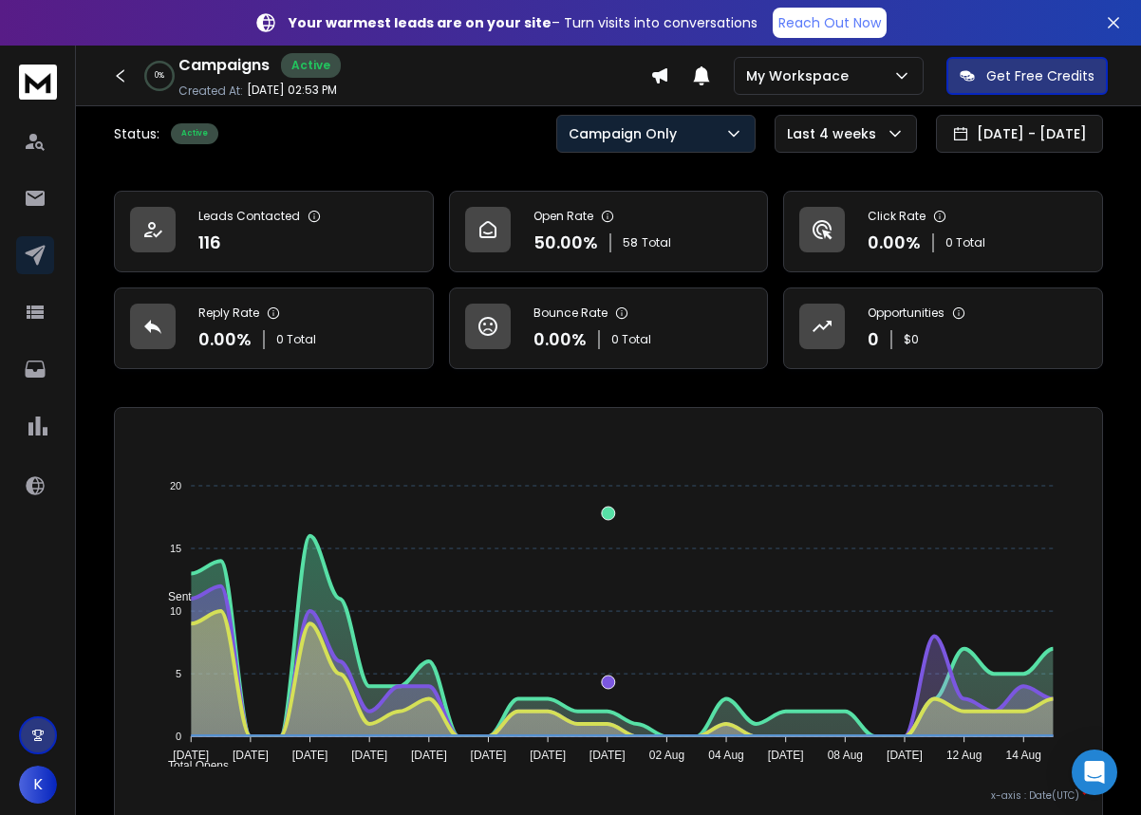
click at [592, 136] on p "Campaign Only" at bounding box center [626, 133] width 116 height 19
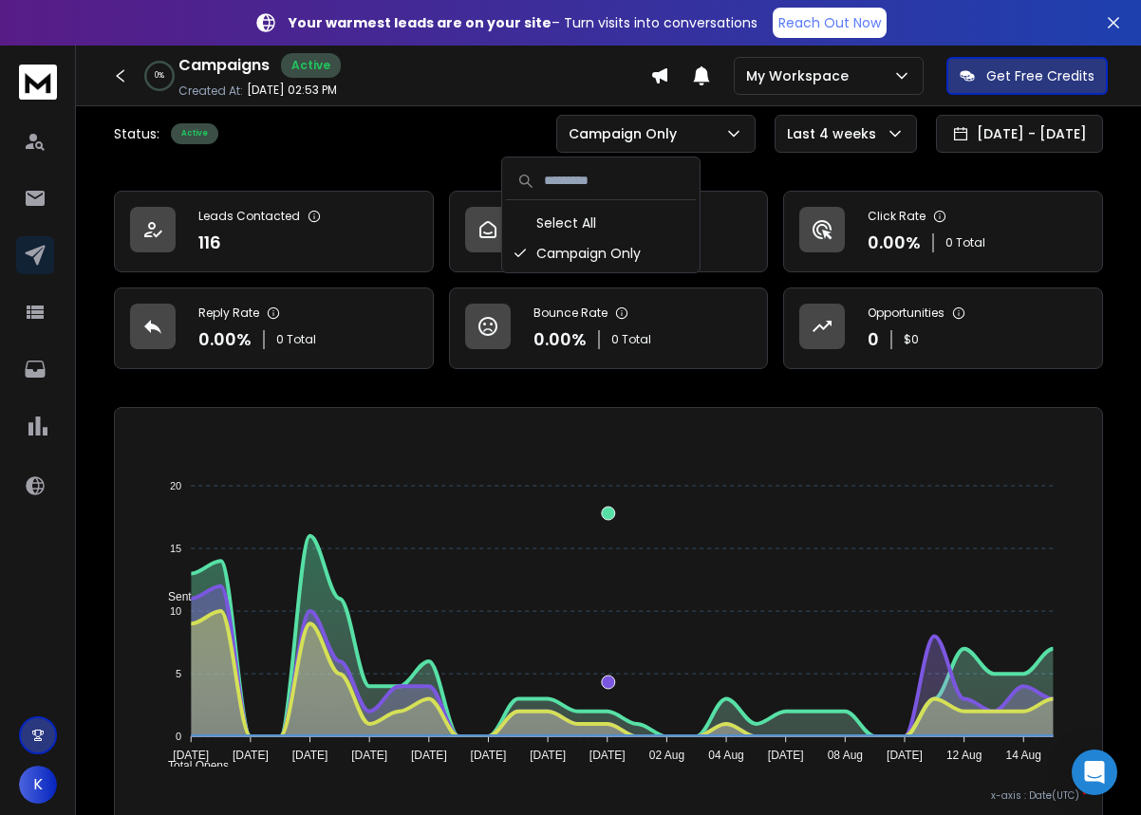
click at [434, 150] on div "Status: Active Pause Campaign Campaign Only Last 4 weeks [DATE] - [DATE]" at bounding box center [608, 134] width 989 height 38
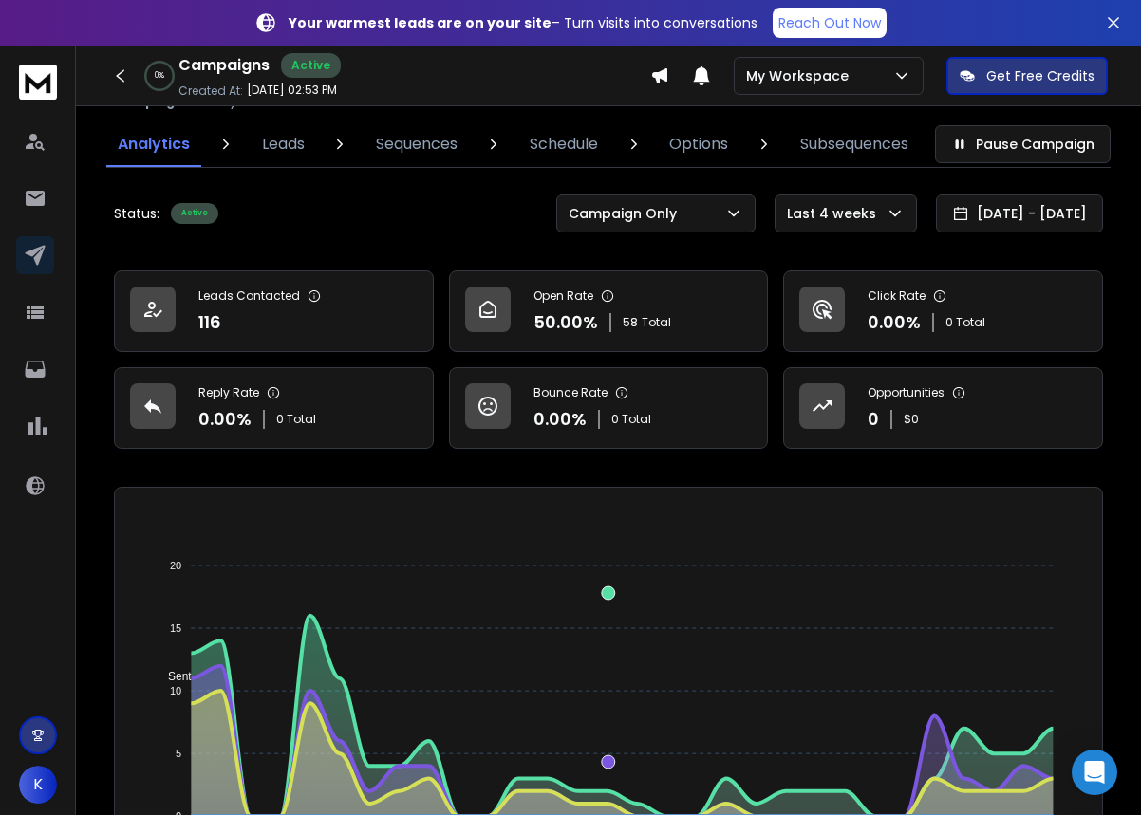
scroll to position [26, 0]
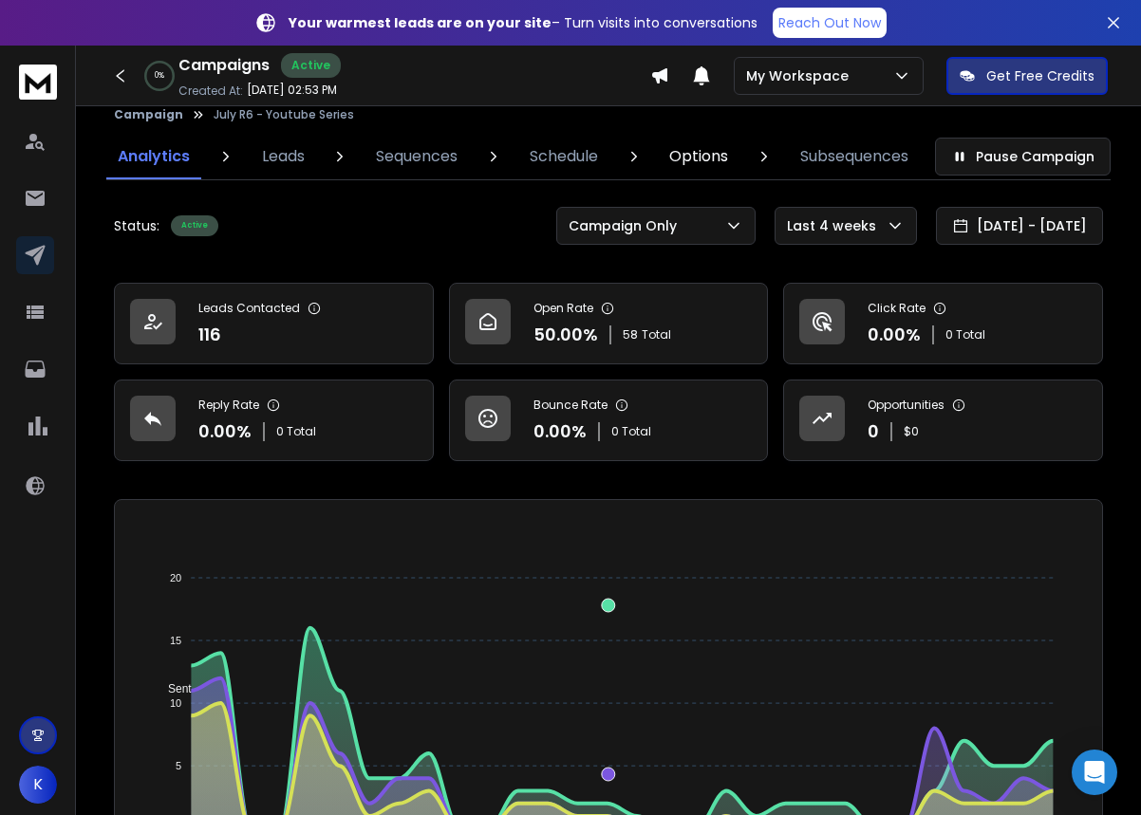
click at [716, 161] on p "Options" at bounding box center [698, 156] width 59 height 23
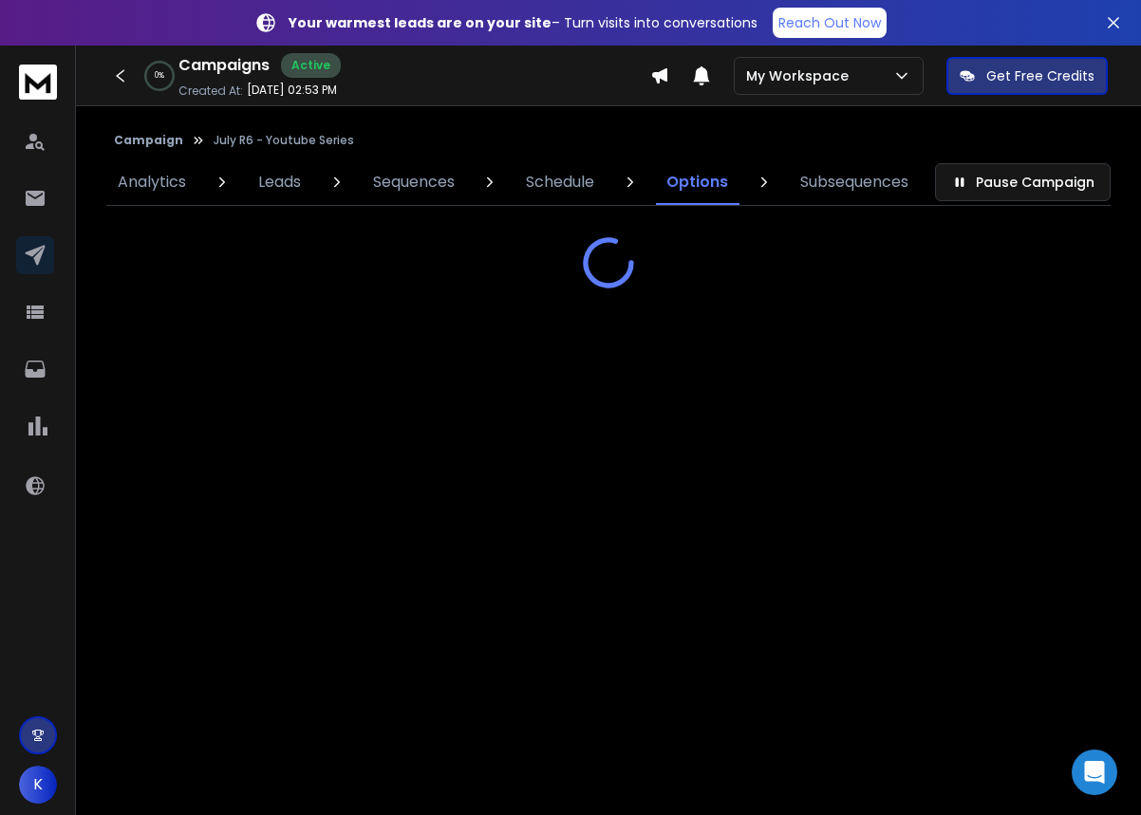
select select "**********"
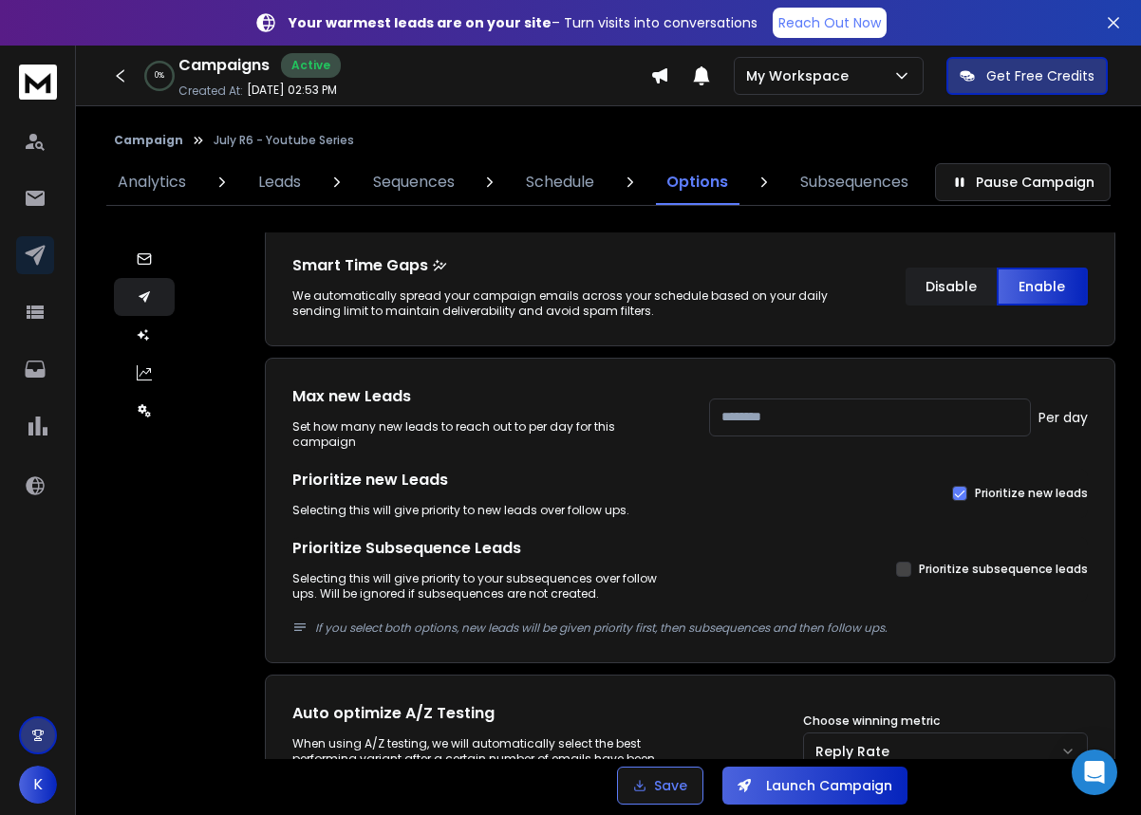
scroll to position [883, 0]
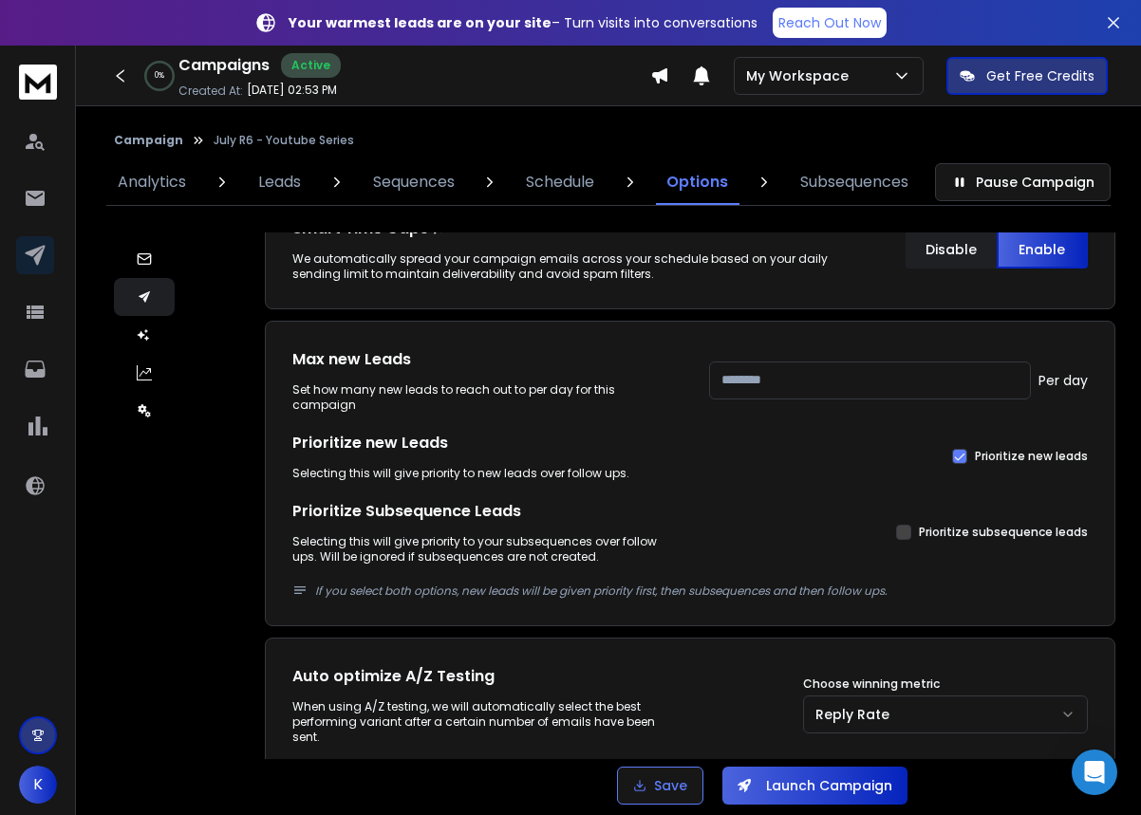
click at [966, 461] on button "Prioritize new leads" at bounding box center [959, 456] width 15 height 15
click at [677, 776] on button "Save" at bounding box center [660, 786] width 86 height 38
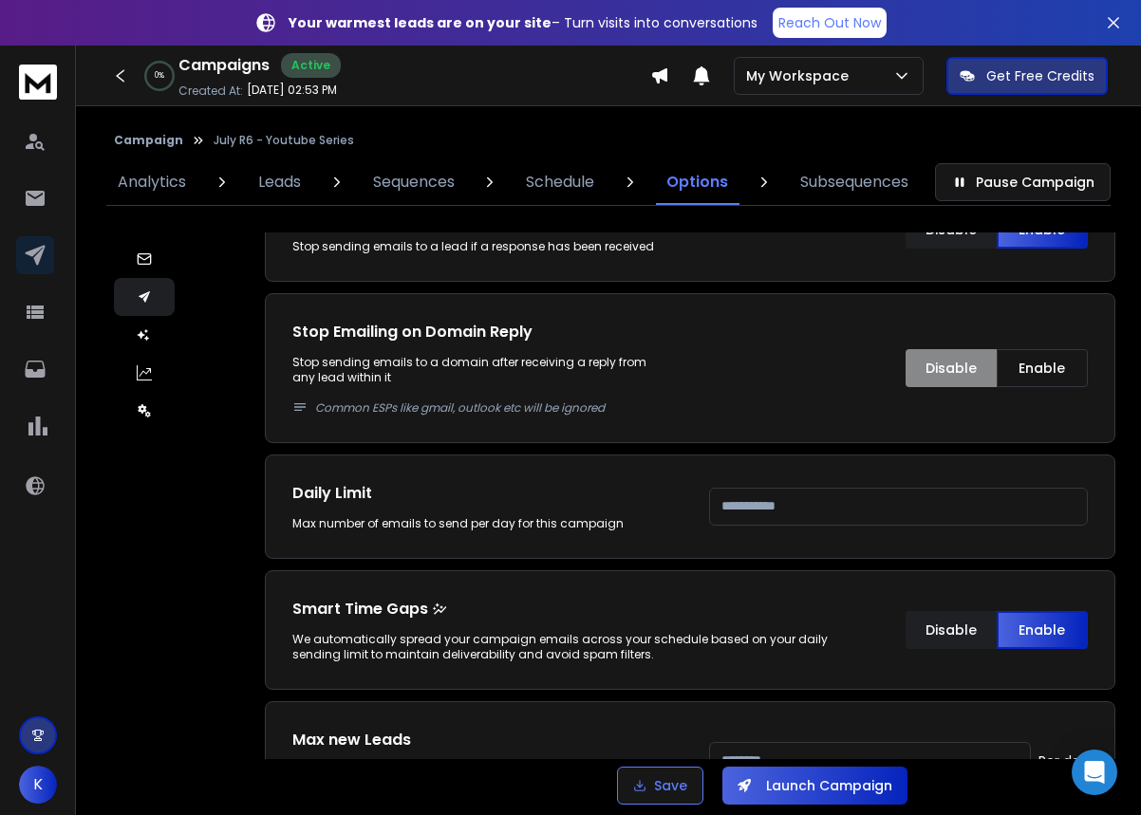
scroll to position [0, 0]
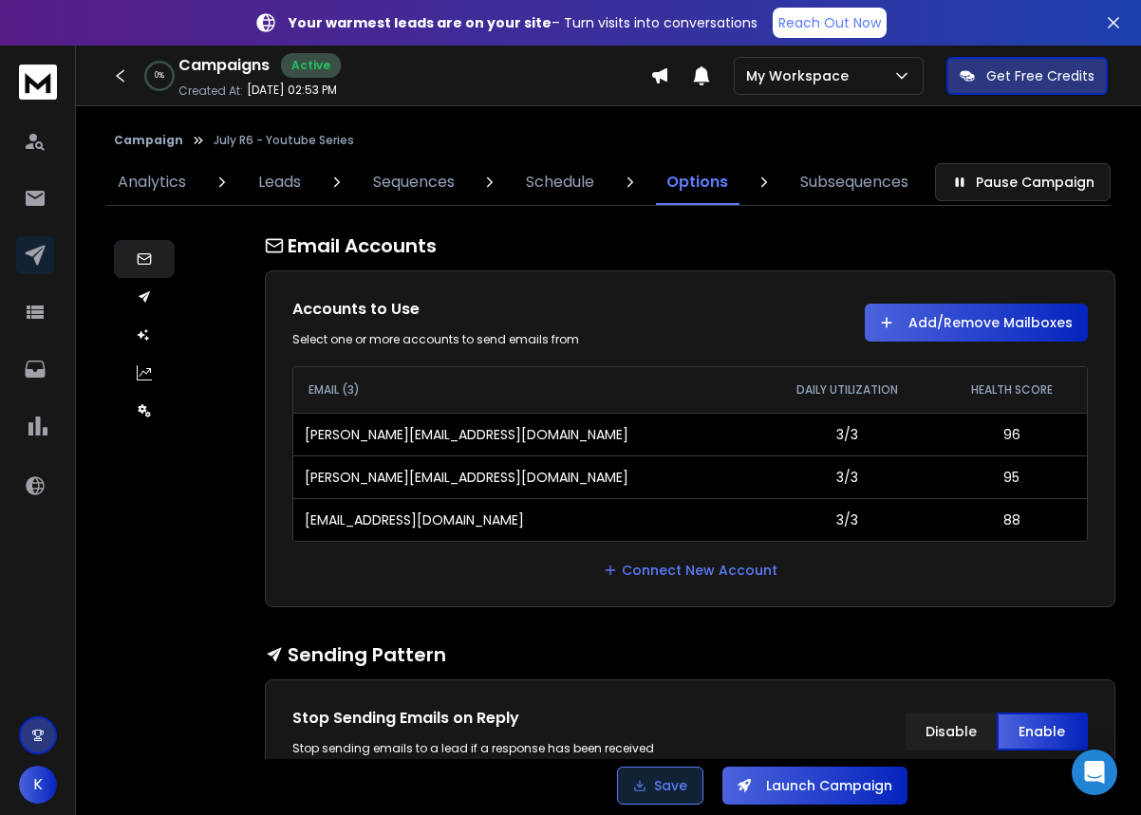
click at [643, 787] on icon "submit" at bounding box center [639, 785] width 13 height 13
click at [414, 183] on p "Sequences" at bounding box center [414, 182] width 82 height 23
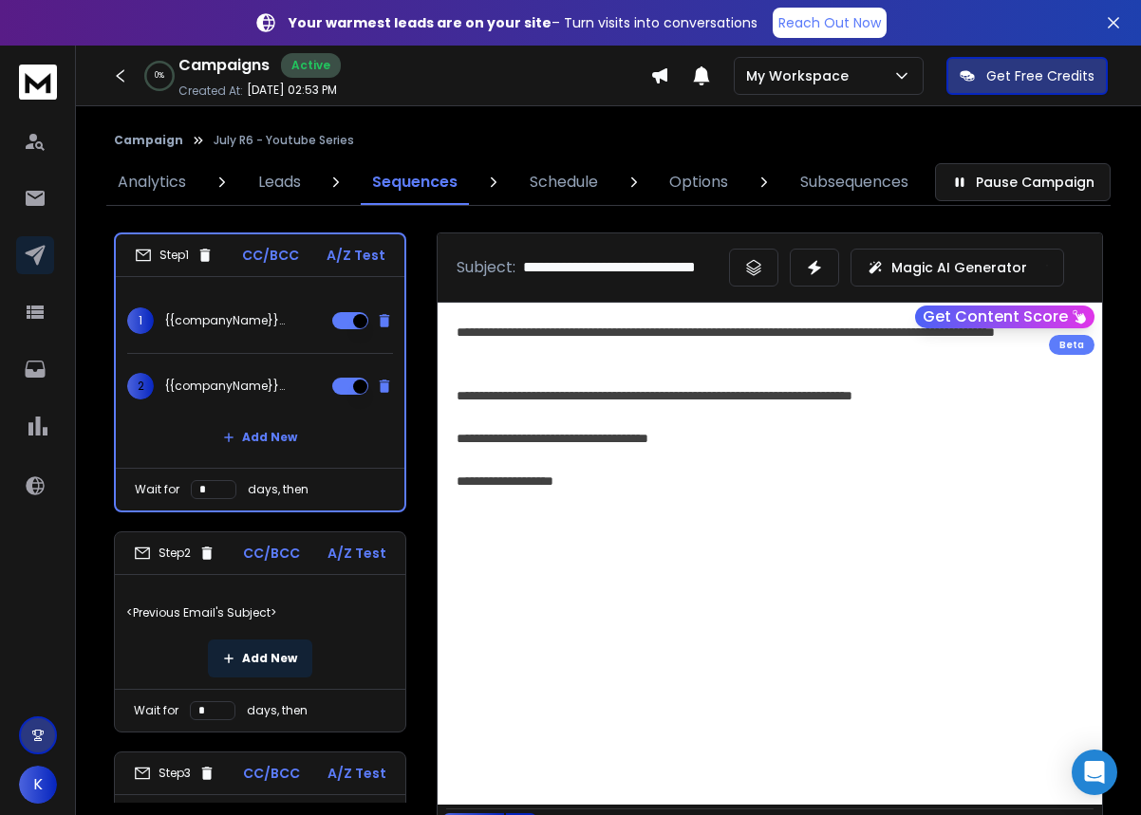
click at [220, 666] on button "Add New" at bounding box center [260, 659] width 104 height 38
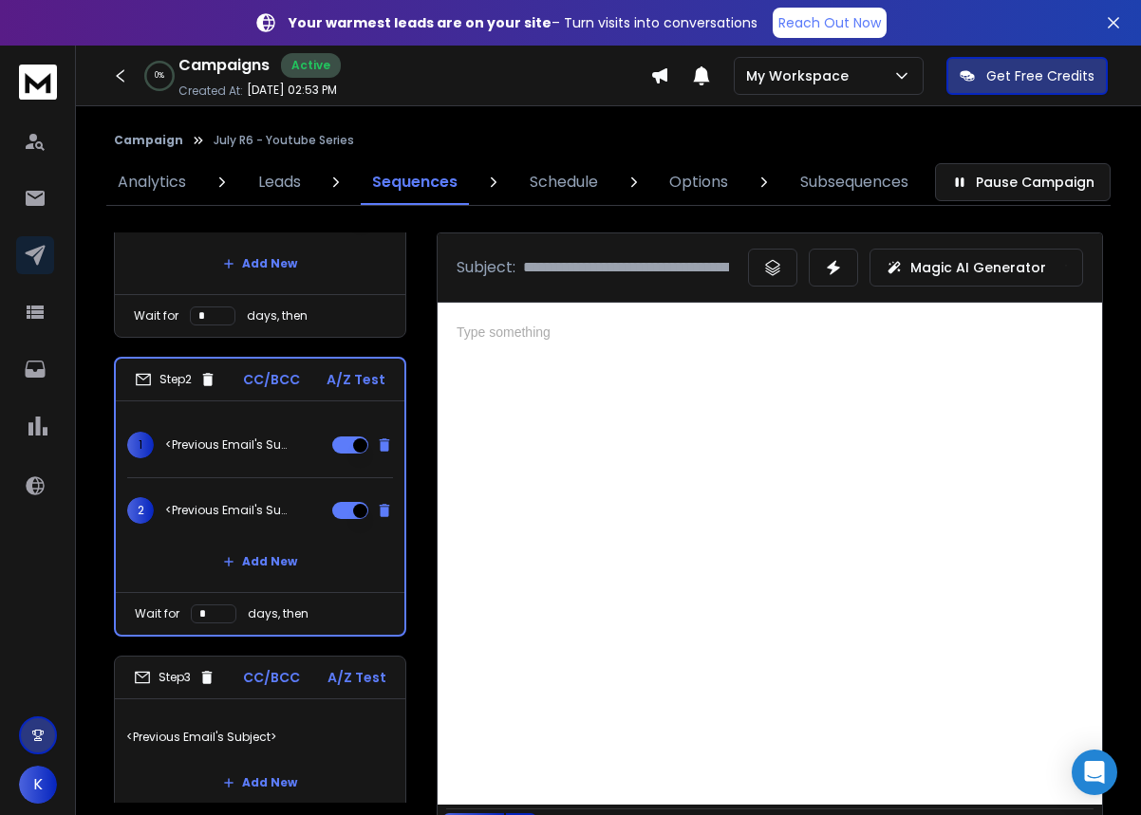
scroll to position [172, 0]
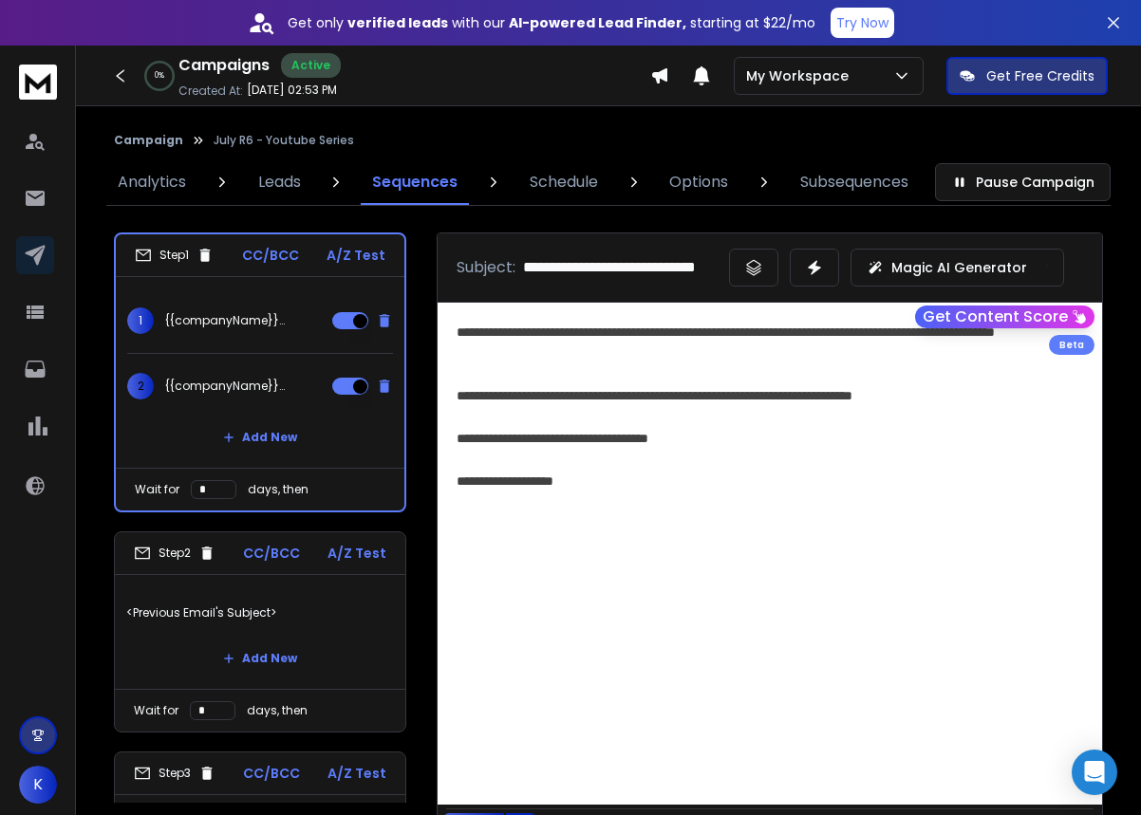
click at [331, 592] on p "<Previous Email's Subject>" at bounding box center [260, 612] width 268 height 53
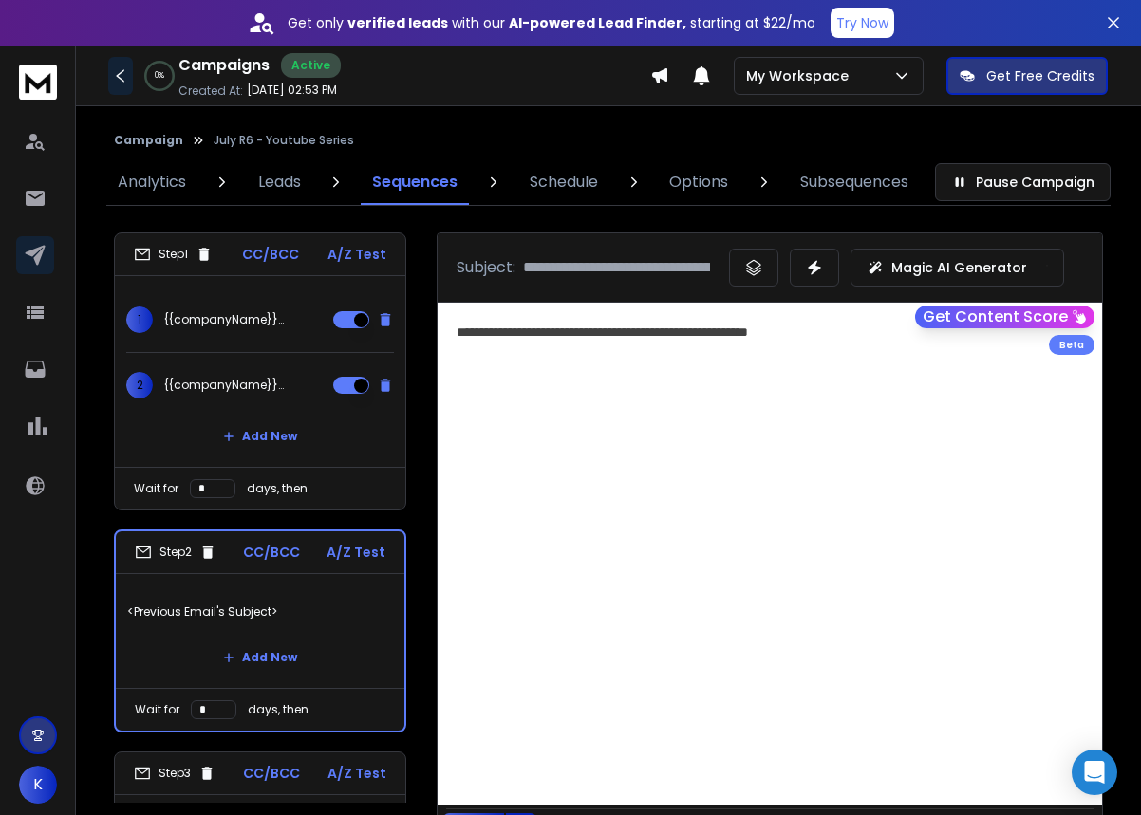
click at [121, 79] on icon at bounding box center [120, 75] width 8 height 12
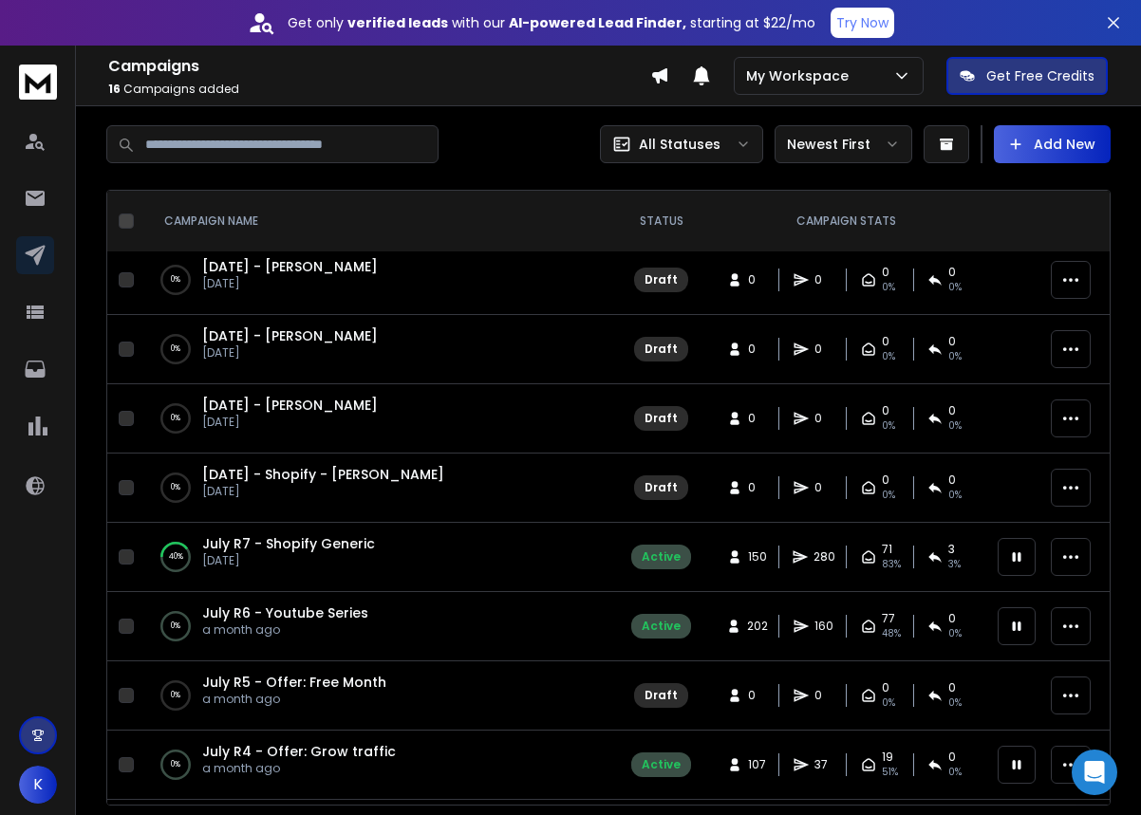
scroll to position [139, 0]
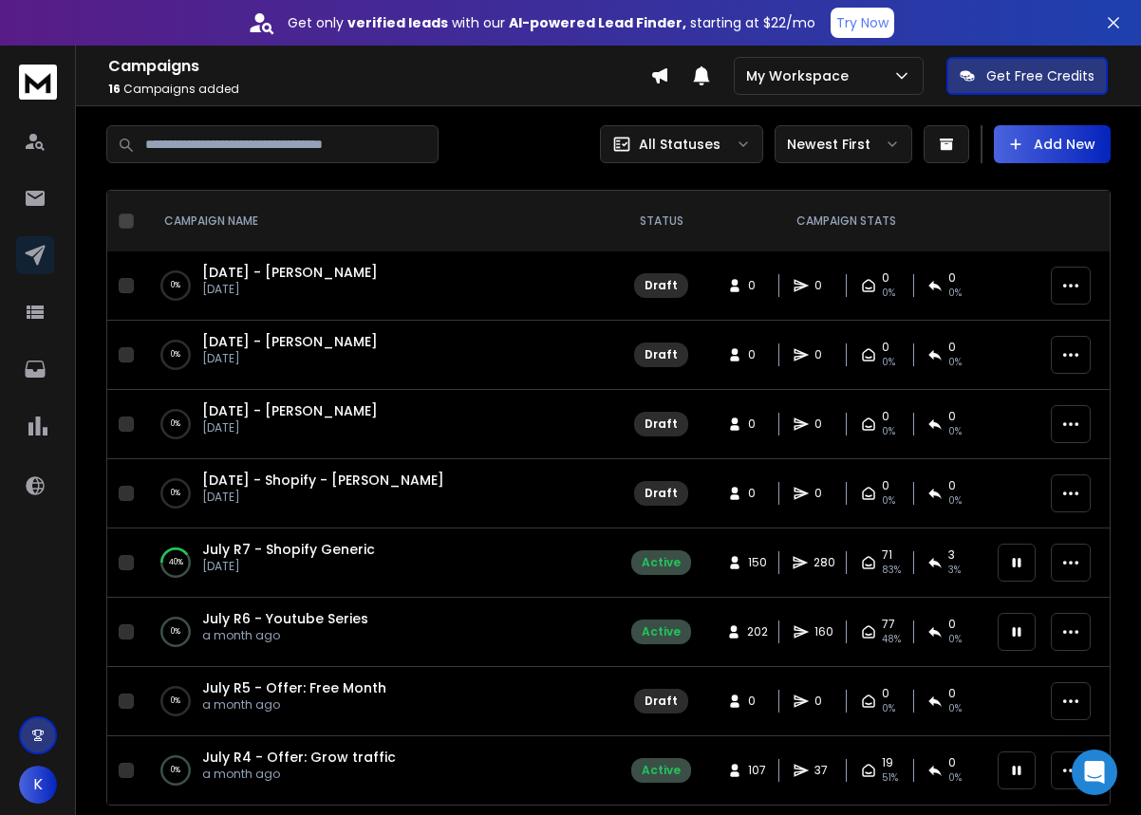
click at [322, 548] on span "July R7 - Shopify Generic" at bounding box center [288, 549] width 173 height 19
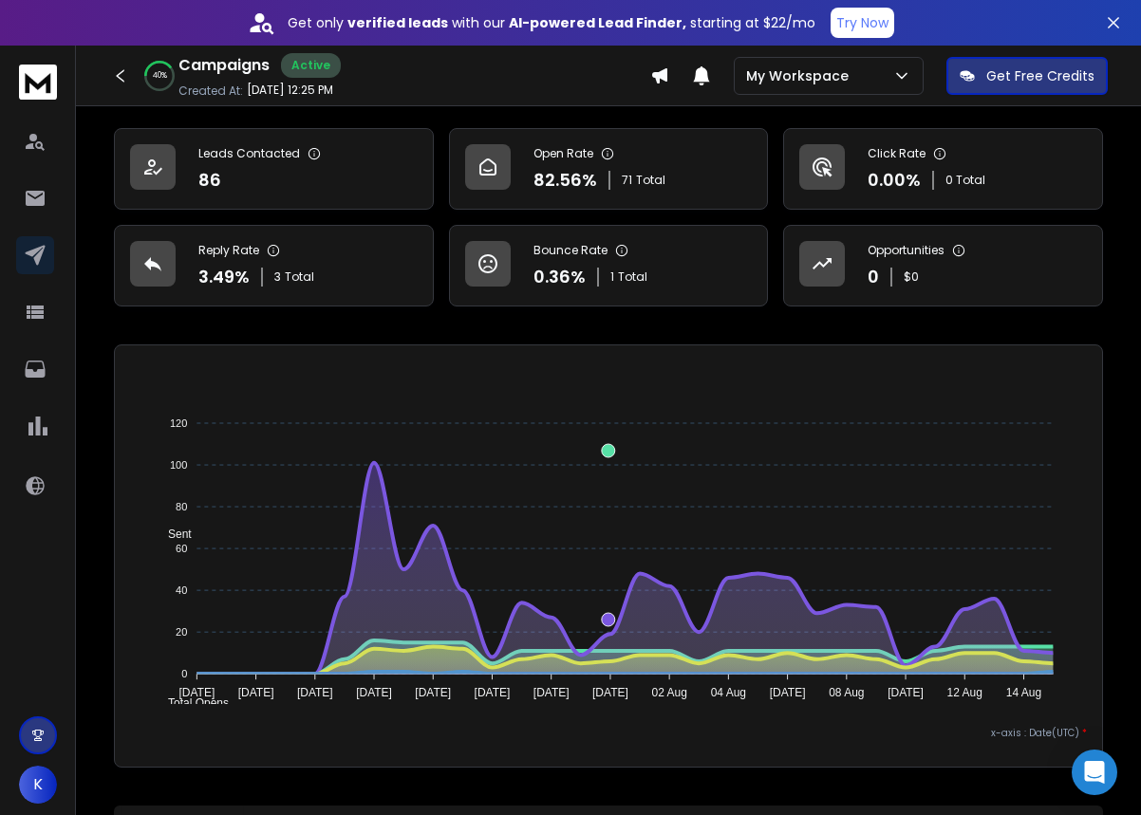
scroll to position [179, 0]
click at [111, 547] on div "Status: Active Pause Campaign Campaign Only Last 4 weeks 17 Jul 2025 - 15 Aug 2…" at bounding box center [608, 661] width 1004 height 1230
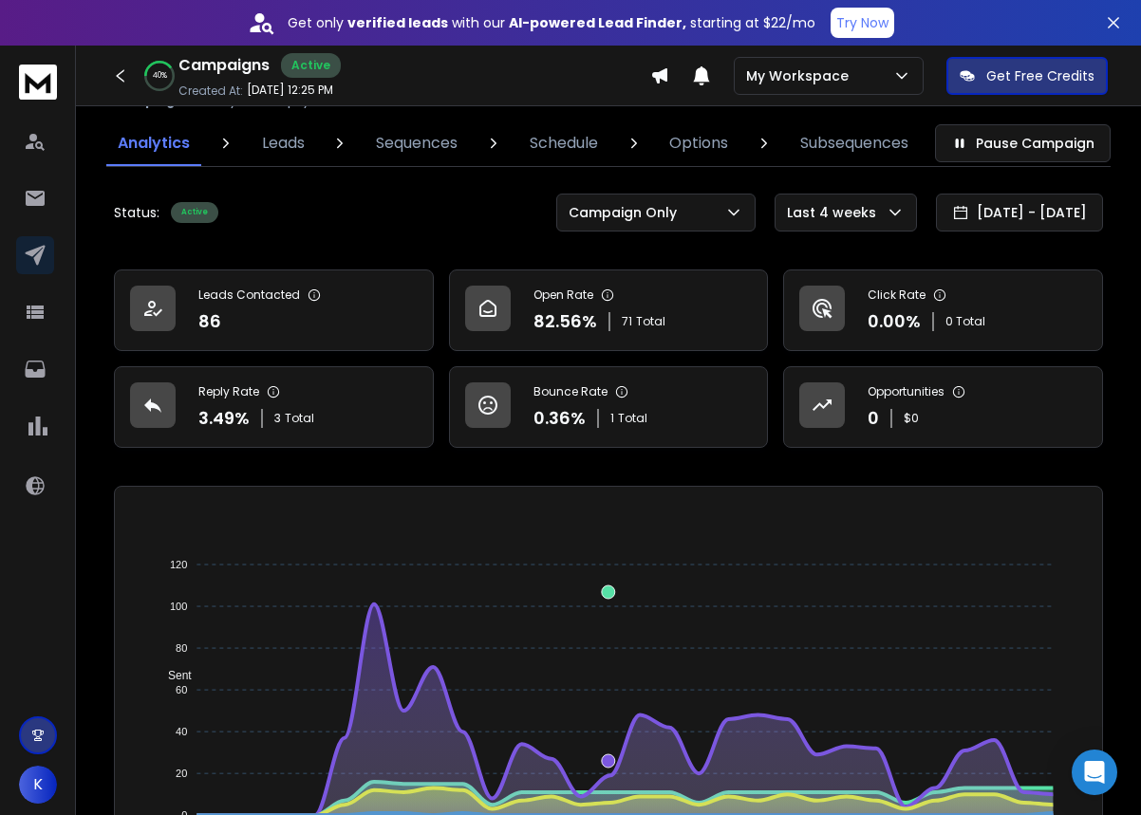
scroll to position [0, 0]
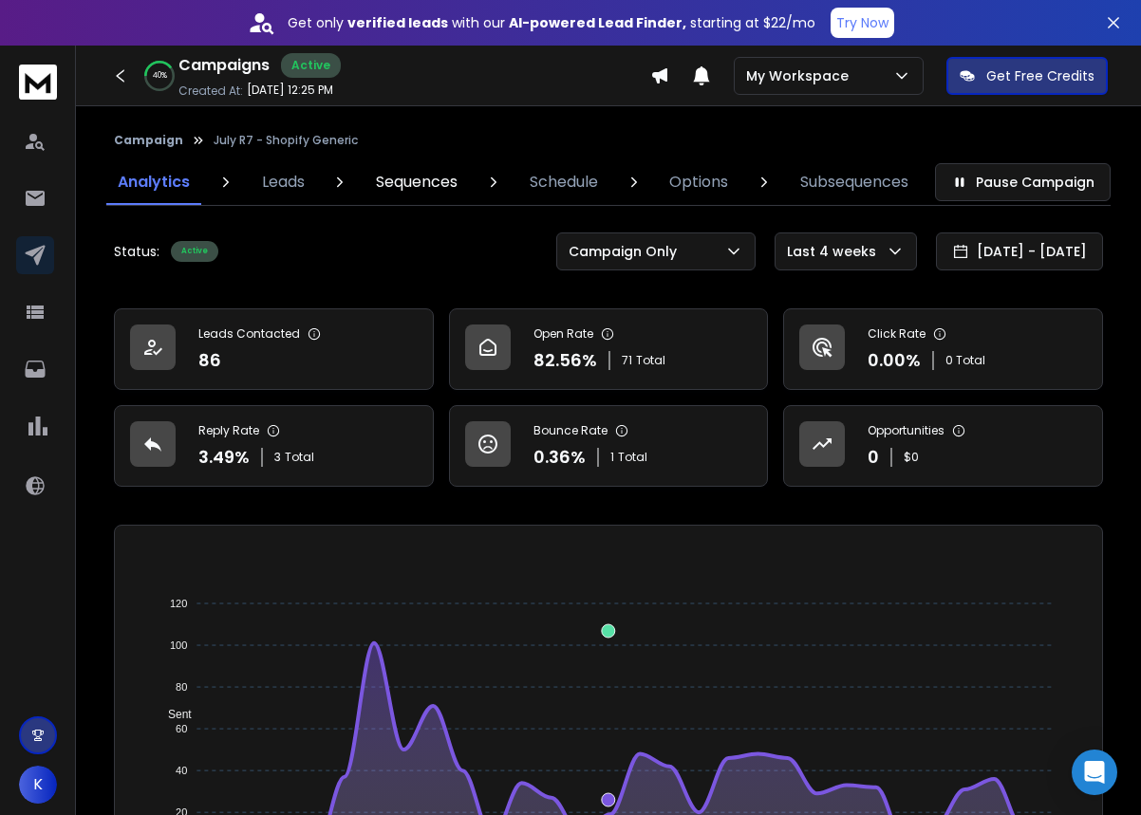
click at [445, 186] on p "Sequences" at bounding box center [417, 182] width 82 height 23
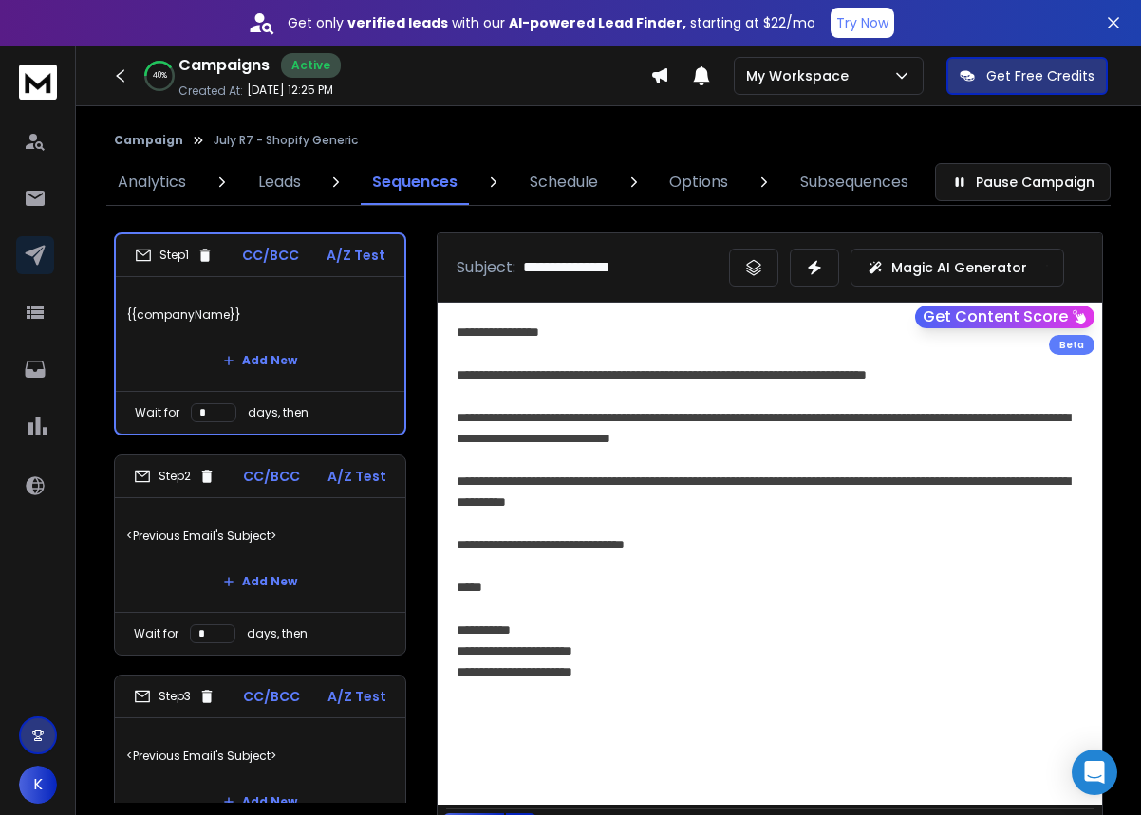
click at [321, 561] on p "<Previous Email's Subject>" at bounding box center [260, 536] width 268 height 53
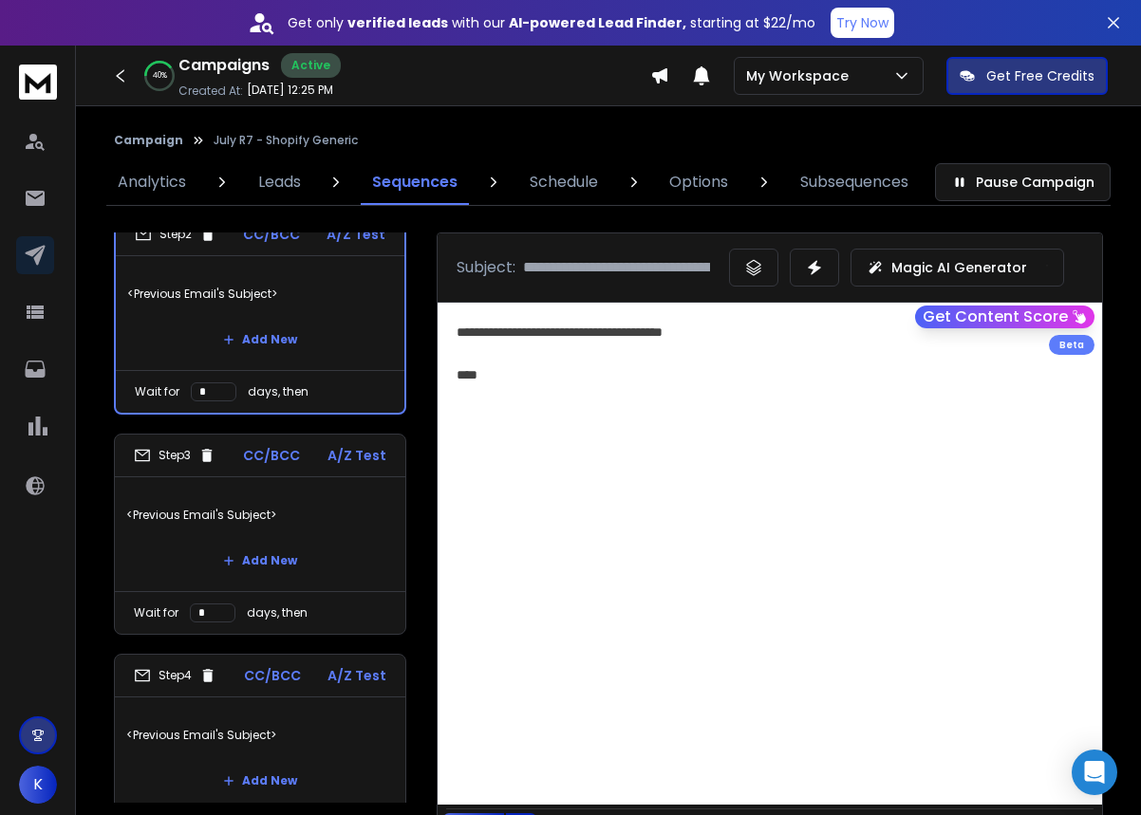
scroll to position [250, 0]
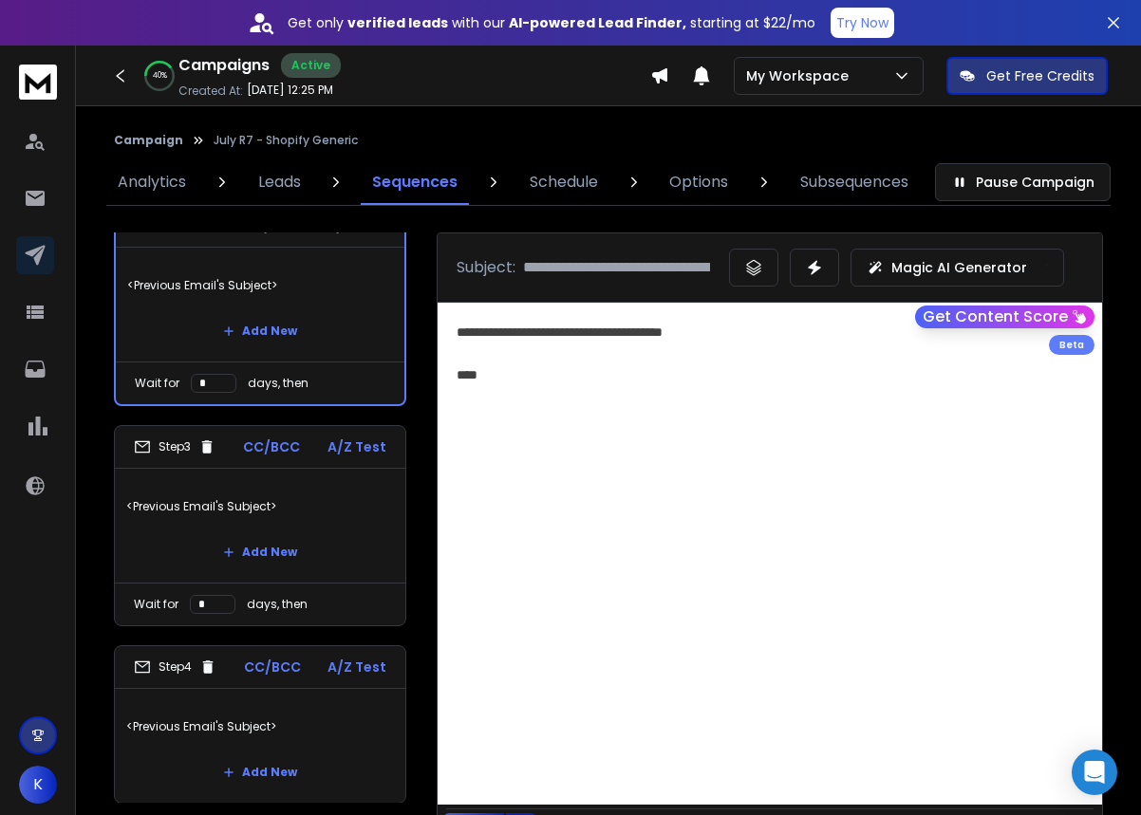
click at [340, 491] on p "<Previous Email's Subject>" at bounding box center [260, 506] width 268 height 53
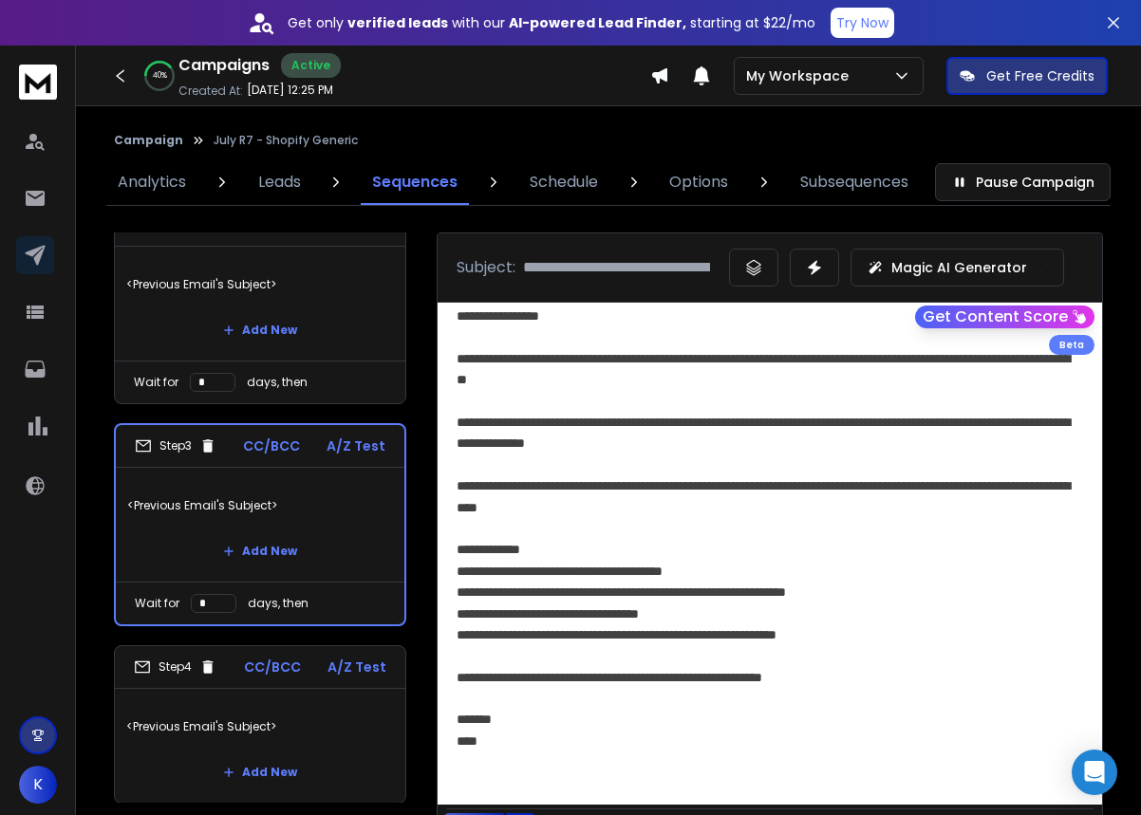
scroll to position [71, 0]
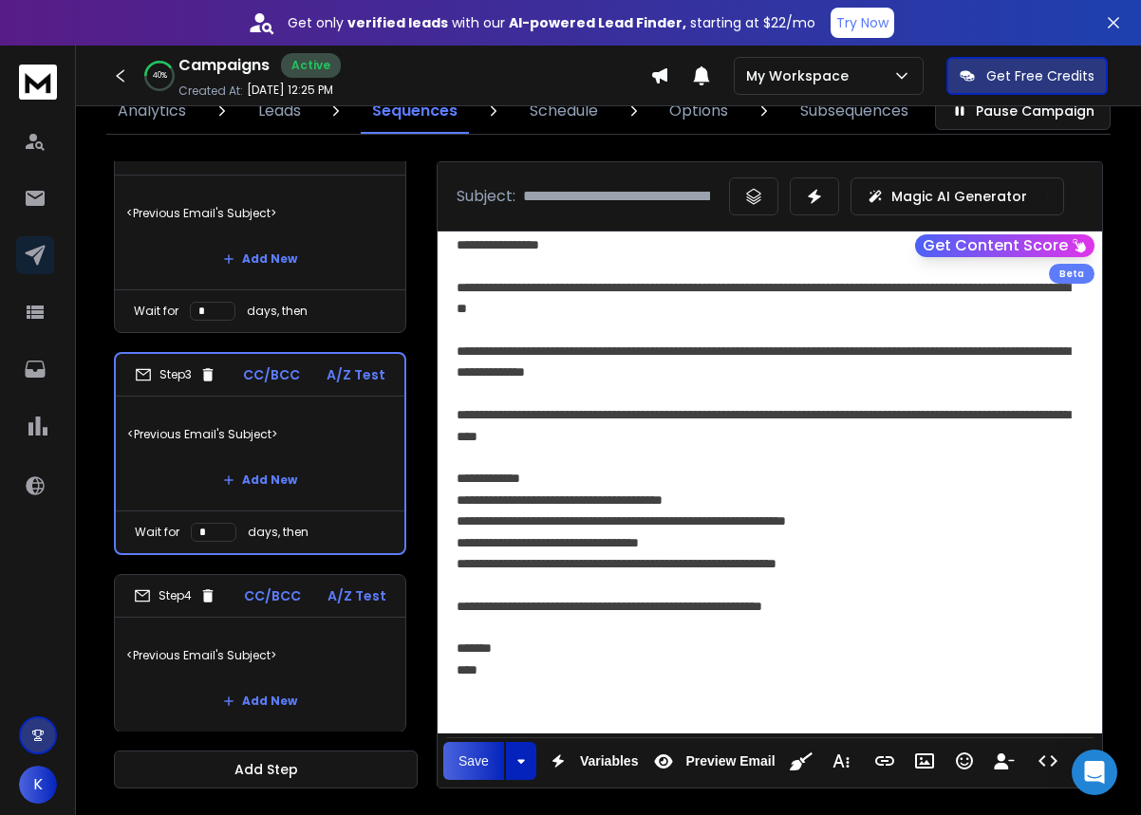
click at [330, 651] on p "<Previous Email's Subject>" at bounding box center [260, 655] width 268 height 53
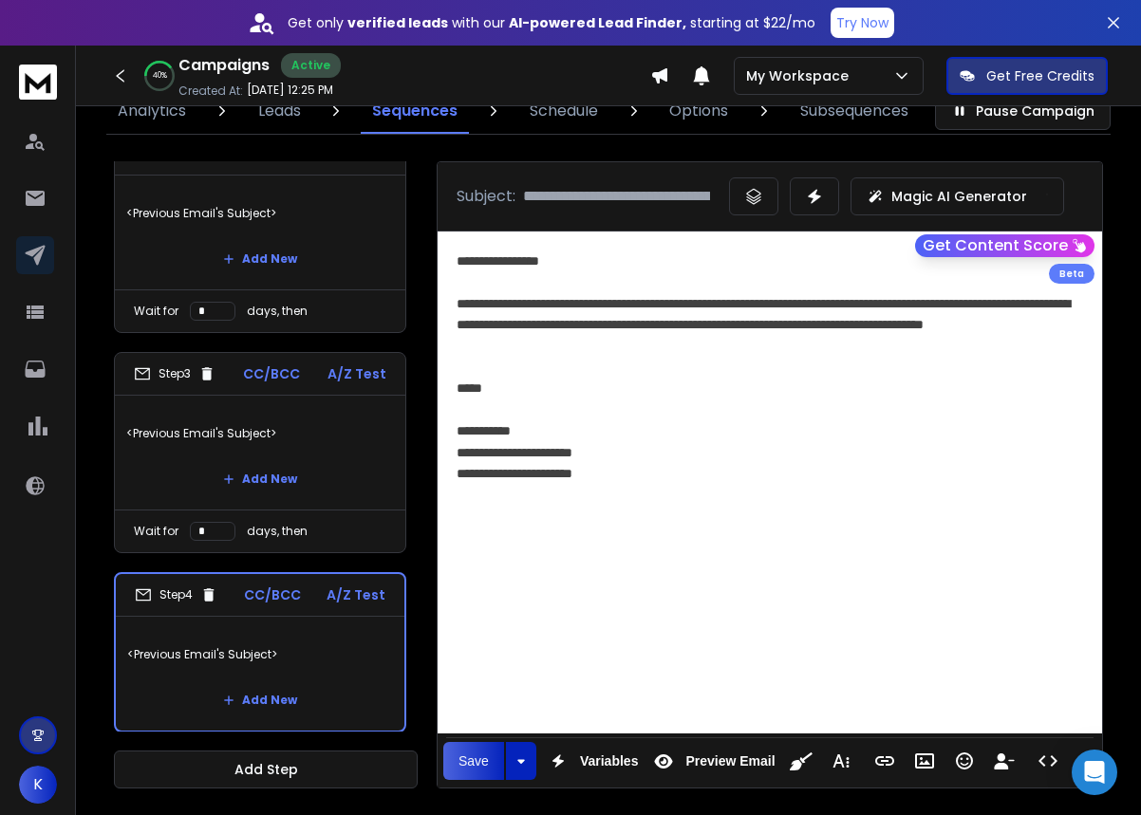
click at [352, 442] on p "<Previous Email's Subject>" at bounding box center [260, 433] width 268 height 53
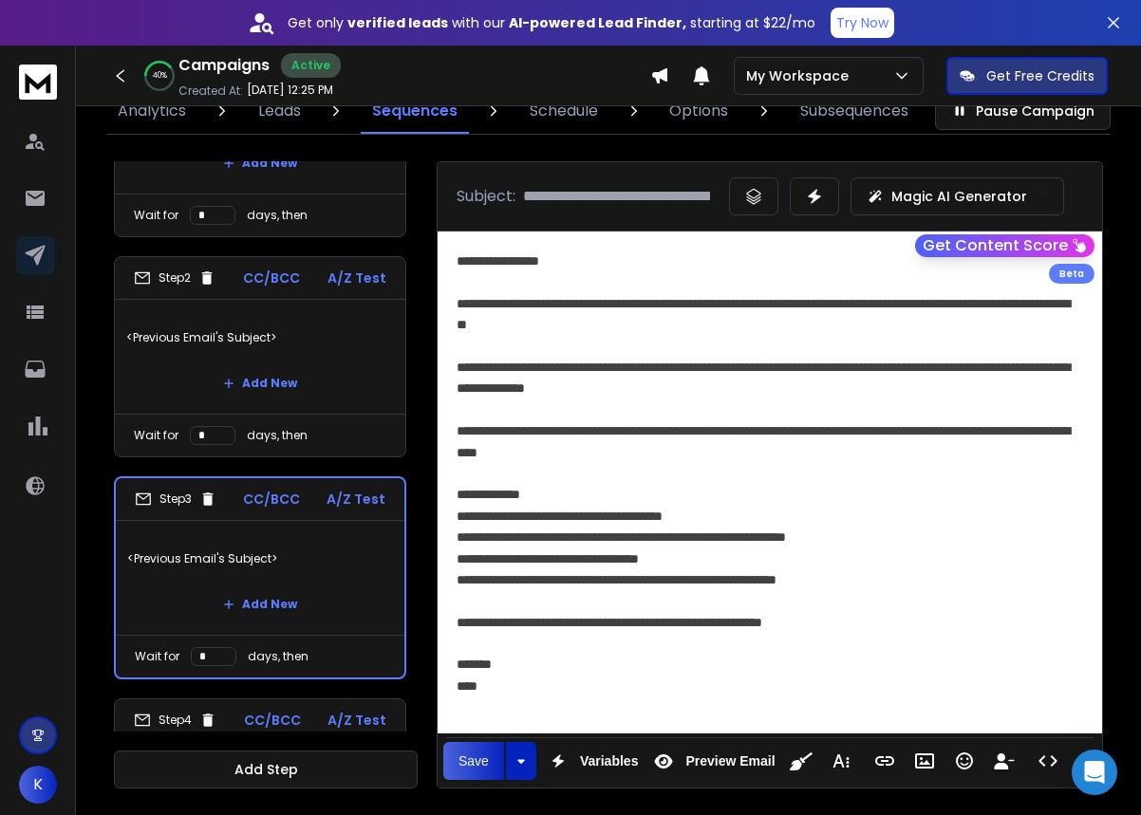
scroll to position [122, 0]
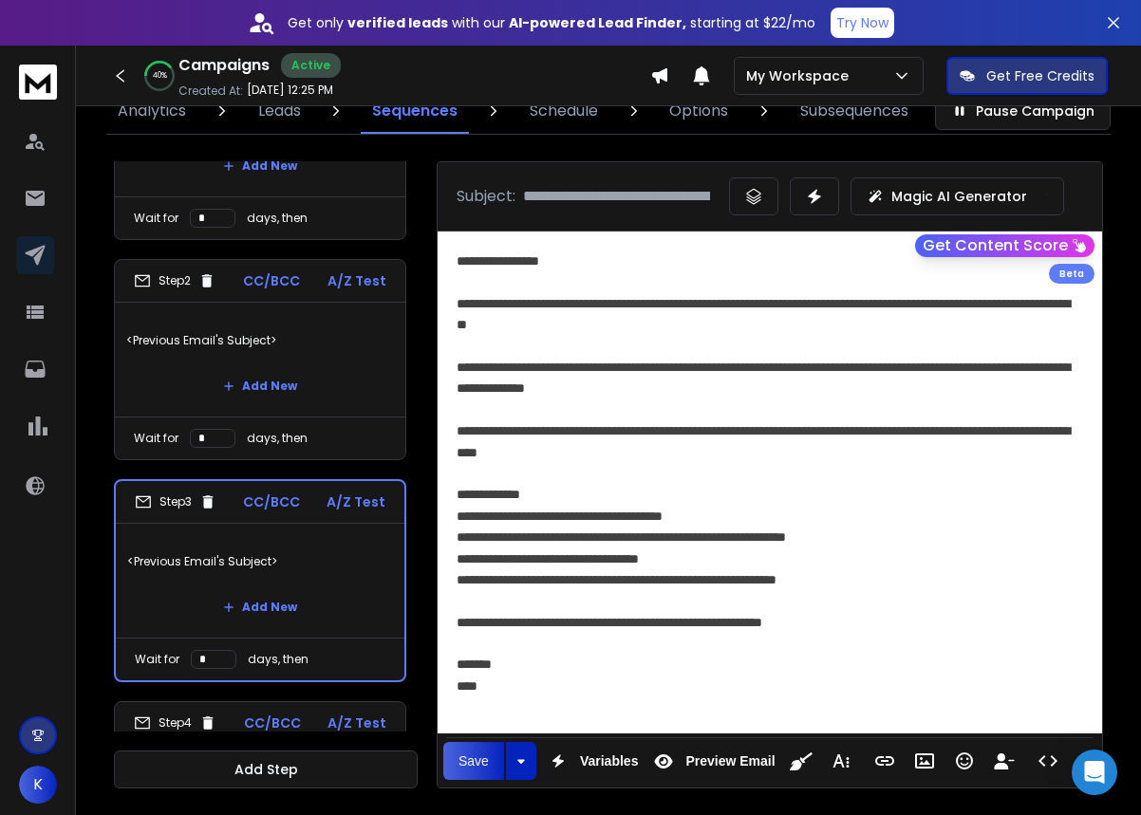
click at [344, 357] on p "<Previous Email's Subject>" at bounding box center [260, 340] width 268 height 53
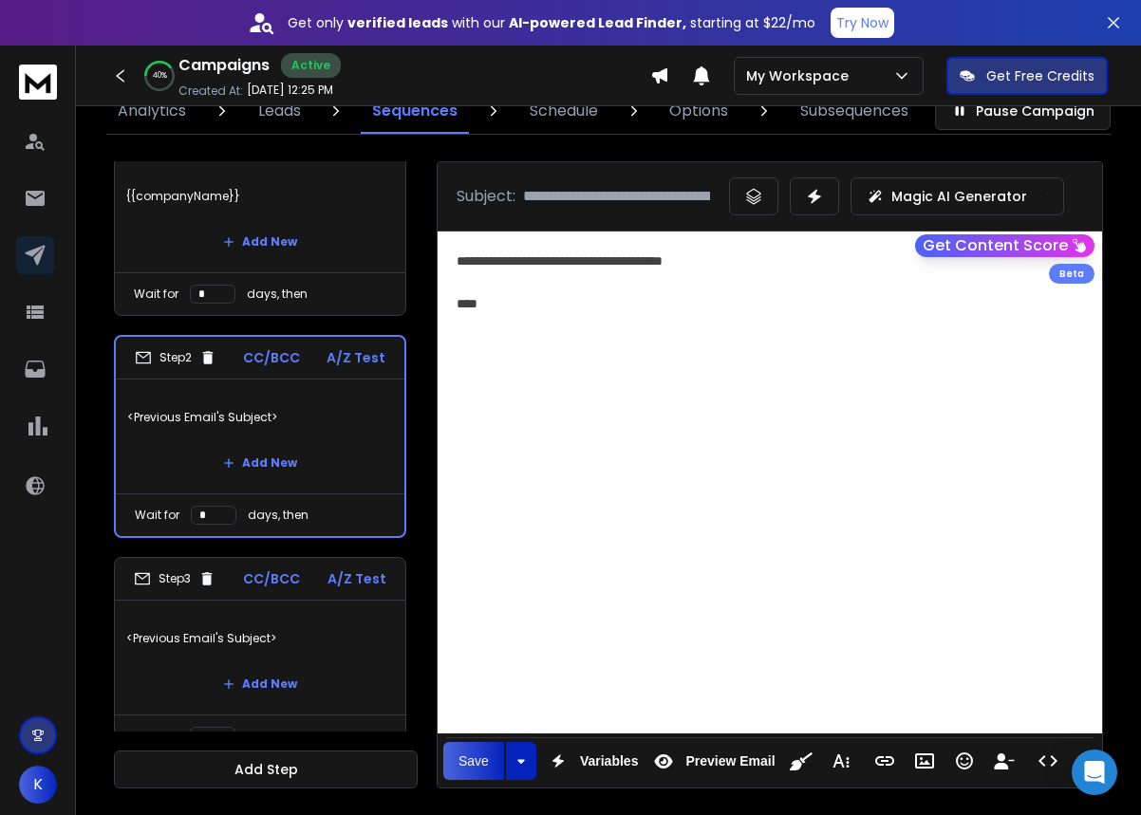
scroll to position [0, 0]
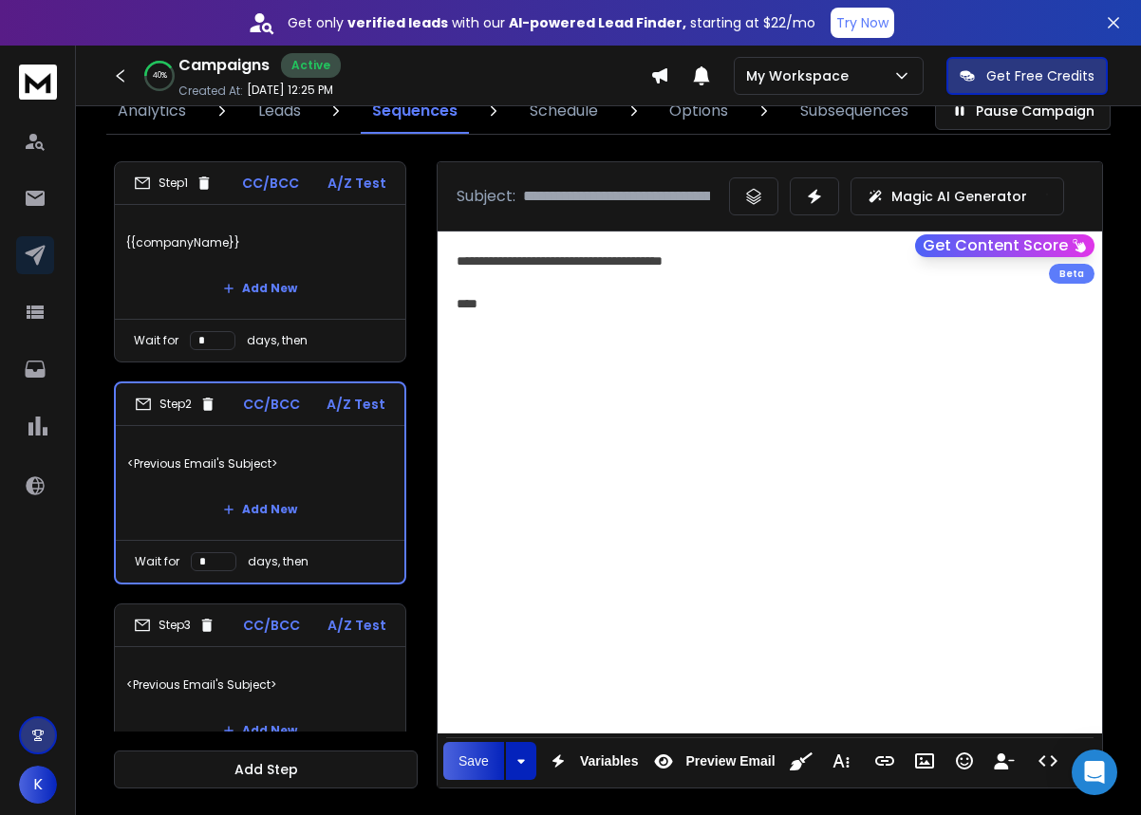
click at [329, 251] on p "{{companyName}}" at bounding box center [260, 242] width 268 height 53
type input "**********"
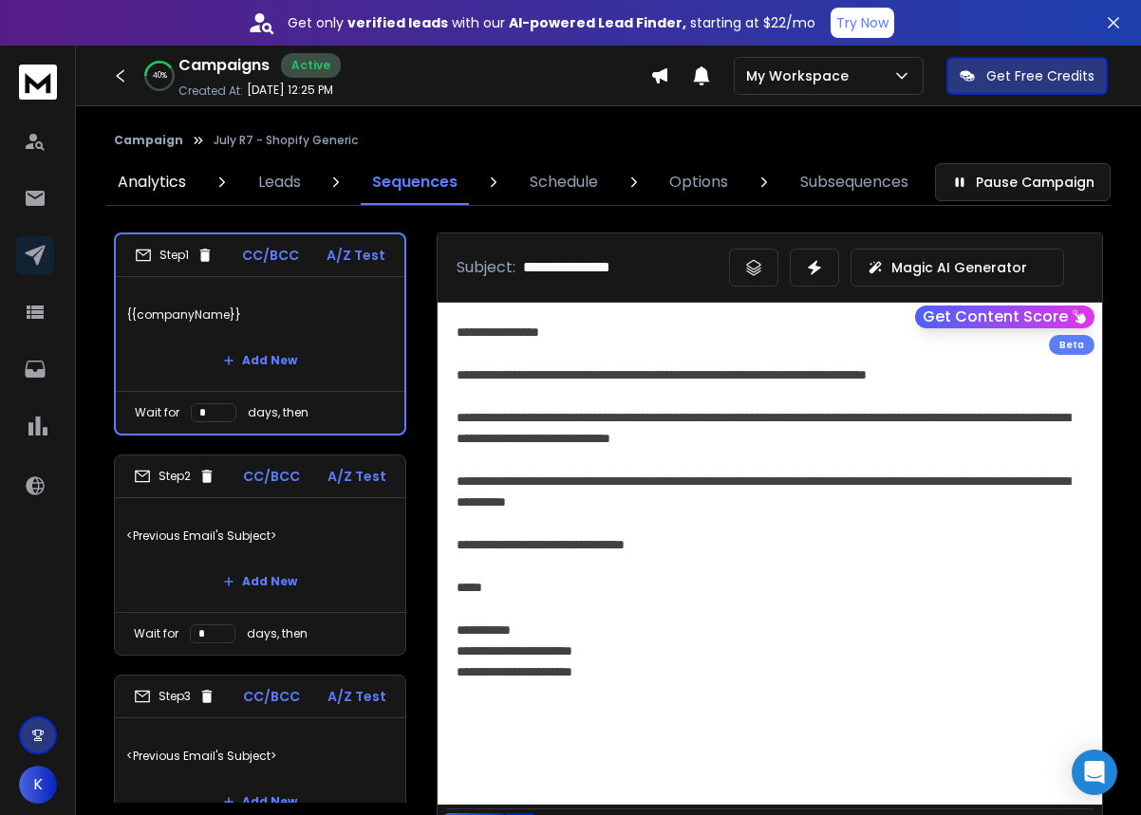
click at [163, 177] on p "Analytics" at bounding box center [152, 182] width 68 height 23
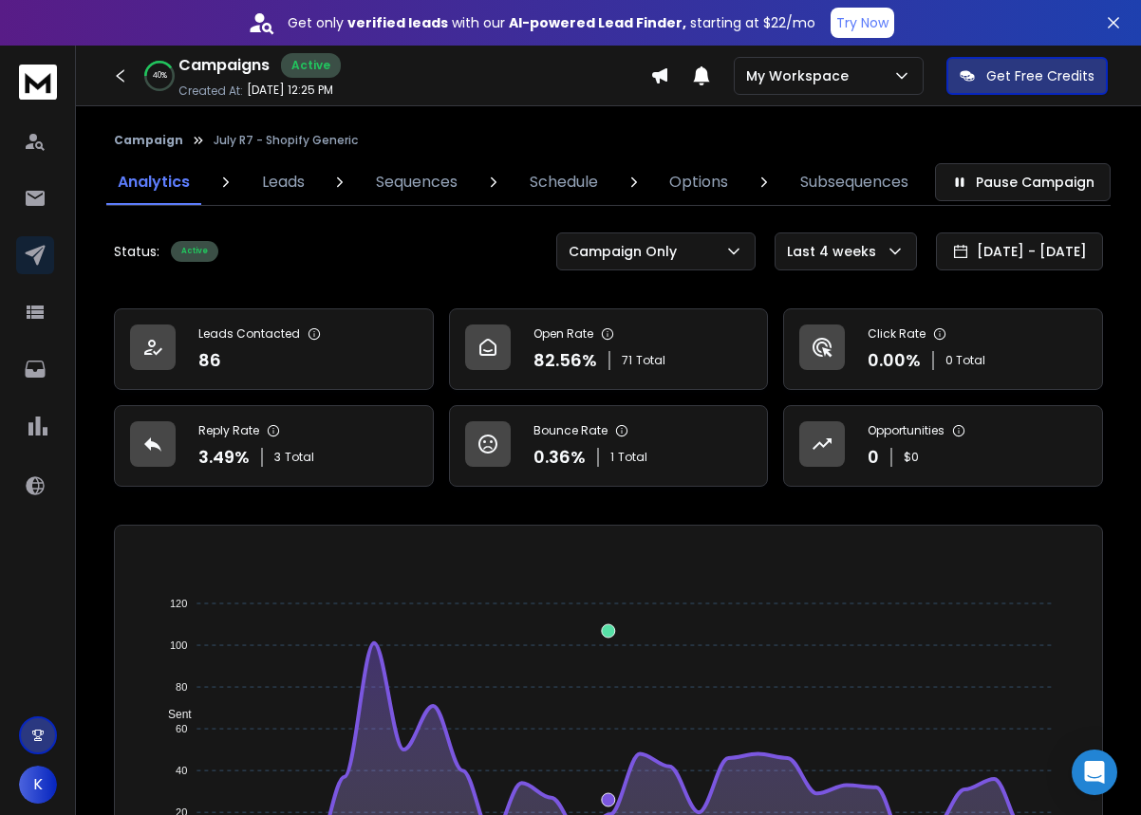
click at [113, 71] on icon at bounding box center [120, 75] width 17 height 17
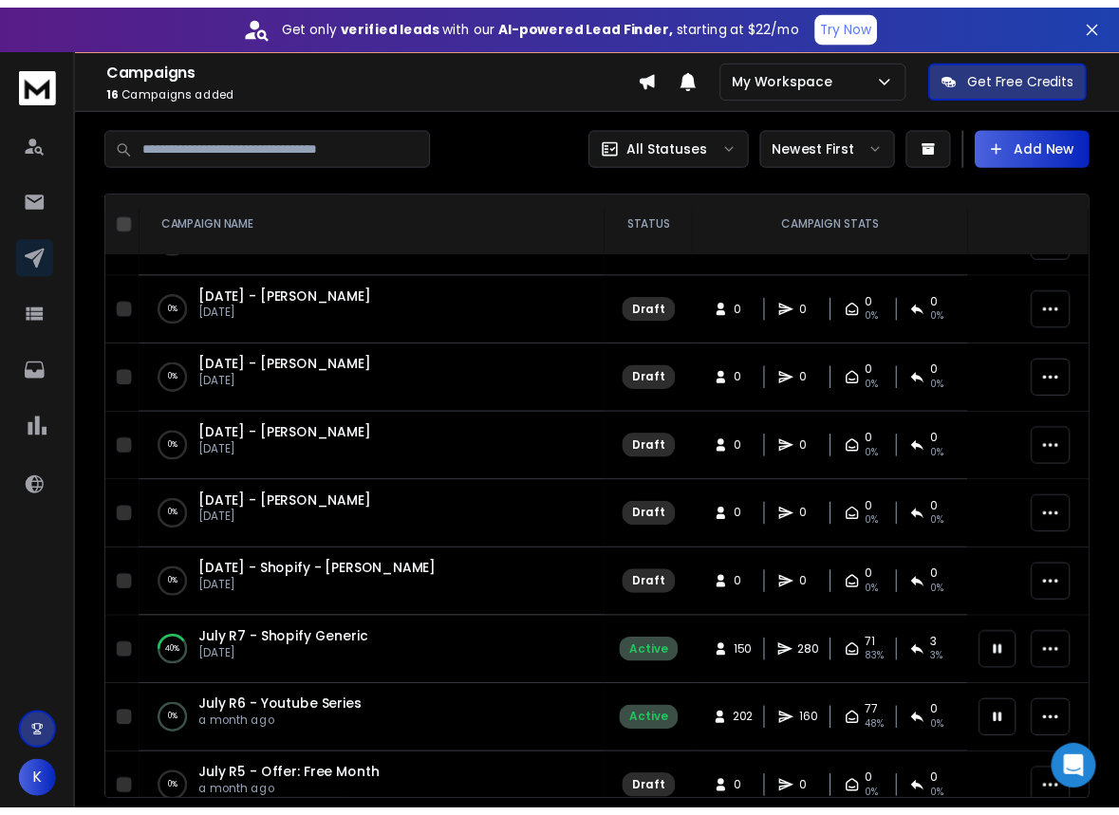
scroll to position [52, 0]
